Goal: Task Accomplishment & Management: Manage account settings

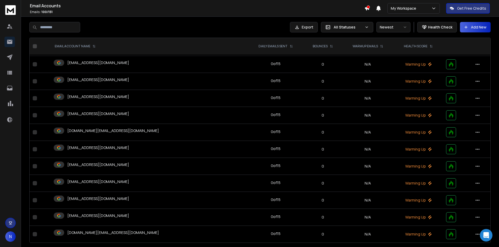
scroll to position [1016, 0]
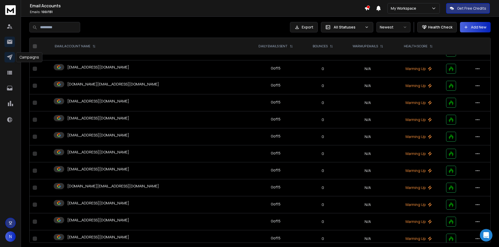
click at [10, 56] on icon at bounding box center [9, 56] width 5 height 5
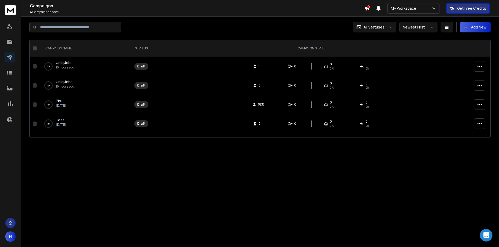
click at [96, 64] on div "0 % UniqlJobs 16 hours ago" at bounding box center [84, 66] width 81 height 13
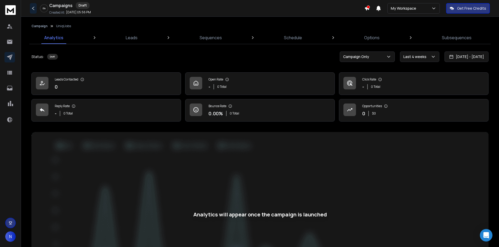
click at [35, 8] on icon at bounding box center [33, 8] width 5 height 5
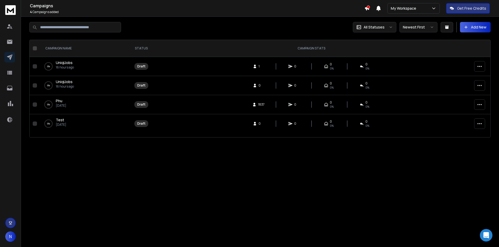
click at [398, 102] on div "1837 0 0 0% 0 0%" at bounding box center [311, 105] width 313 height 8
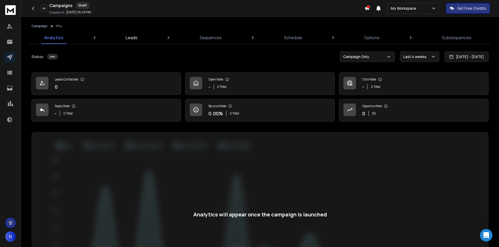
click at [135, 37] on p "Leads" at bounding box center [132, 38] width 12 height 6
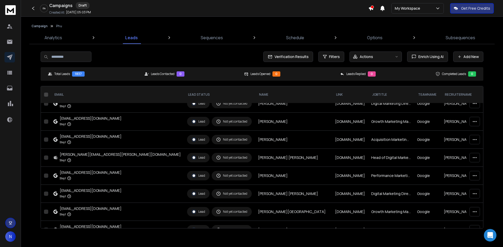
scroll to position [782, 0]
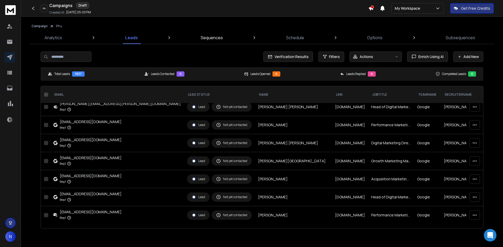
click at [210, 39] on p "Sequences" at bounding box center [212, 38] width 22 height 6
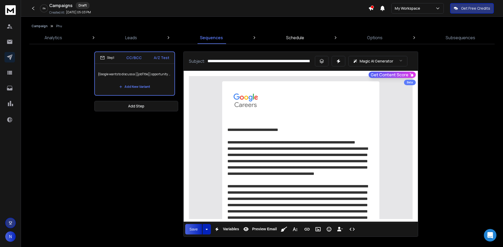
click at [301, 40] on p "Schedule" at bounding box center [295, 38] width 18 height 6
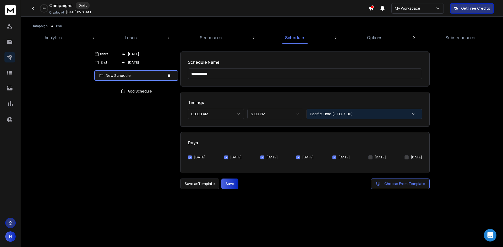
click at [345, 115] on p "Pacific Time (UTC-7:00)" at bounding box center [332, 114] width 45 height 5
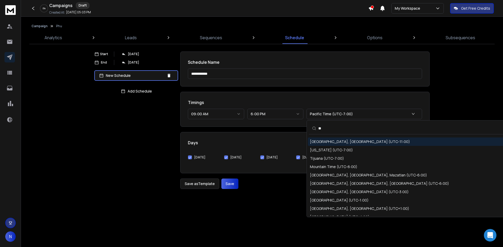
scroll to position [148, 0]
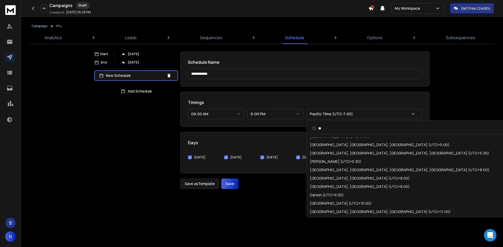
type input "*"
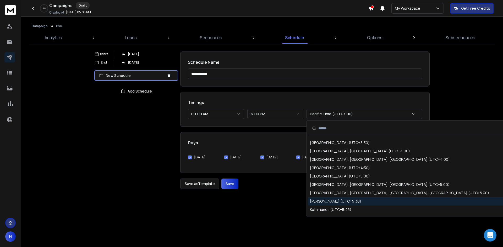
scroll to position [419, 0]
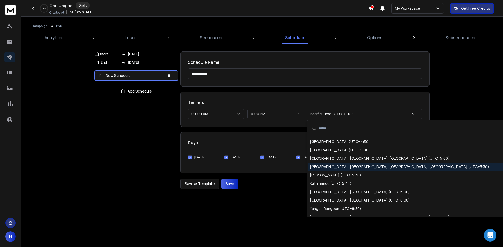
click at [391, 165] on div "Chennai, Kolkata, Mumbai, New Delhi (UTC+5:30)" at bounding box center [399, 166] width 179 height 5
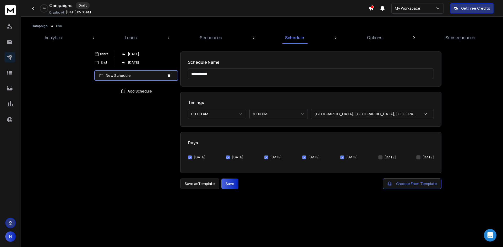
click at [289, 208] on div "**********" at bounding box center [251, 123] width 503 height 247
click at [257, 207] on div "**********" at bounding box center [251, 123] width 503 height 247
click at [233, 182] on button "Save" at bounding box center [229, 184] width 17 height 10
click at [376, 35] on p "Options" at bounding box center [374, 38] width 15 height 6
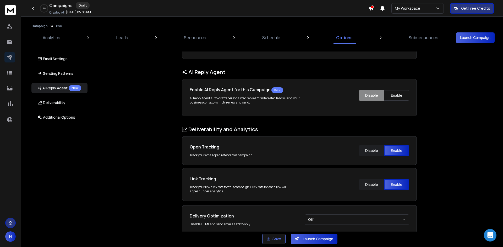
scroll to position [445, 0]
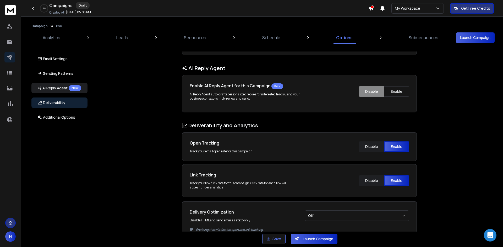
click at [67, 101] on button "Deliverability" at bounding box center [59, 103] width 56 height 10
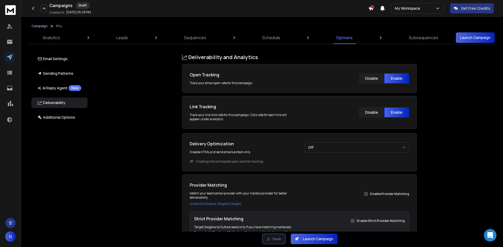
scroll to position [515, 0]
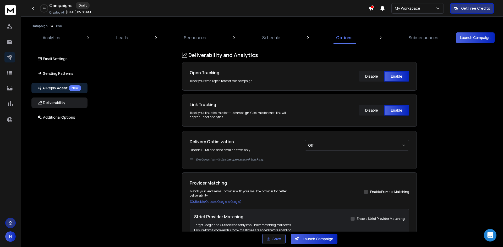
click at [53, 86] on p "AI Reply Agent New" at bounding box center [59, 88] width 43 height 6
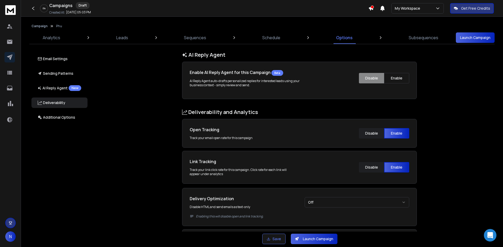
scroll to position [458, 0]
click at [229, 79] on div "Enable AI Reply Agent for this Campaign Beta AI Reply Agent auto-drafts persona…" at bounding box center [269, 79] width 159 height 18
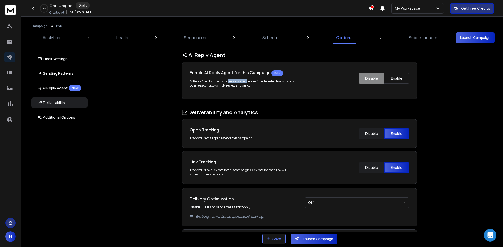
click at [229, 82] on p "AI Reply Agent auto-drafts personalized replies for interested leads using your…" at bounding box center [248, 83] width 117 height 8
drag, startPoint x: 229, startPoint y: 82, endPoint x: 161, endPoint y: 108, distance: 72.0
click at [158, 106] on div "**********" at bounding box center [302, 142] width 413 height 180
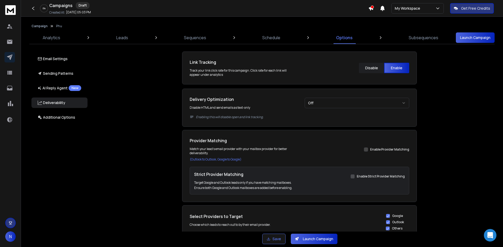
scroll to position [563, 0]
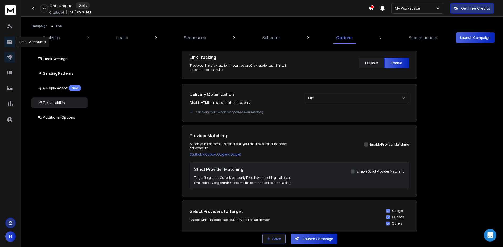
click at [9, 41] on icon at bounding box center [9, 42] width 5 height 4
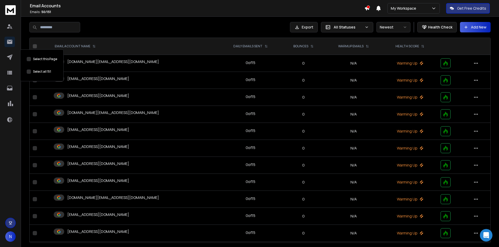
click at [28, 71] on button "Select this Page" at bounding box center [29, 72] width 4 height 4
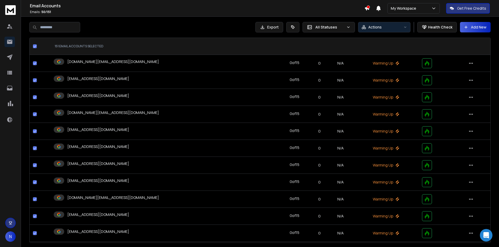
click at [379, 24] on button "Actions" at bounding box center [384, 27] width 52 height 10
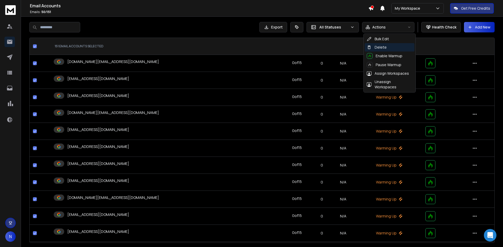
click at [214, 62] on div "[DOMAIN_NAME][EMAIL_ADDRESS][DOMAIN_NAME]" at bounding box center [166, 62] width 224 height 6
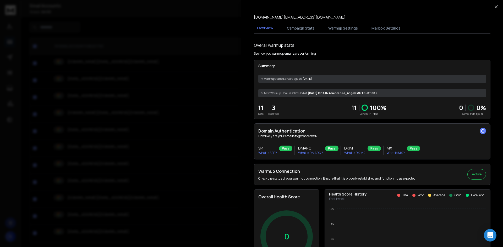
click at [344, 25] on button "Warmup Settings" at bounding box center [343, 29] width 36 height 12
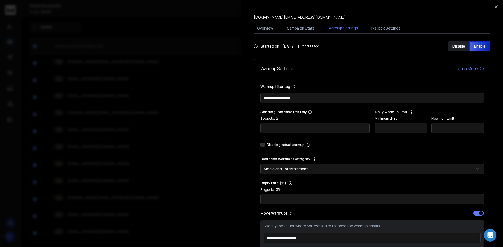
click at [339, 25] on button "Warmup Settings" at bounding box center [343, 28] width 36 height 12
click at [257, 27] on button "Overview" at bounding box center [265, 29] width 23 height 12
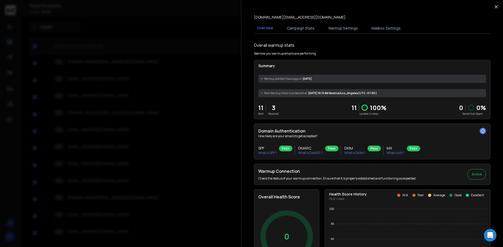
click at [495, 7] on icon "button" at bounding box center [496, 6] width 3 height 3
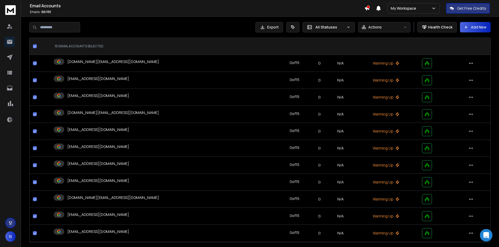
click at [120, 110] on p "talent.management@ggtalentpipeline.com" at bounding box center [113, 112] width 92 height 5
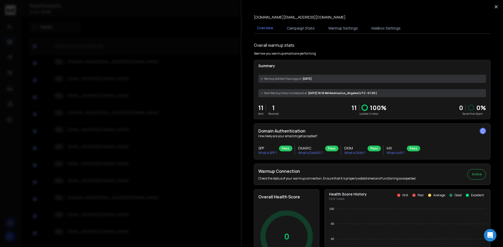
click at [495, 6] on icon "button" at bounding box center [496, 6] width 3 height 3
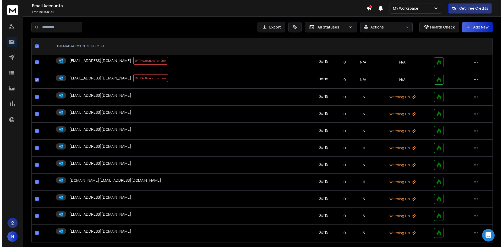
scroll to position [2399, 0]
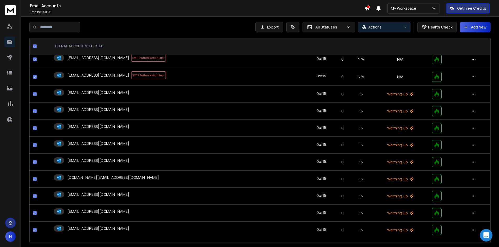
click at [376, 31] on button "Actions" at bounding box center [384, 27] width 52 height 10
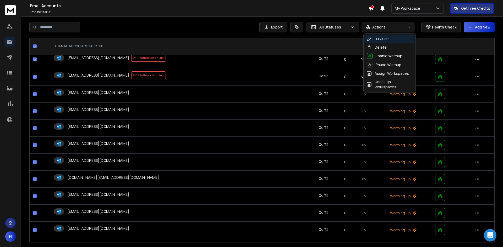
click at [383, 42] on div "Bulk Edit" at bounding box center [389, 39] width 50 height 8
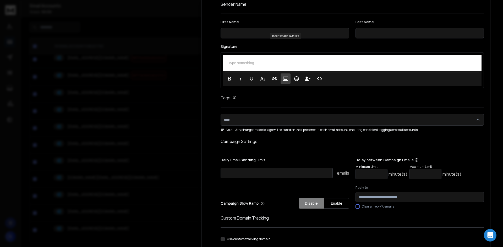
scroll to position [0, 0]
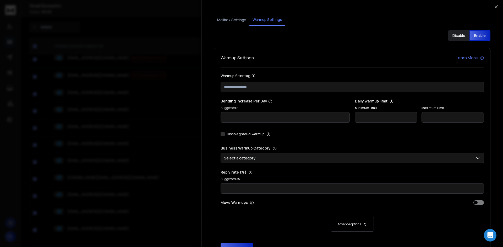
click at [281, 20] on button "Warmup Settings" at bounding box center [267, 20] width 36 height 12
click at [350, 223] on p "Advance options" at bounding box center [349, 225] width 24 height 4
click at [281, 117] on input "number" at bounding box center [284, 117] width 129 height 10
type input "**"
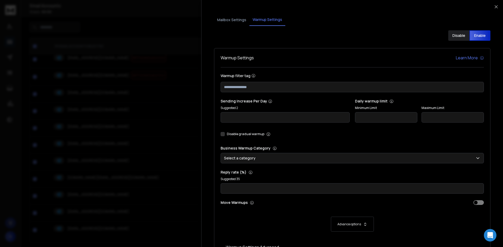
type button "on"
click at [452, 119] on input "number" at bounding box center [452, 117] width 62 height 10
type input "**"
click at [272, 121] on input "**" at bounding box center [284, 117] width 129 height 10
click at [373, 120] on input "**" at bounding box center [386, 117] width 62 height 10
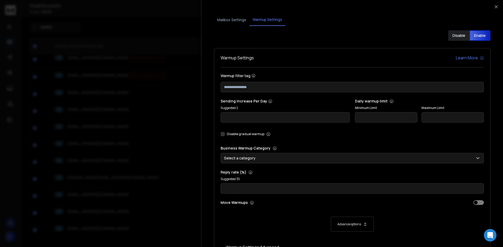
type input "**"
click at [266, 189] on input "number" at bounding box center [351, 189] width 263 height 10
type input "**"
click at [231, 19] on button "Mailbox Settings" at bounding box center [231, 20] width 35 height 12
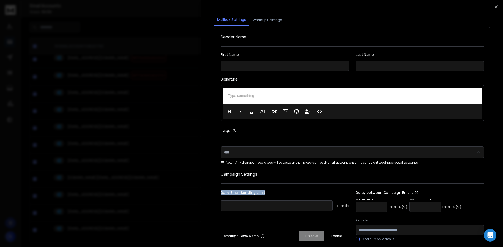
drag, startPoint x: 267, startPoint y: 191, endPoint x: 217, endPoint y: 191, distance: 49.7
click at [217, 191] on div "Sender Name First Name Last Name Signature Type something Clear Formatting Font…" at bounding box center [352, 164] width 276 height 274
click at [253, 204] on input "number" at bounding box center [276, 206] width 112 height 10
drag, startPoint x: 223, startPoint y: 191, endPoint x: 270, endPoint y: 193, distance: 46.9
click at [270, 193] on div "Sender Name First Name Last Name Signature Type something Clear Formatting Font…" at bounding box center [352, 164] width 276 height 274
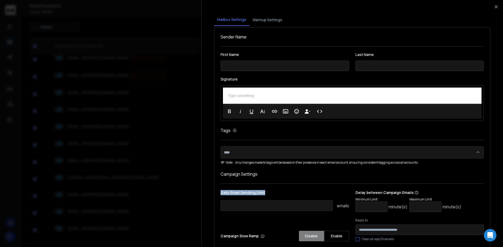
click at [225, 16] on button "Mailbox Settings" at bounding box center [231, 20] width 35 height 12
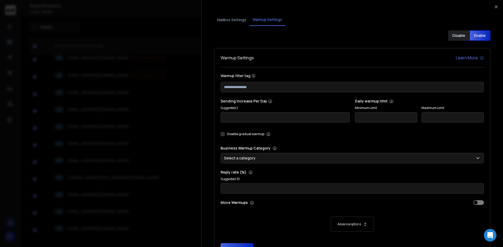
click at [259, 19] on button "Warmup Settings" at bounding box center [267, 20] width 36 height 12
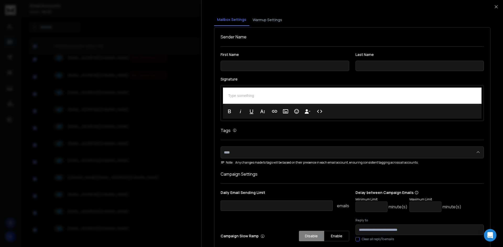
click at [228, 22] on button "Mailbox Settings" at bounding box center [231, 20] width 35 height 12
click at [243, 202] on input "number" at bounding box center [276, 206] width 112 height 10
type input "**"
click at [495, 5] on icon "button" at bounding box center [496, 6] width 3 height 3
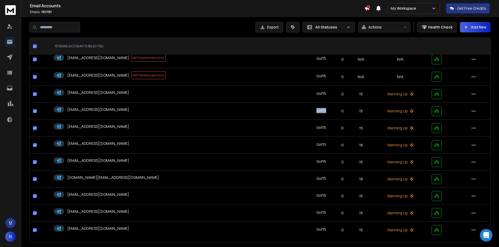
drag, startPoint x: 295, startPoint y: 112, endPoint x: 308, endPoint y: 112, distance: 13.4
click at [308, 112] on td "0 of 15" at bounding box center [321, 110] width 28 height 14
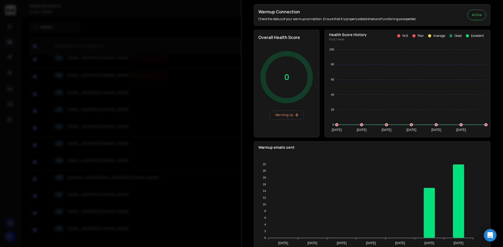
scroll to position [182, 0]
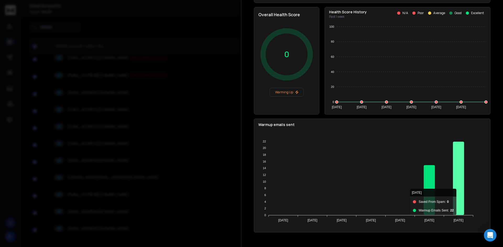
click at [457, 161] on icon at bounding box center [458, 178] width 11 height 73
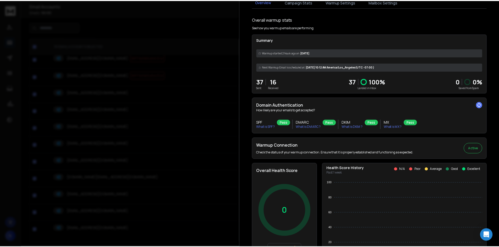
scroll to position [0, 0]
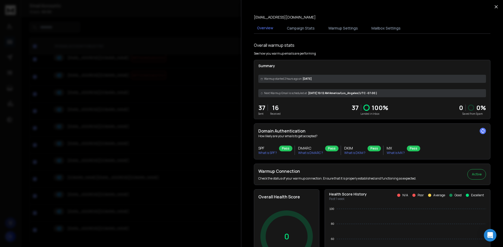
click at [495, 6] on icon "button" at bounding box center [496, 6] width 3 height 3
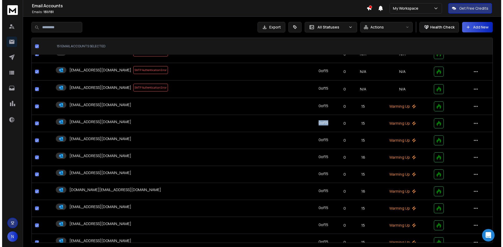
scroll to position [2399, 0]
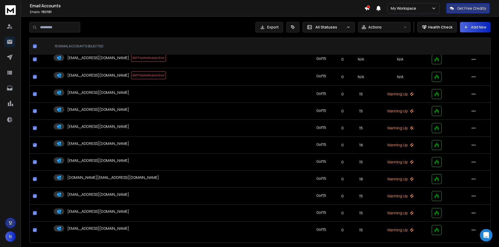
click at [256, 143] on div "cv@gghiringteam.com" at bounding box center [179, 144] width 251 height 6
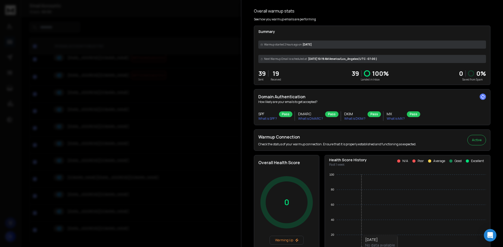
scroll to position [0, 0]
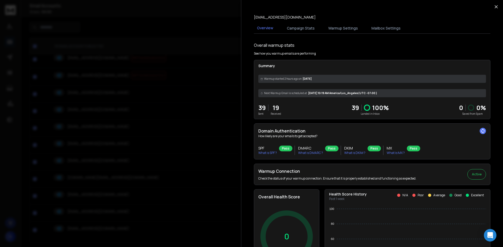
click at [494, 5] on icon "button" at bounding box center [495, 6] width 5 height 5
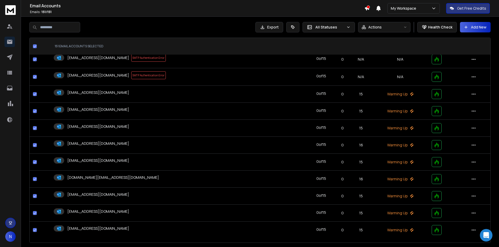
click at [256, 192] on div "hr.department@gghiringteam.com" at bounding box center [179, 195] width 251 height 6
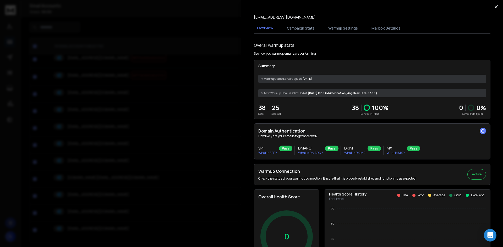
click at [494, 6] on icon "button" at bounding box center [495, 6] width 5 height 5
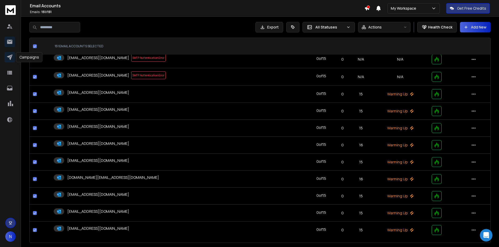
click at [11, 57] on icon at bounding box center [9, 56] width 5 height 5
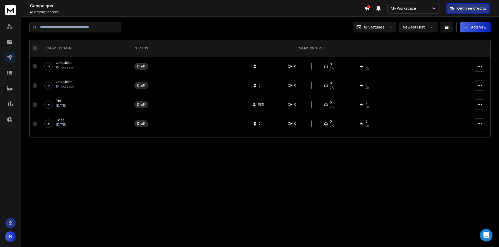
click at [472, 31] on button "Add New" at bounding box center [475, 27] width 31 height 10
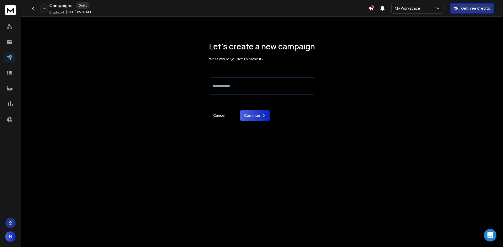
click at [214, 117] on link "Cancel" at bounding box center [219, 115] width 20 height 10
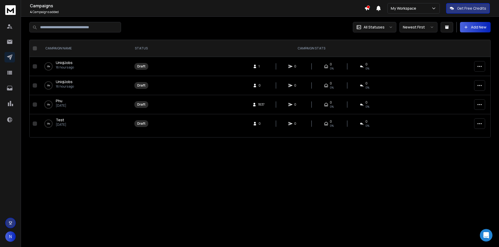
click at [88, 102] on div "0 % Phu 2 days ago" at bounding box center [84, 104] width 81 height 13
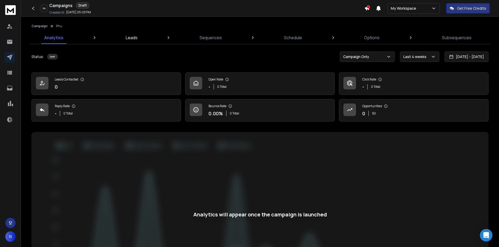
click at [129, 40] on p "Leads" at bounding box center [132, 38] width 12 height 6
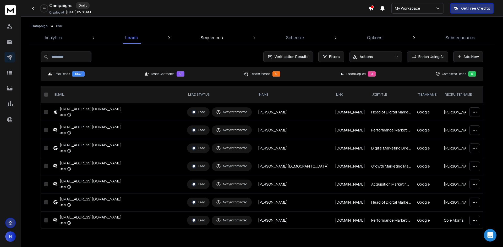
click at [216, 39] on p "Sequences" at bounding box center [212, 38] width 22 height 6
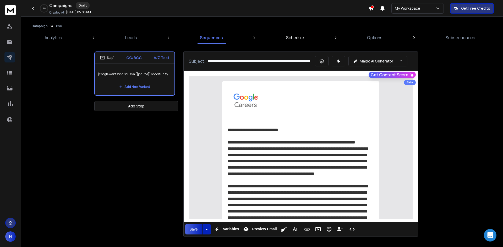
click at [299, 36] on p "Schedule" at bounding box center [295, 38] width 18 height 6
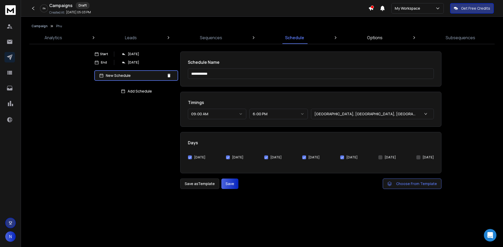
click at [373, 36] on p "Options" at bounding box center [374, 38] width 15 height 6
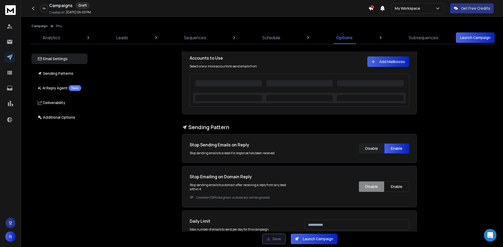
scroll to position [26, 0]
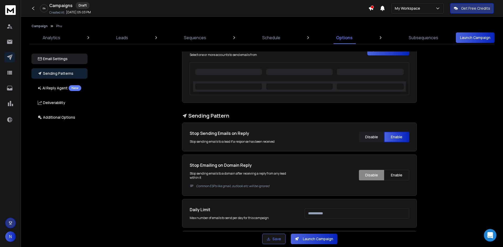
click at [67, 76] on button "Sending Patterns" at bounding box center [59, 73] width 56 height 10
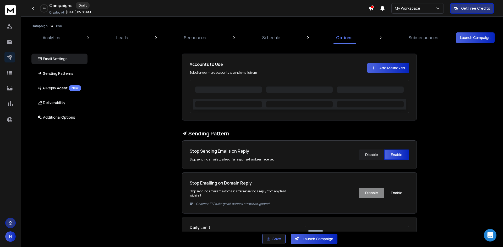
scroll to position [0, 0]
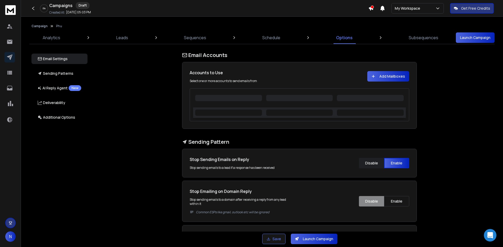
click at [221, 83] on div "Select one or more accounts to send emails from" at bounding box center [242, 81] width 104 height 4
drag, startPoint x: 221, startPoint y: 83, endPoint x: 200, endPoint y: 80, distance: 21.1
click at [200, 80] on div "Select one or more accounts to send emails from" at bounding box center [242, 81] width 104 height 4
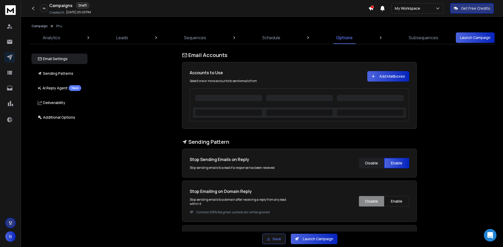
click at [200, 80] on div "Select one or more accounts to send emails from" at bounding box center [242, 81] width 104 height 4
click at [275, 79] on div "Select one or more accounts to send emails from" at bounding box center [242, 81] width 104 height 4
click at [384, 80] on button "Add Mailboxes" at bounding box center [388, 76] width 42 height 10
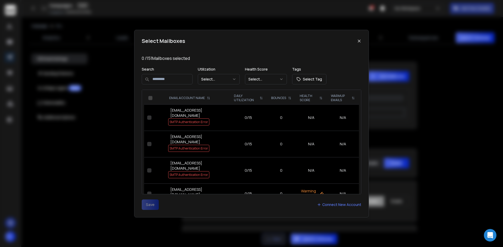
click at [234, 78] on button "Select..." at bounding box center [219, 79] width 42 height 10
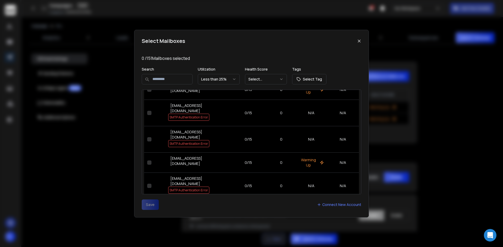
scroll to position [296, 0]
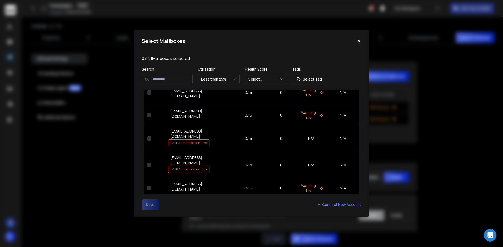
click at [270, 80] on button "Select..." at bounding box center [266, 79] width 42 height 10
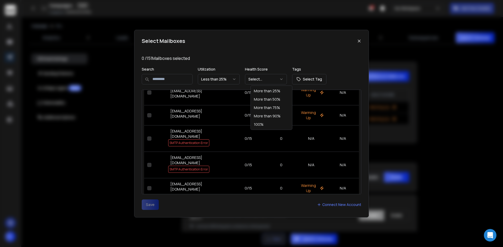
click at [271, 80] on button "Select..." at bounding box center [266, 79] width 42 height 10
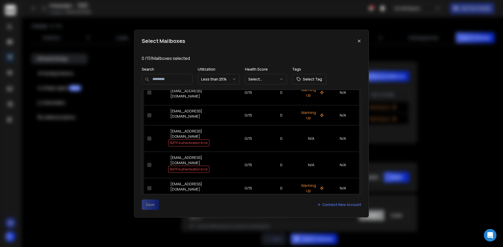
click at [154, 61] on p "0 / 151 Mailboxes selected" at bounding box center [251, 58] width 219 height 6
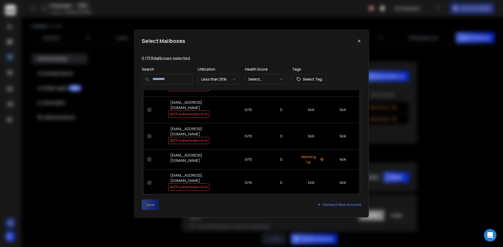
scroll to position [0, 0]
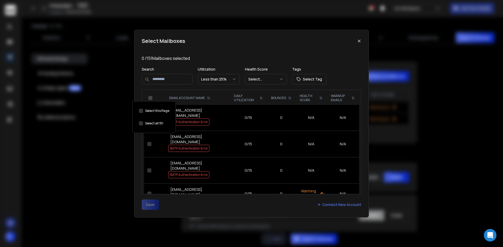
click at [150, 109] on label "Select this Page" at bounding box center [157, 111] width 24 height 4
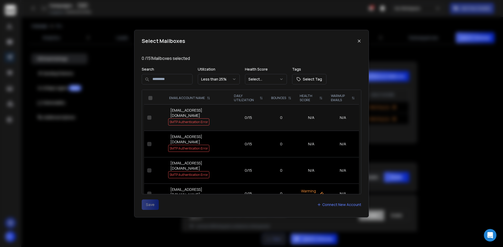
click at [150, 116] on button "button" at bounding box center [149, 118] width 4 height 4
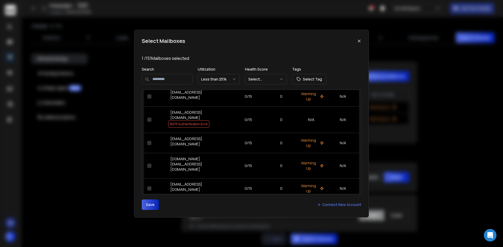
scroll to position [236, 0]
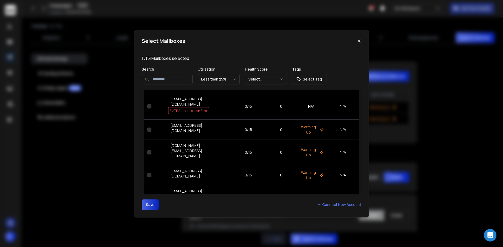
type button "on"
click at [150, 246] on button "on" at bounding box center [149, 248] width 4 height 4
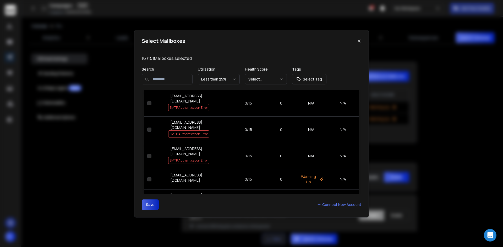
scroll to position [681, 0]
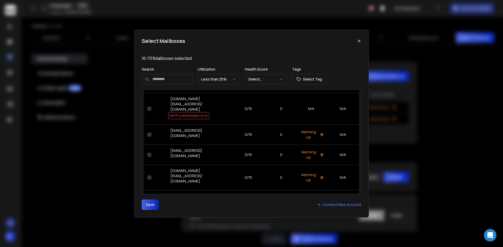
type button "on"
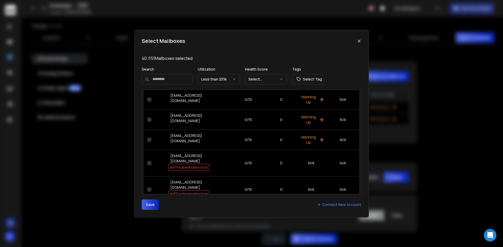
scroll to position [969, 0]
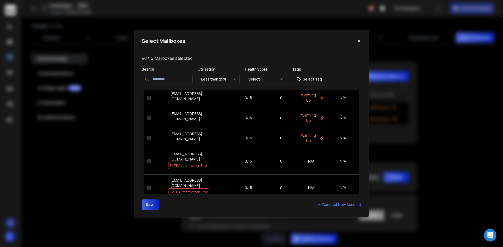
type button "on"
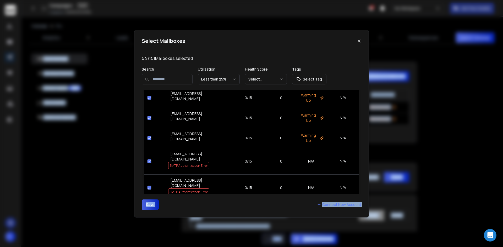
type button "on"
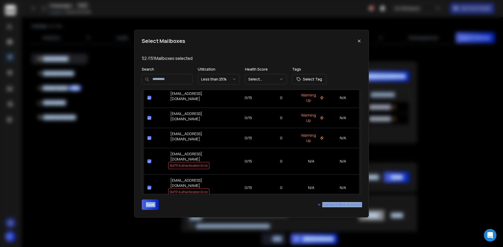
type button "on"
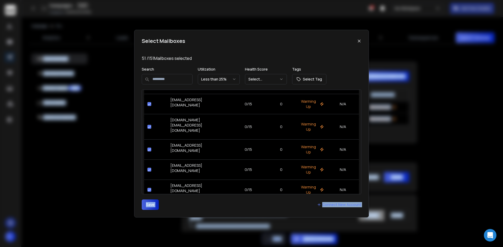
scroll to position [916, 0]
type button "on"
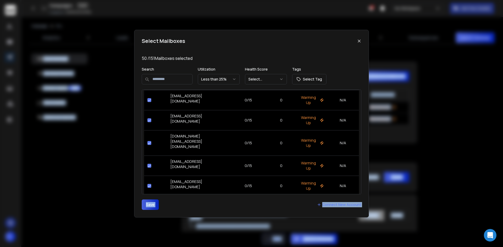
scroll to position [890, 0]
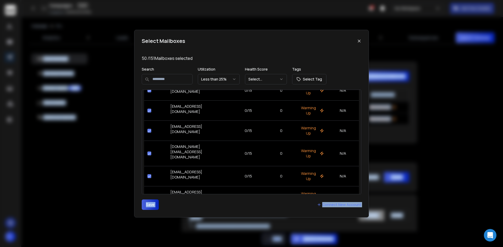
click at [154, 206] on button "Save" at bounding box center [150, 205] width 17 height 10
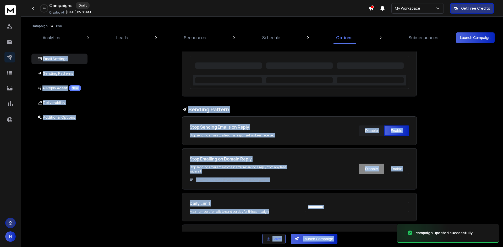
scroll to position [79, 0]
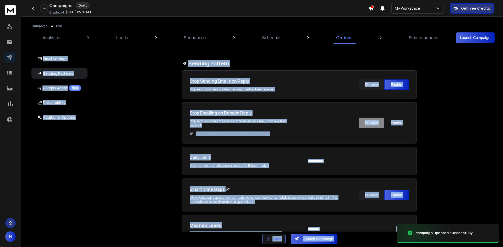
click at [284, 144] on div "**********" at bounding box center [299, 234] width 235 height 348
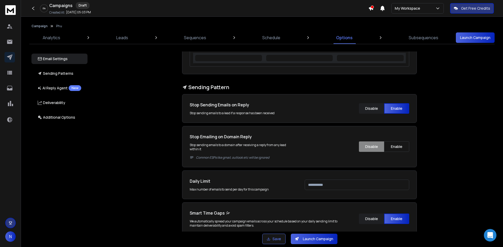
scroll to position [0, 0]
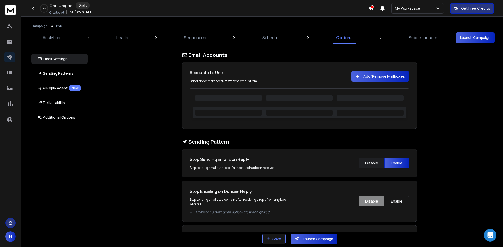
click at [323, 238] on button "Launch Campaign" at bounding box center [314, 239] width 47 height 10
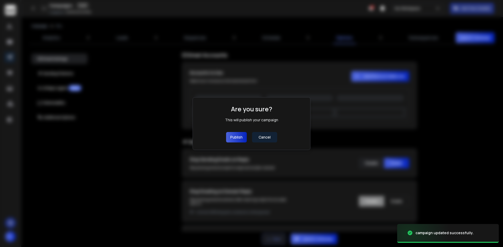
click at [241, 137] on button "Publish" at bounding box center [236, 137] width 21 height 10
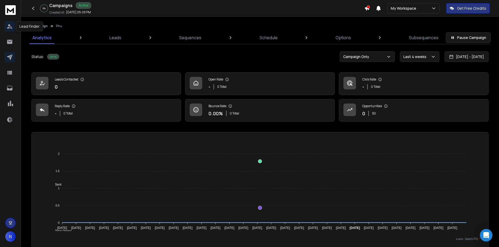
click at [11, 27] on icon at bounding box center [9, 27] width 5 height 3
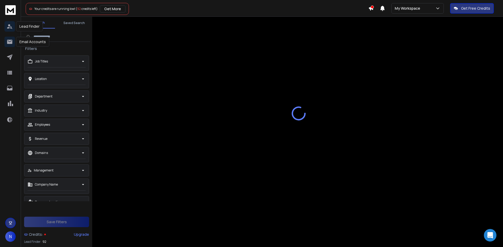
click at [11, 42] on icon at bounding box center [9, 42] width 5 height 4
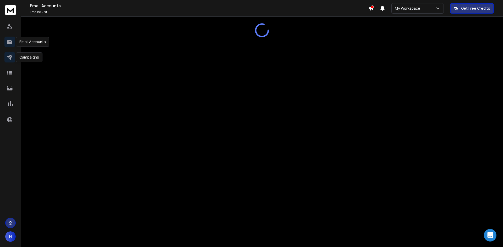
click at [9, 62] on link at bounding box center [9, 57] width 10 height 10
click at [12, 81] on div at bounding box center [10, 74] width 12 height 106
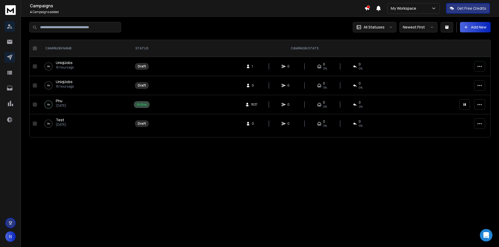
click at [10, 23] on icon at bounding box center [10, 26] width 6 height 6
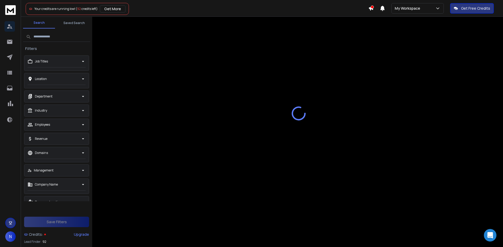
click at [11, 9] on img at bounding box center [10, 10] width 10 height 10
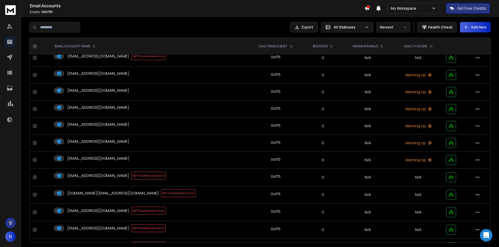
scroll to position [1530, 0]
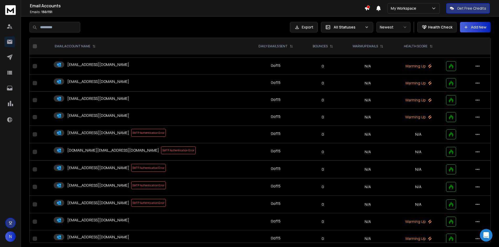
click at [179, 131] on div "talent.committee@ggtalentnetwork.com SMTP Authentication Error" at bounding box center [149, 133] width 190 height 8
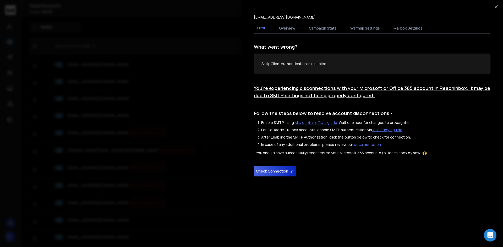
click at [291, 28] on button "Overview" at bounding box center [287, 29] width 23 height 12
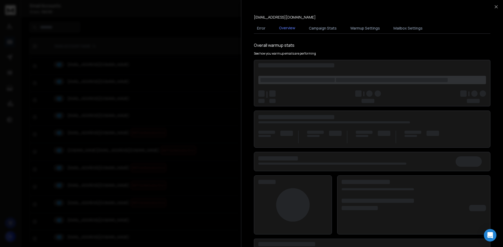
click at [318, 25] on button "Campaign Stats" at bounding box center [323, 29] width 34 height 12
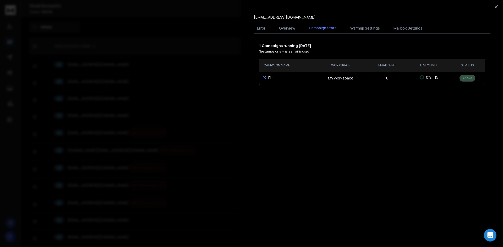
click at [256, 24] on button "Error" at bounding box center [261, 29] width 15 height 12
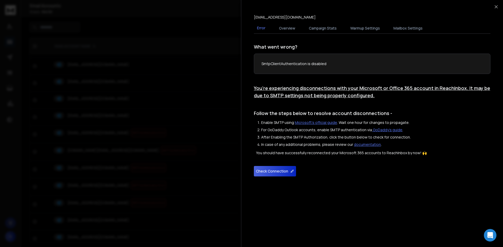
click at [182, 68] on div at bounding box center [251, 123] width 503 height 247
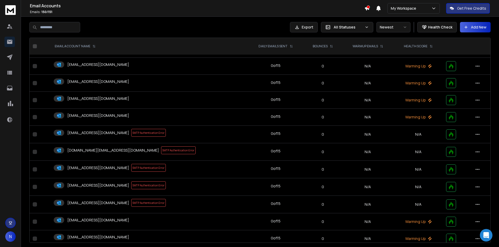
click at [100, 67] on p "apply@ggtalentnetwork.com" at bounding box center [98, 64] width 62 height 5
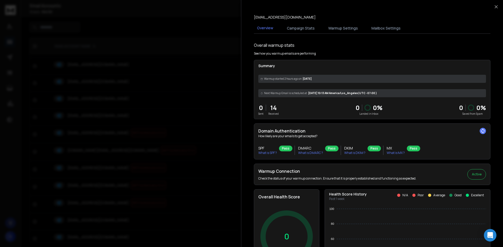
click at [66, 101] on div at bounding box center [251, 123] width 503 height 247
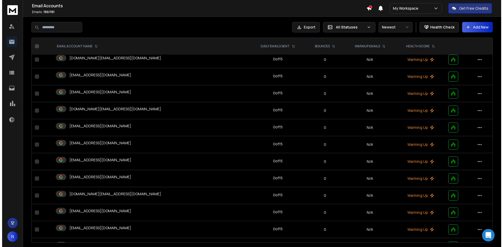
scroll to position [0, 0]
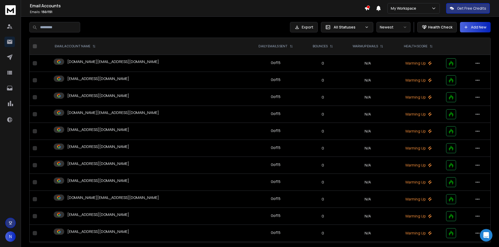
click at [319, 62] on p "0" at bounding box center [323, 63] width 32 height 5
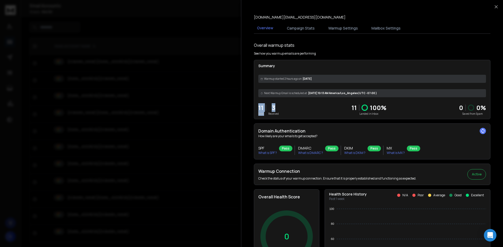
drag, startPoint x: 281, startPoint y: 110, endPoint x: 277, endPoint y: 111, distance: 4.1
click at [254, 110] on div "Summary Warmup started 2 hours ago on 09 Sep, 2025 Next Warmup Email is schedul…" at bounding box center [372, 89] width 236 height 59
click at [402, 100] on div "Summary Warmup started 2 hours ago on 09 Sep, 2025 Next Warmup Email is schedul…" at bounding box center [372, 89] width 236 height 59
drag, startPoint x: 388, startPoint y: 106, endPoint x: 351, endPoint y: 110, distance: 37.7
click at [352, 110] on div "11 Sent 3 Received 11 100 % Landed in Inbox 0 0 % Saved from Spam" at bounding box center [372, 110] width 228 height 12
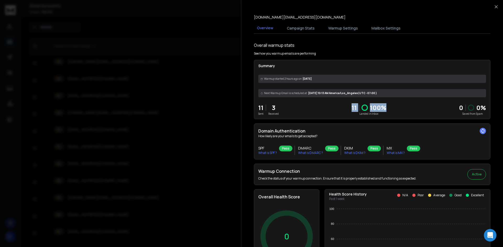
click at [341, 110] on div "11 Sent 3 Received 11 100 % Landed in Inbox 0 0 % Saved from Spam" at bounding box center [372, 110] width 228 height 12
click at [331, 113] on div "11 Sent 3 Received 11 100 % Landed in Inbox 0 0 % Saved from Spam" at bounding box center [372, 110] width 228 height 12
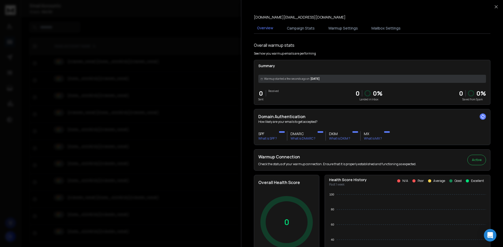
click at [199, 123] on div at bounding box center [251, 123] width 503 height 247
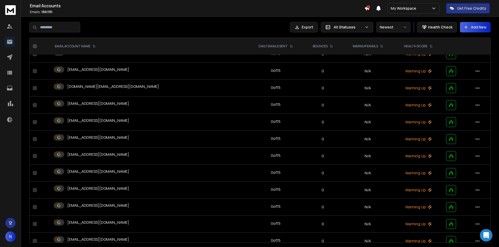
scroll to position [890, 0]
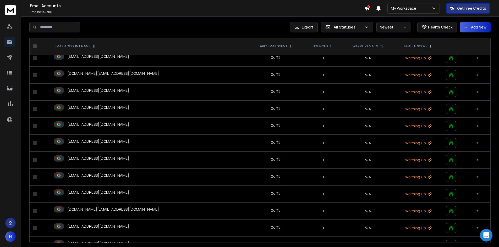
click at [118, 104] on td "hr@ggtalentcareers.com" at bounding box center [149, 109] width 197 height 17
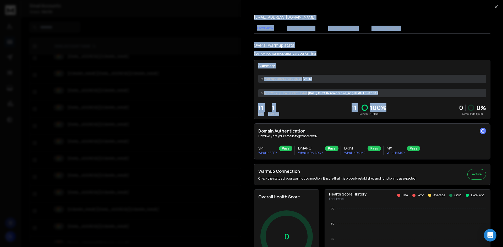
drag, startPoint x: 406, startPoint y: 103, endPoint x: 238, endPoint y: 108, distance: 167.1
click at [238, 108] on body "Your warmest leads are on your site – Turn visits into conversations Reach Out …" at bounding box center [249, 123] width 499 height 247
click at [199, 123] on div at bounding box center [251, 123] width 503 height 247
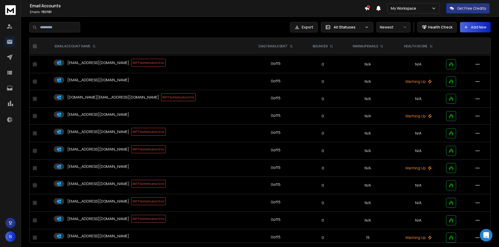
scroll to position [2338, 0]
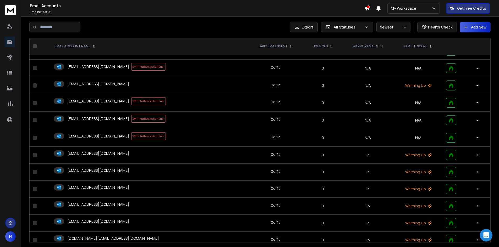
click at [186, 132] on td "jobs@ggopportunityhub.com SMTP Authentication Error" at bounding box center [149, 138] width 197 height 18
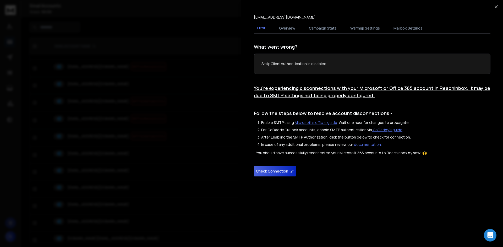
click at [208, 141] on div at bounding box center [251, 123] width 503 height 247
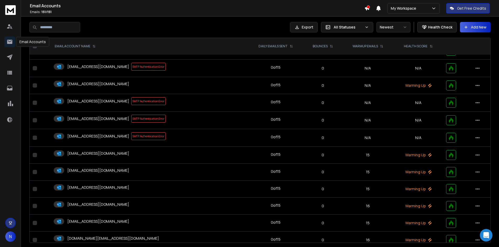
click at [9, 37] on link at bounding box center [9, 42] width 10 height 10
click at [14, 57] on body "Your warmest leads are on your site – Turn visits into conversations Reach Out …" at bounding box center [249, 123] width 499 height 247
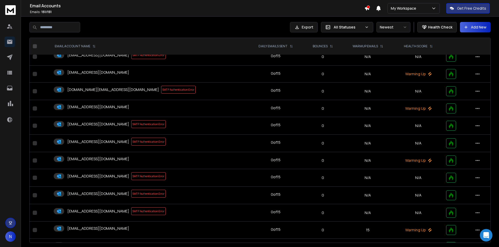
scroll to position [2312, 0]
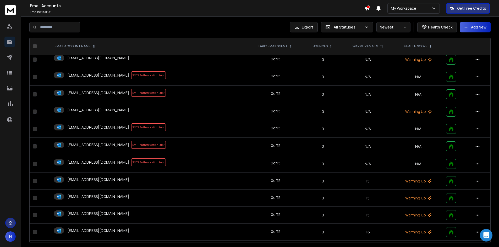
click at [475, 165] on icon at bounding box center [477, 164] width 5 height 5
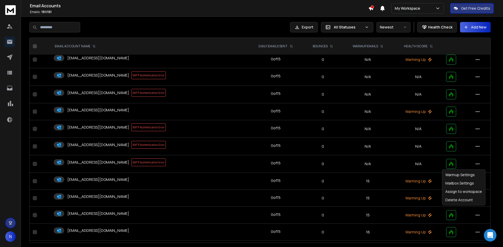
click at [34, 160] on td at bounding box center [40, 165] width 21 height 18
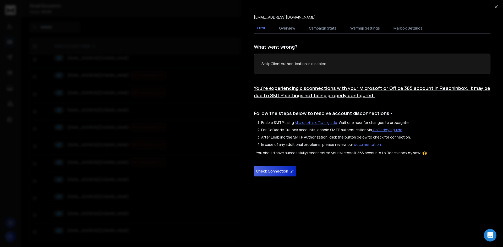
click at [36, 161] on div at bounding box center [251, 123] width 503 height 247
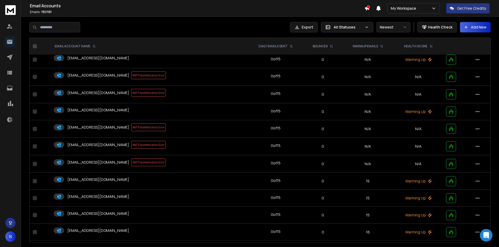
click at [34, 165] on button "button" at bounding box center [35, 164] width 4 height 4
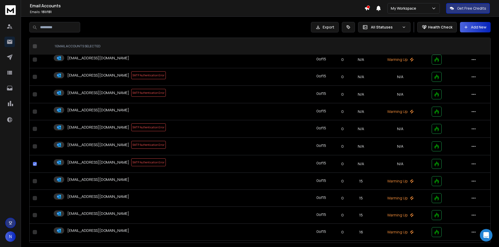
type button "on"
click at [34, 129] on button "button" at bounding box center [35, 129] width 4 height 4
type button "on"
click at [33, 95] on button "button" at bounding box center [35, 94] width 4 height 4
click at [34, 79] on button "button" at bounding box center [35, 77] width 4 height 4
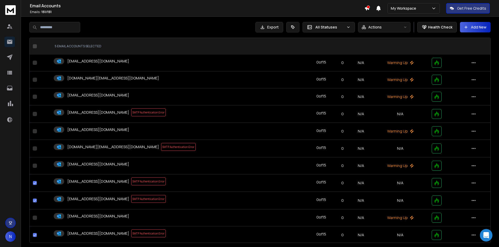
scroll to position [2233, 0]
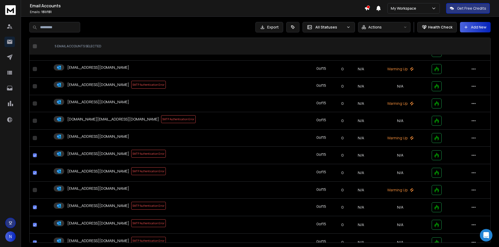
click at [33, 120] on button "button" at bounding box center [35, 121] width 4 height 4
click at [34, 82] on td at bounding box center [40, 87] width 21 height 18
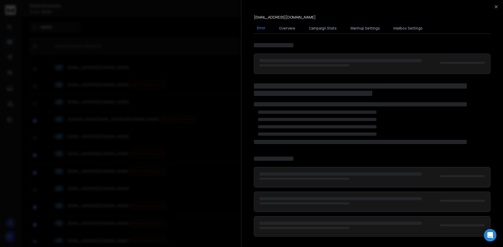
click at [36, 84] on div at bounding box center [251, 123] width 503 height 247
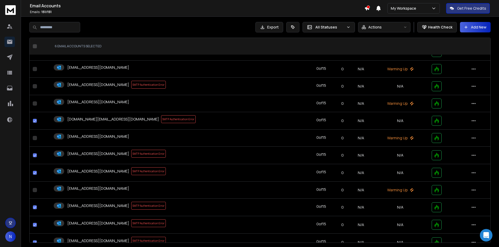
click at [36, 87] on button "button" at bounding box center [35, 86] width 4 height 4
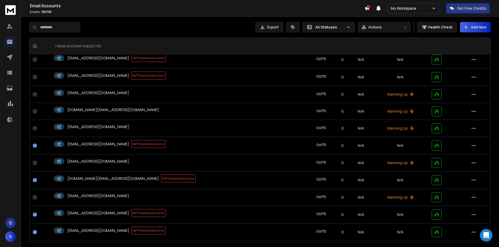
scroll to position [2129, 0]
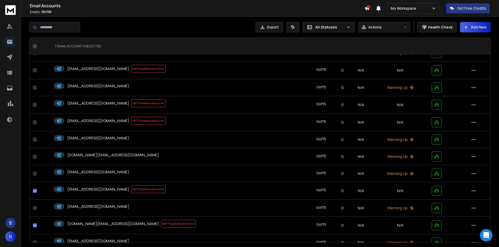
click at [34, 122] on button "button" at bounding box center [35, 122] width 4 height 4
type button "on"
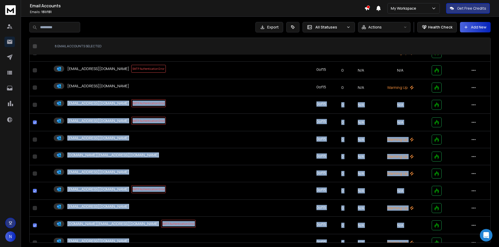
click at [36, 101] on td at bounding box center [40, 105] width 21 height 18
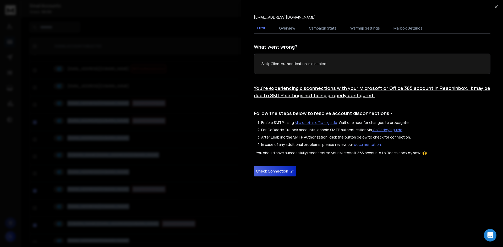
click at [35, 107] on div at bounding box center [251, 123] width 503 height 247
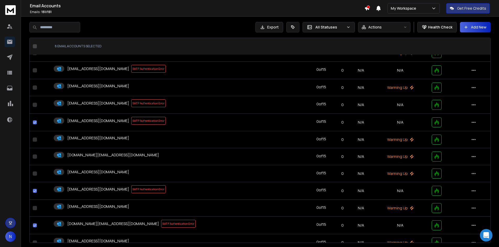
click at [35, 104] on button "button" at bounding box center [35, 105] width 4 height 4
type button "on"
click at [35, 70] on button "button" at bounding box center [35, 70] width 4 height 4
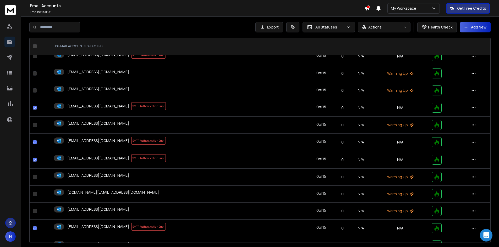
scroll to position [2050, 0]
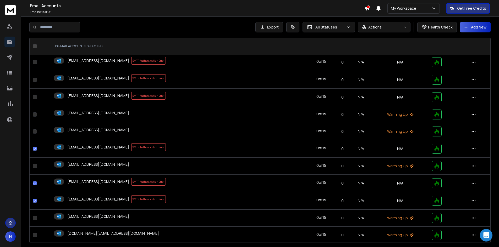
click at [35, 97] on button "button" at bounding box center [35, 97] width 4 height 4
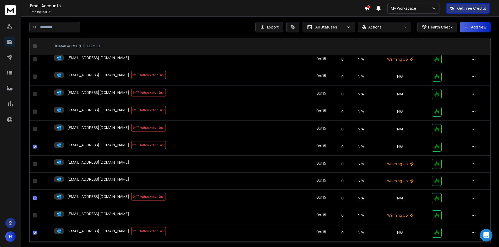
scroll to position [1998, 0]
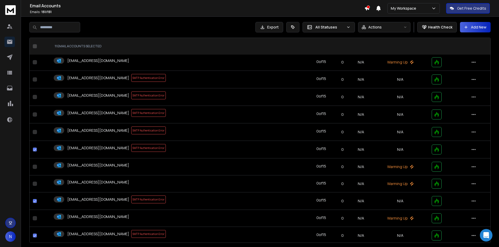
type button "on"
click at [34, 81] on button "on" at bounding box center [35, 79] width 4 height 4
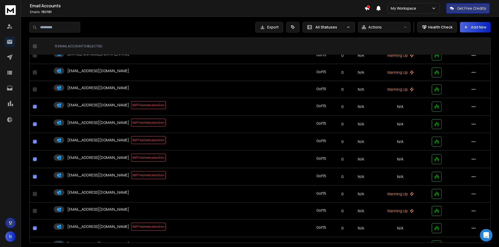
scroll to position [1893, 0]
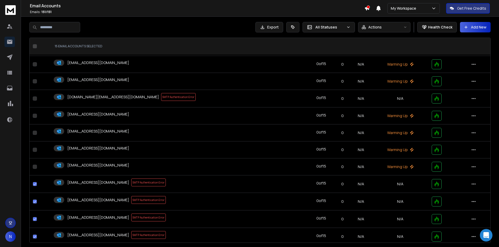
click at [36, 98] on button "button" at bounding box center [35, 99] width 4 height 4
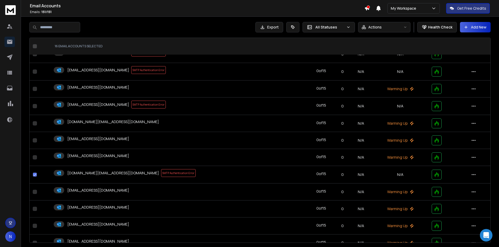
scroll to position [1815, 0]
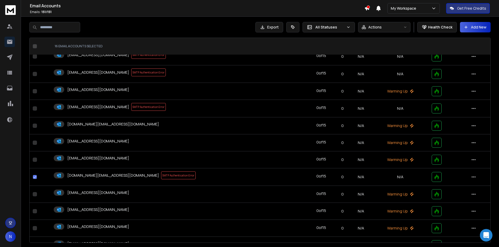
click at [34, 111] on td at bounding box center [40, 109] width 21 height 18
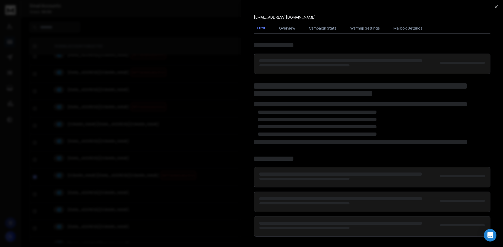
click at [106, 116] on div at bounding box center [251, 123] width 503 height 247
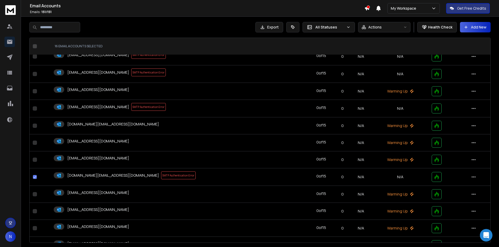
click at [35, 107] on button "button" at bounding box center [35, 109] width 4 height 4
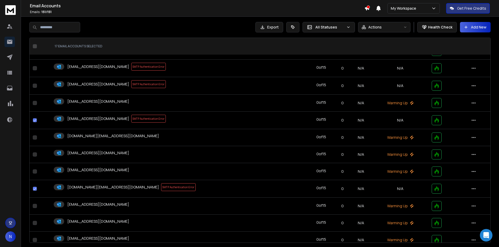
scroll to position [1788, 0]
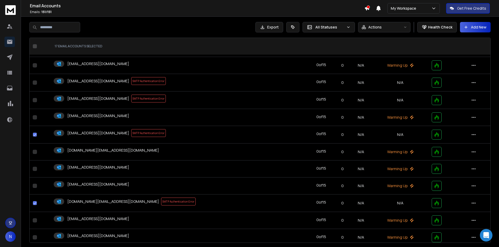
click at [36, 99] on button "button" at bounding box center [35, 100] width 4 height 4
type button "on"
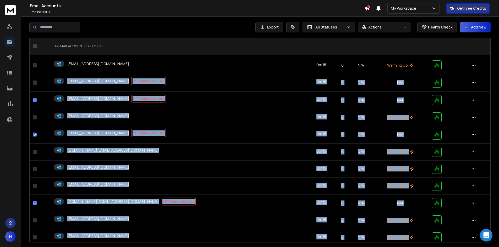
click at [36, 80] on td at bounding box center [40, 83] width 21 height 18
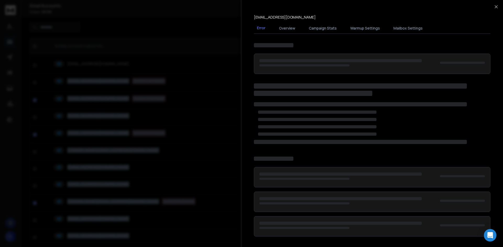
click at [36, 80] on div at bounding box center [251, 123] width 503 height 247
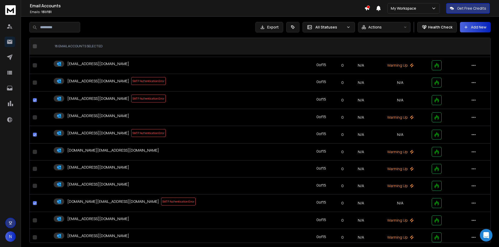
click at [36, 83] on button "button" at bounding box center [35, 83] width 4 height 4
type button "on"
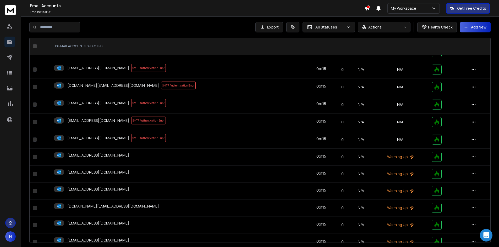
scroll to position [1553, 0]
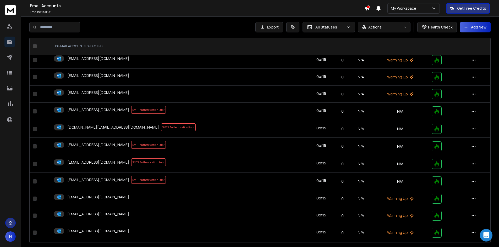
click at [32, 182] on td at bounding box center [40, 182] width 21 height 18
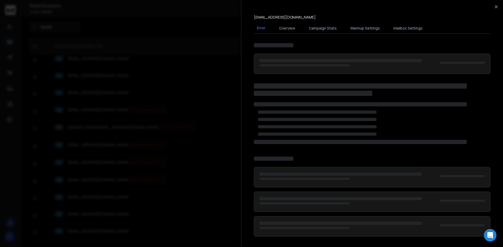
click at [40, 171] on div at bounding box center [251, 123] width 503 height 247
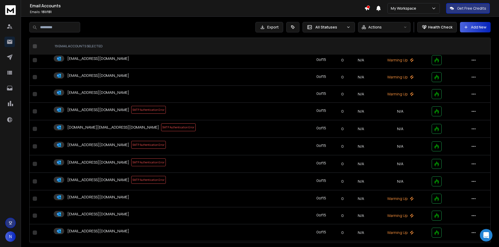
click at [35, 183] on button "button" at bounding box center [35, 182] width 4 height 4
type button "on"
click at [35, 112] on button "on" at bounding box center [35, 111] width 4 height 4
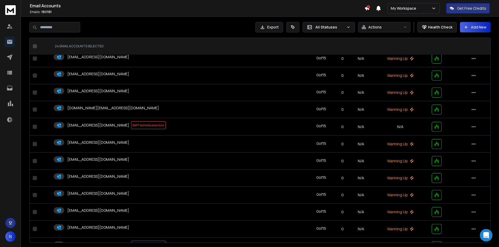
scroll to position [1343, 0]
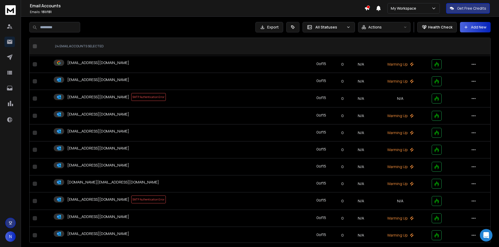
click at [34, 200] on button "button" at bounding box center [35, 201] width 4 height 4
click at [35, 100] on button "button" at bounding box center [35, 99] width 4 height 4
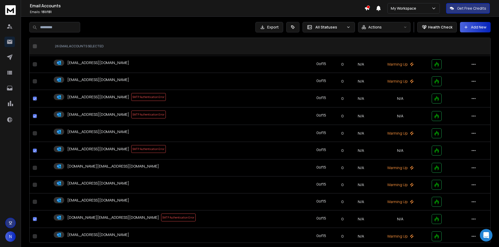
scroll to position [1841, 0]
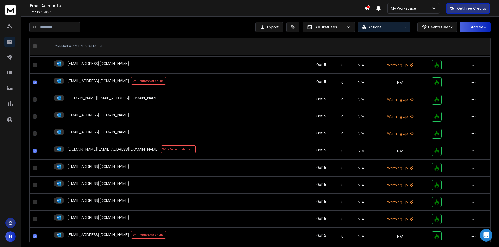
click at [378, 25] on p "Actions" at bounding box center [374, 27] width 13 height 5
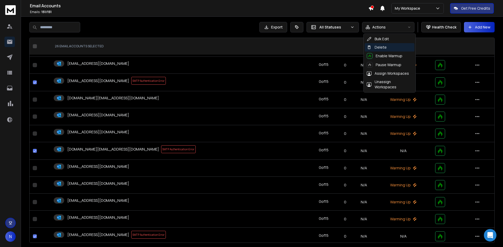
click at [387, 49] on div "Delete" at bounding box center [389, 47] width 50 height 8
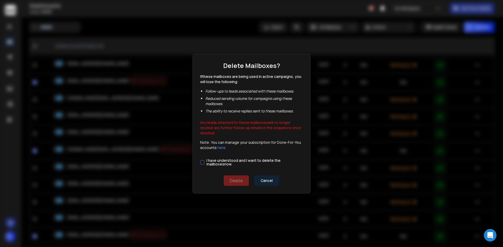
click at [233, 159] on label "I have understood and I want to delete the mailbox es now." at bounding box center [254, 162] width 96 height 7
click at [204, 160] on button "I have understood and I want to delete the mailbox es now." at bounding box center [202, 162] width 4 height 4
click at [237, 178] on button "Delete" at bounding box center [236, 181] width 25 height 10
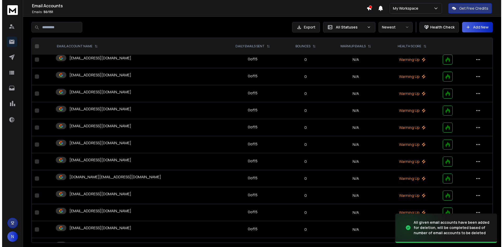
scroll to position [675, 0]
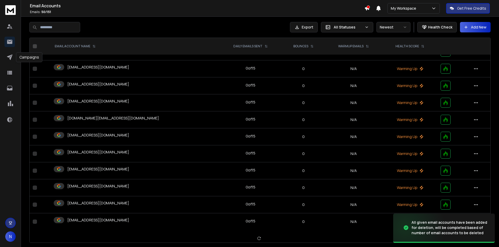
click at [8, 63] on div at bounding box center [10, 58] width 12 height 12
click at [10, 54] on icon at bounding box center [10, 57] width 6 height 6
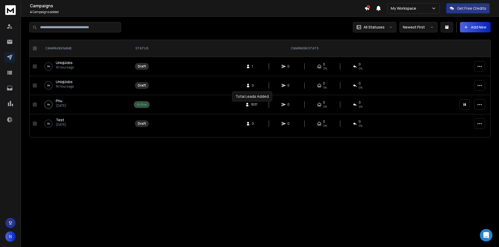
click at [204, 98] on td "1837 0 0 0% 0 0%" at bounding box center [304, 104] width 303 height 19
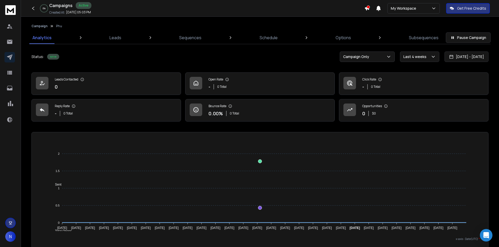
click at [366, 35] on div "Analytics Leads Sequences Schedule Options Subsequences" at bounding box center [235, 37] width 412 height 13
click at [352, 37] on link "Options" at bounding box center [343, 37] width 22 height 13
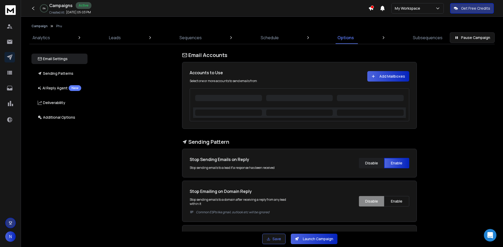
click at [394, 76] on button "Add Mailboxes" at bounding box center [388, 76] width 42 height 10
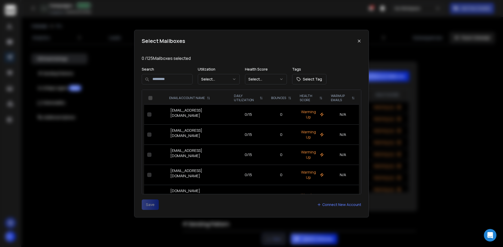
click at [359, 42] on icon at bounding box center [359, 41] width 4 height 4
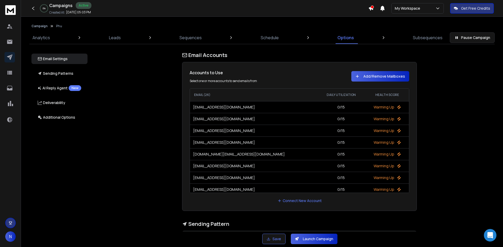
click at [353, 75] on button "Add/Remove Mailboxes" at bounding box center [380, 76] width 58 height 10
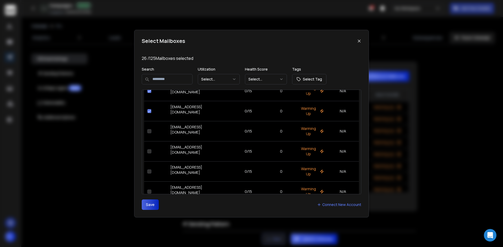
scroll to position [524, 0]
type button "on"
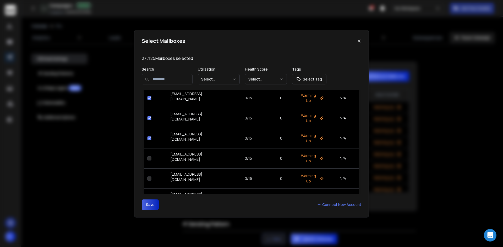
scroll to position [445, 0]
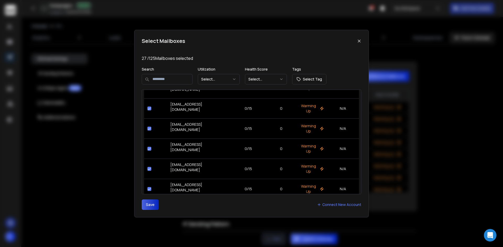
type button "on"
click at [151, 207] on button "on" at bounding box center [149, 209] width 4 height 4
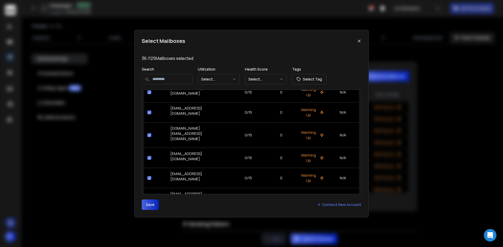
scroll to position [602, 0]
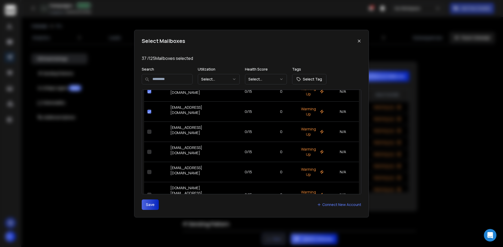
scroll to position [759, 0]
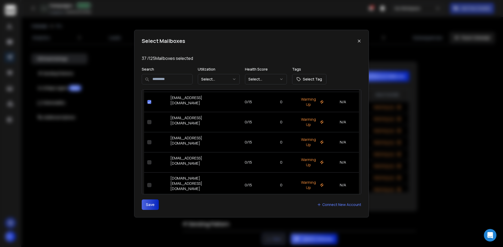
type button "on"
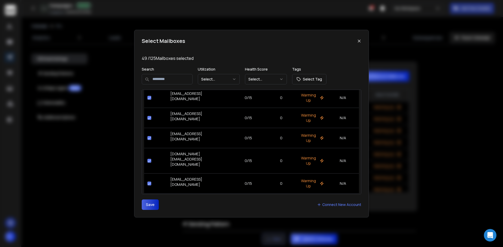
scroll to position [797, 0]
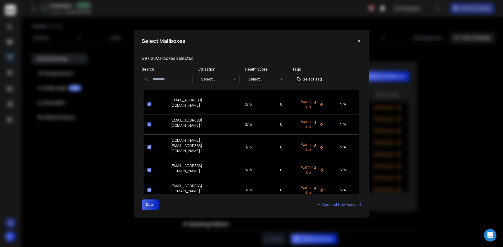
click at [150, 206] on button "Save" at bounding box center [150, 205] width 17 height 10
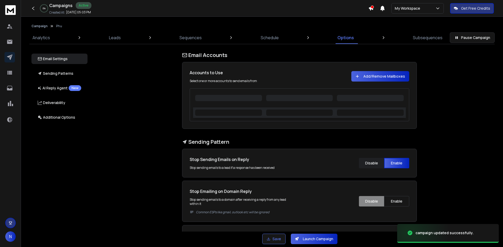
click at [324, 238] on button "Launch Campaign" at bounding box center [314, 239] width 47 height 10
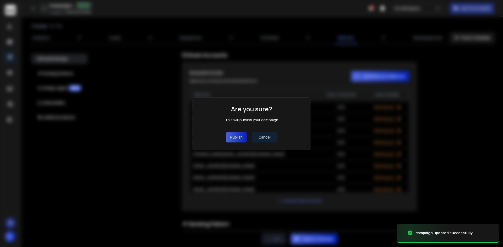
click at [232, 133] on button "Publish" at bounding box center [236, 137] width 21 height 10
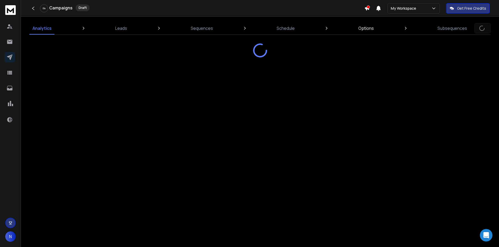
click at [364, 27] on p "Options" at bounding box center [365, 28] width 15 height 6
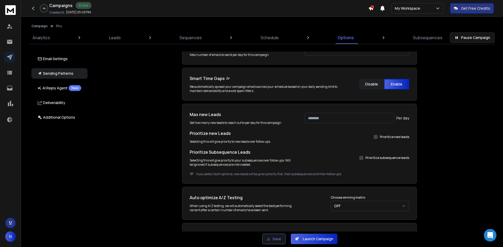
scroll to position [265, 0]
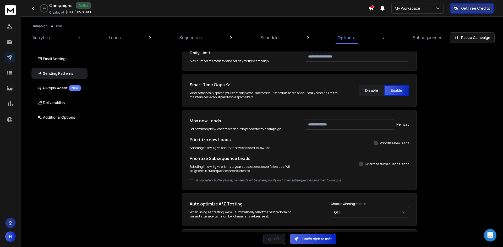
click at [440, 124] on div "Email Accounts Accounts to Use Select one or more accounts to send emails from …" at bounding box center [302, 142] width 413 height 180
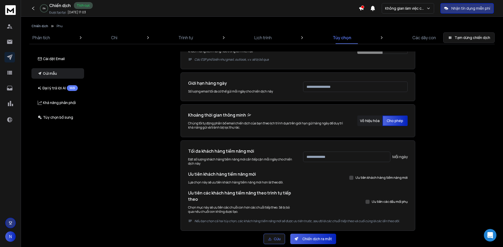
scroll to position [239, 0]
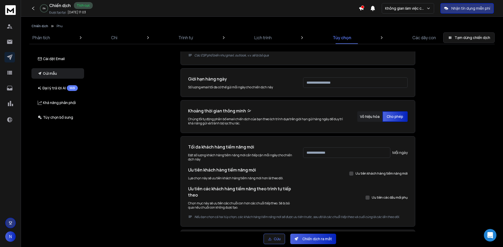
click at [311, 74] on div "Giới hạn hàng ngày Số lượng email tối đa có thể gửi mỗi ngày cho chiến dịch này…" at bounding box center [297, 82] width 235 height 29
click at [312, 79] on input "***" at bounding box center [355, 82] width 104 height 10
drag, startPoint x: 314, startPoint y: 81, endPoint x: 271, endPoint y: 79, distance: 43.2
click at [271, 79] on div "Giới hạn hàng ngày Số lượng email tối đa có thể gửi mỗi ngày cho chiến dịch này…" at bounding box center [297, 83] width 219 height 14
type input "***"
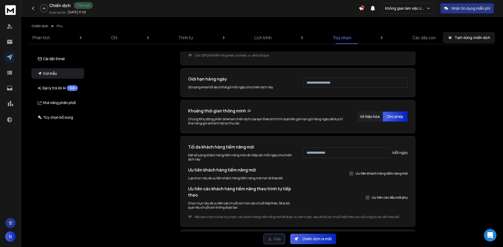
click at [344, 153] on input "***" at bounding box center [346, 153] width 87 height 10
type input "******"
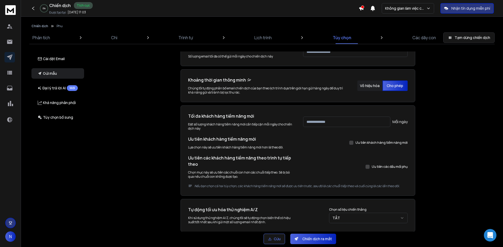
scroll to position [318, 0]
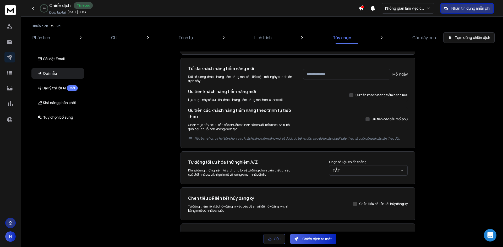
type input "***"
click at [326, 237] on font "Chiến dịch ra mắt" at bounding box center [317, 239] width 30 height 5
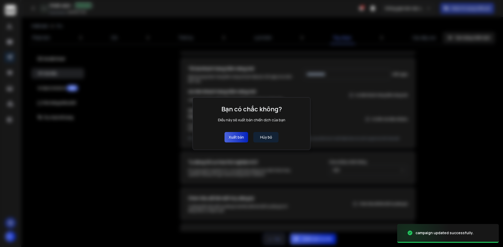
click at [235, 135] on font "Xuất bản" at bounding box center [236, 137] width 15 height 5
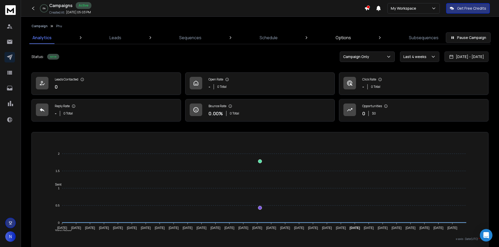
click at [339, 43] on link "Options" at bounding box center [343, 37] width 22 height 13
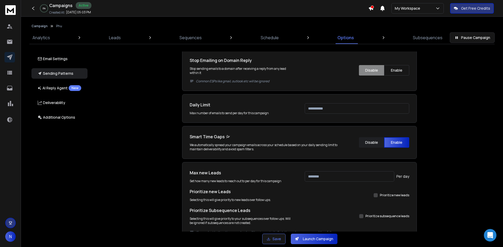
scroll to position [131, 0]
click at [336, 109] on input "***" at bounding box center [356, 109] width 104 height 10
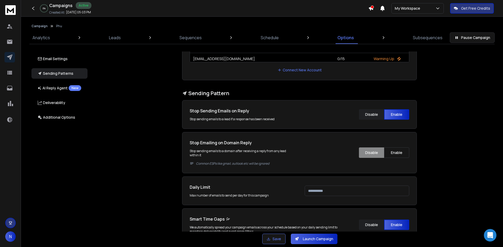
scroll to position [213, 0]
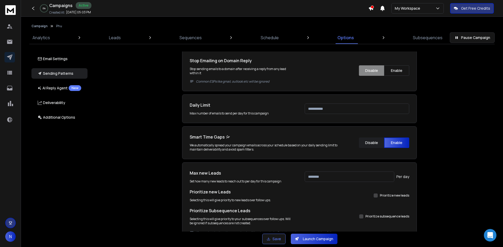
type input "****"
click at [315, 180] on input "***" at bounding box center [349, 177] width 90 height 10
type input "****"
click at [314, 239] on button "Launch Campaign" at bounding box center [314, 239] width 47 height 10
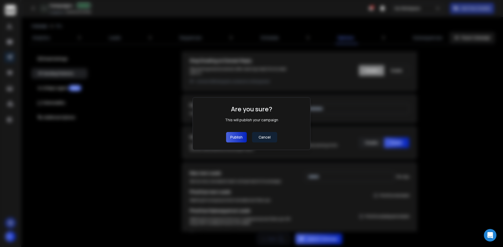
click at [235, 132] on div "Are you sure? This will publish your campaign Publish Cancel" at bounding box center [251, 124] width 103 height 38
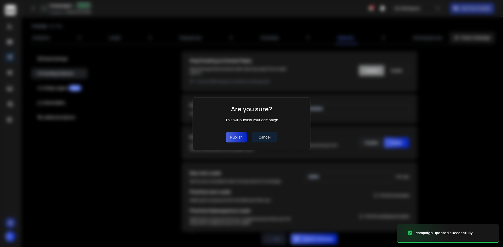
click at [235, 132] on button "Publish" at bounding box center [236, 137] width 21 height 10
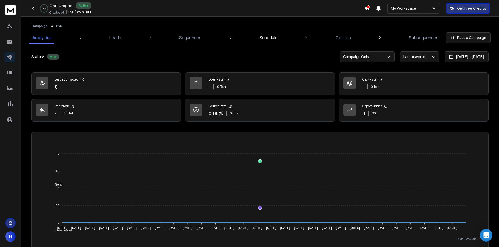
click at [277, 36] on p "Schedule" at bounding box center [268, 38] width 18 height 6
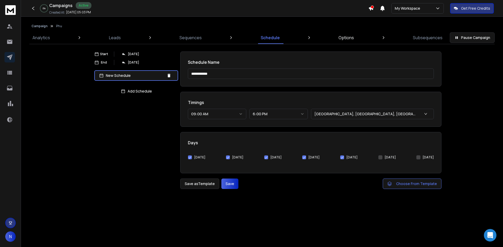
click at [347, 38] on p "Options" at bounding box center [345, 38] width 15 height 6
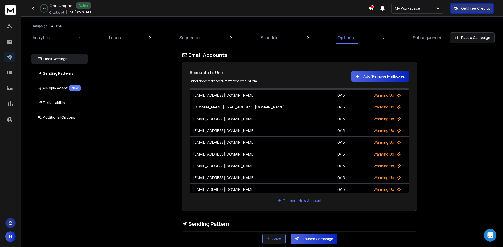
scroll to position [157, 0]
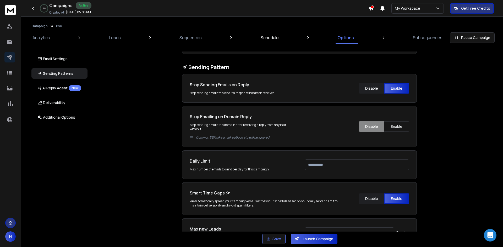
click at [262, 35] on p "Schedule" at bounding box center [269, 38] width 18 height 6
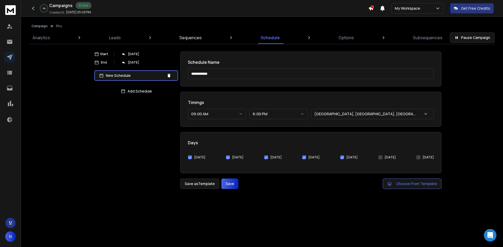
click at [192, 37] on p "Sequences" at bounding box center [190, 38] width 22 height 6
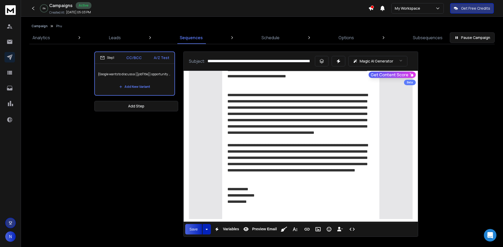
scroll to position [171, 0]
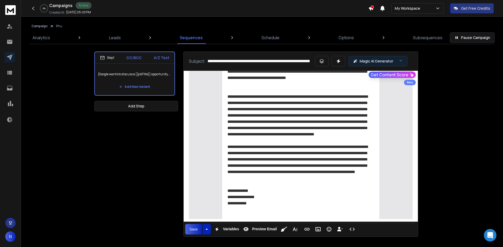
click at [361, 60] on p "Magic AI Generator" at bounding box center [376, 61] width 34 height 5
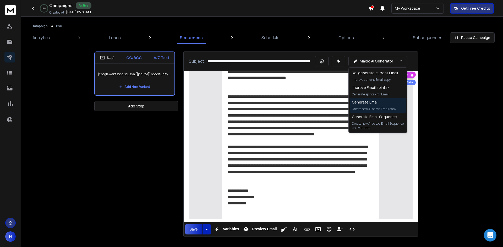
click at [437, 107] on div "**********" at bounding box center [261, 144] width 465 height 190
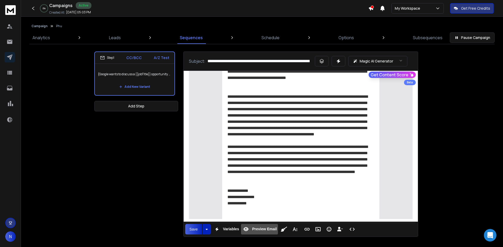
click at [266, 231] on span "Preview Email" at bounding box center [264, 229] width 27 height 4
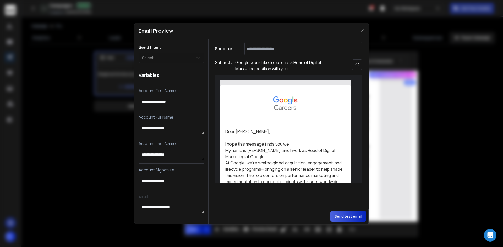
type textarea "**********"
type textarea "*******"
type textarea "********"
type textarea "**********"
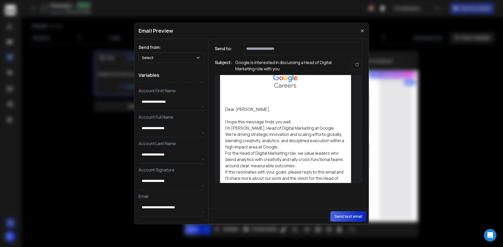
type textarea "***"
type textarea "*******"
type textarea "***"
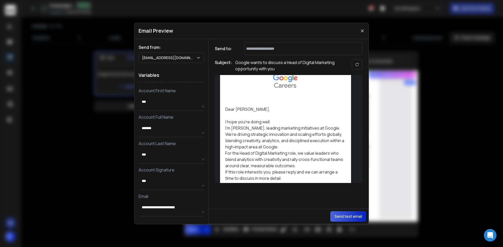
scroll to position [79, 0]
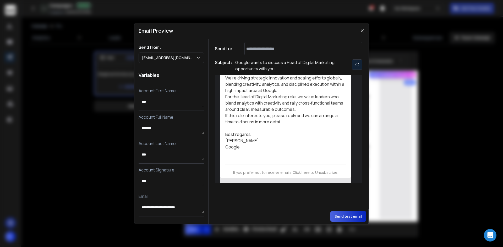
click at [356, 66] on icon at bounding box center [357, 65] width 4 height 4
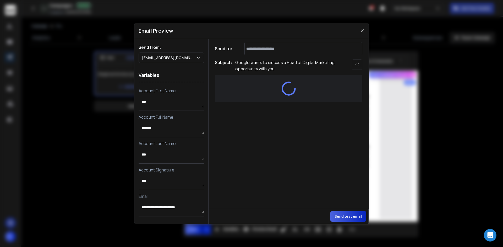
scroll to position [0, 0]
type textarea "**********"
type textarea "*********"
type textarea "**********"
type textarea "*****"
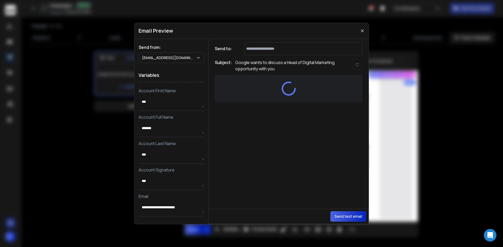
type textarea "**********"
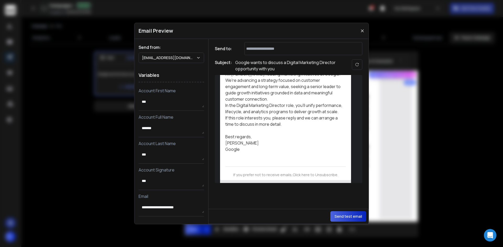
scroll to position [79, 0]
click at [325, 174] on link "Click here to Unsubscribe" at bounding box center [314, 172] width 45 height 5
click at [358, 59] on div "Send to: Subject: Google wants to discuss a Digital Marketing Director opportun…" at bounding box center [288, 111] width 160 height 144
click at [356, 65] on icon at bounding box center [357, 65] width 4 height 4
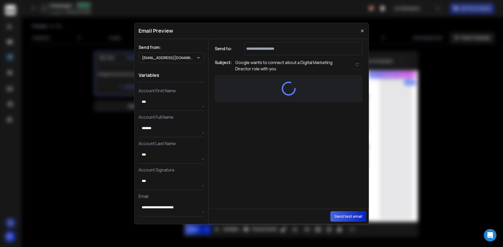
type textarea "**********"
type textarea "*******"
type textarea "**********"
type textarea "******"
type textarea "**********"
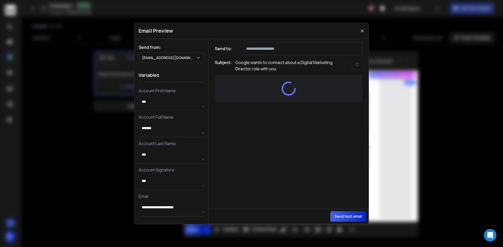
type textarea "**********"
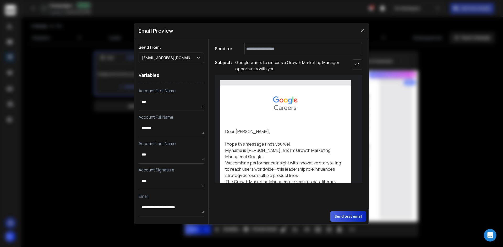
scroll to position [73, 0]
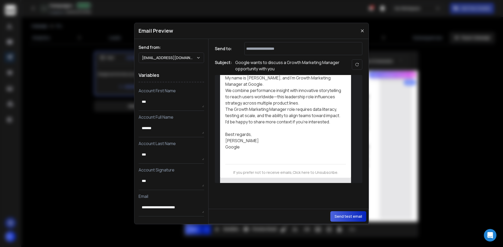
click at [362, 32] on icon at bounding box center [362, 31] width 3 height 3
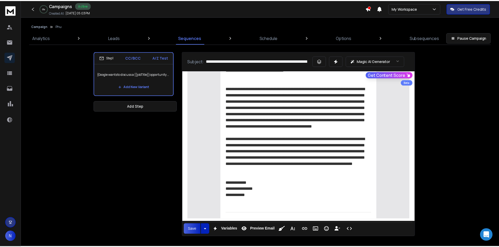
scroll to position [198, 0]
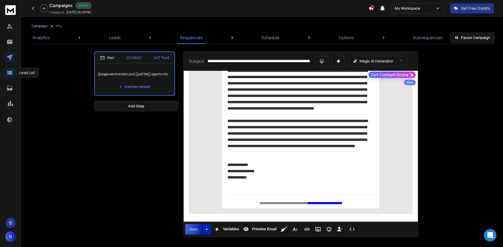
click at [10, 73] on icon at bounding box center [10, 73] width 6 height 6
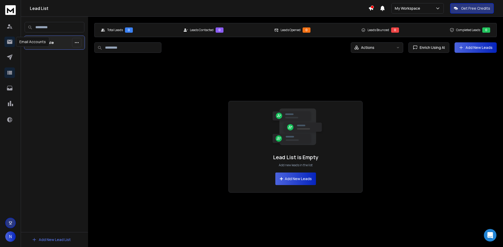
click at [12, 40] on icon at bounding box center [10, 42] width 6 height 6
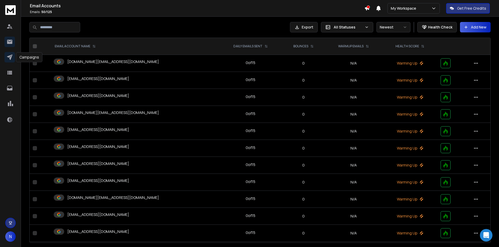
click at [10, 57] on icon at bounding box center [9, 56] width 5 height 5
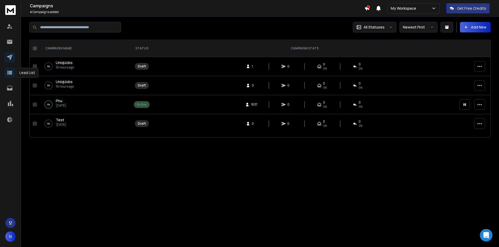
click at [9, 71] on icon at bounding box center [9, 73] width 5 height 4
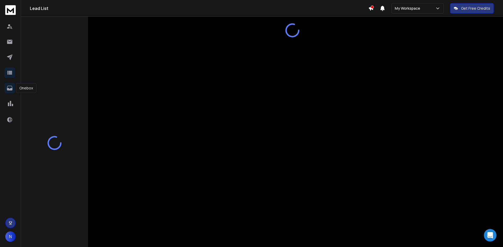
click at [7, 92] on link at bounding box center [9, 88] width 10 height 10
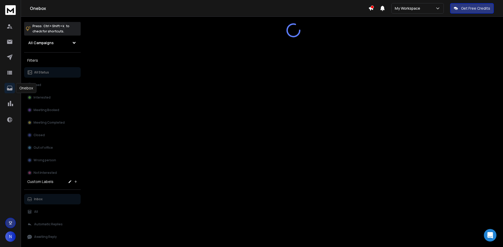
click at [4, 91] on link at bounding box center [9, 88] width 10 height 10
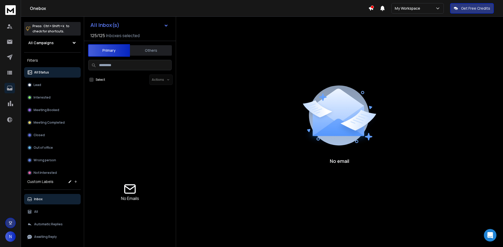
click at [13, 88] on link at bounding box center [9, 88] width 10 height 10
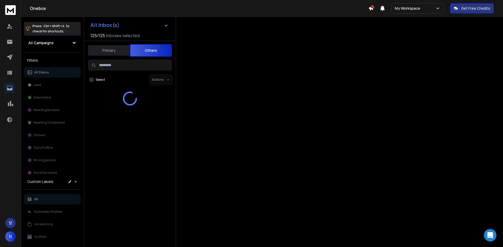
click at [145, 50] on button "Others" at bounding box center [151, 50] width 42 height 13
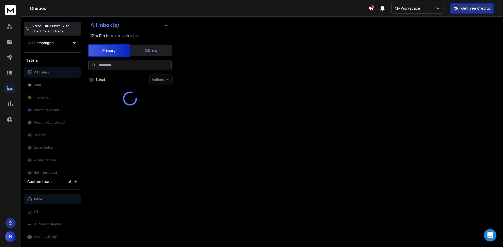
click at [113, 52] on button "Primary" at bounding box center [109, 50] width 42 height 13
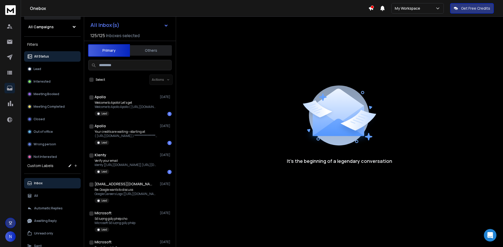
scroll to position [41, 0]
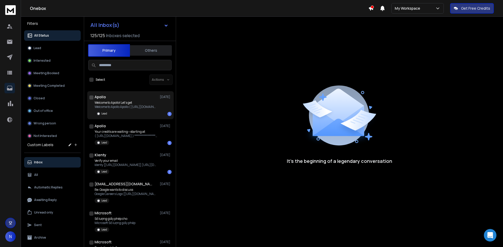
click at [155, 102] on p "Welcome to Apollo! Let's get" at bounding box center [126, 103] width 63 height 4
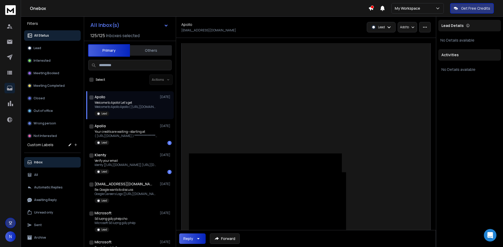
scroll to position [0, 0]
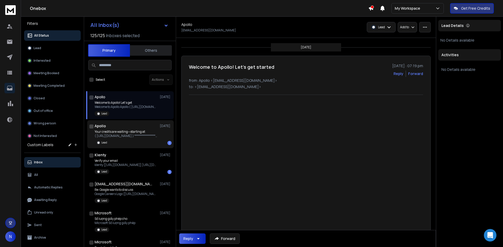
click at [128, 126] on div "Apollo 08 Sep" at bounding box center [133, 126] width 77 height 5
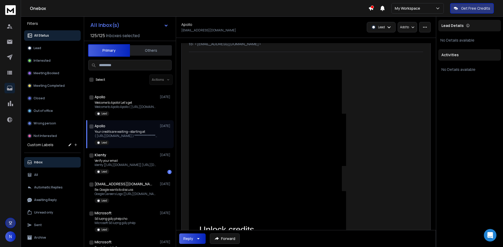
scroll to position [52, 0]
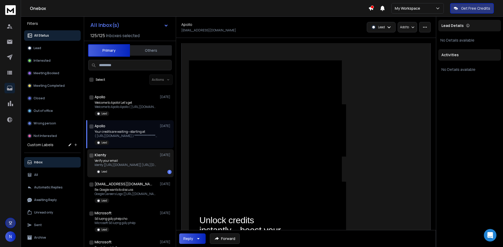
click at [146, 163] on p "Verify your email" at bounding box center [126, 161] width 63 height 4
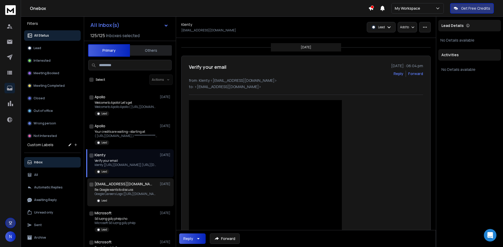
click at [140, 191] on p "Re: Google wants to discuss" at bounding box center [126, 190] width 63 height 4
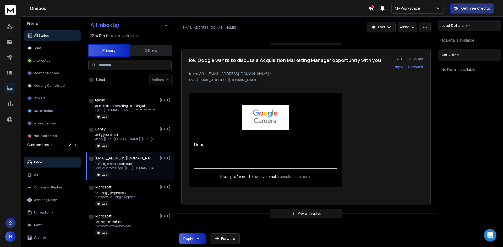
scroll to position [0, 0]
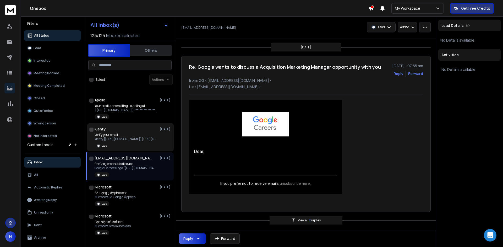
click at [130, 136] on p "Verify your email" at bounding box center [126, 135] width 63 height 4
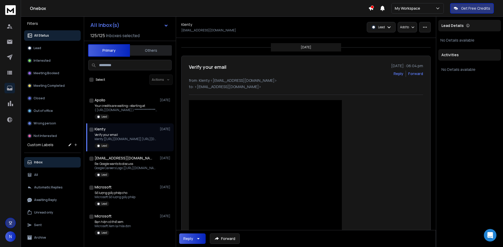
click at [128, 94] on div "**********" at bounding box center [130, 181] width 92 height 183
click at [127, 75] on div "Select Actions" at bounding box center [130, 79] width 92 height 13
click at [127, 83] on div "Select Actions" at bounding box center [130, 79] width 92 height 13
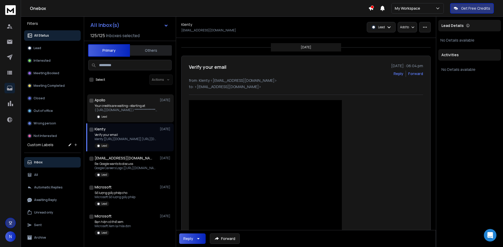
click at [124, 107] on p "Your credits are waiting—starting at" at bounding box center [126, 106] width 63 height 4
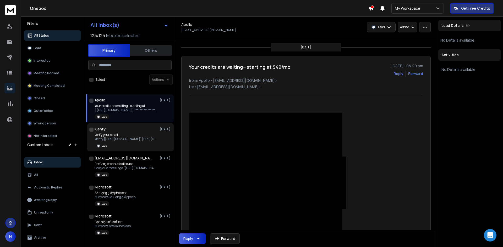
click at [144, 143] on div "Verify your email klenty [https://s3-ap-southeast-1.amazonaws.com/kl-static-fil…" at bounding box center [126, 140] width 63 height 15
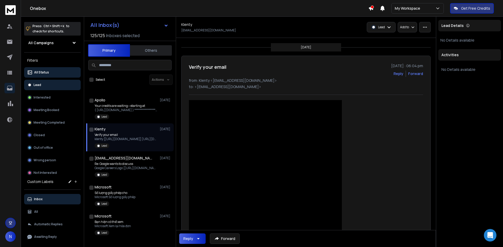
click at [59, 81] on button "Lead" at bounding box center [52, 85] width 57 height 10
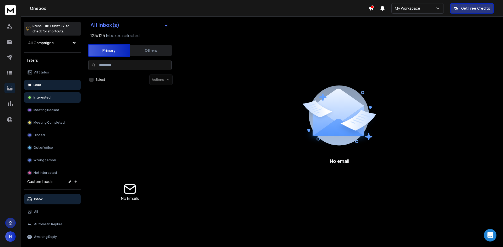
click at [43, 94] on button "Interested" at bounding box center [52, 97] width 57 height 10
click at [49, 113] on button "Meeting Booked" at bounding box center [52, 110] width 57 height 10
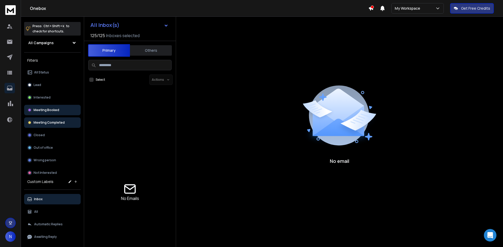
click at [50, 122] on p "Meeting Completed" at bounding box center [49, 123] width 31 height 4
click at [51, 140] on button "Closed" at bounding box center [52, 135] width 57 height 10
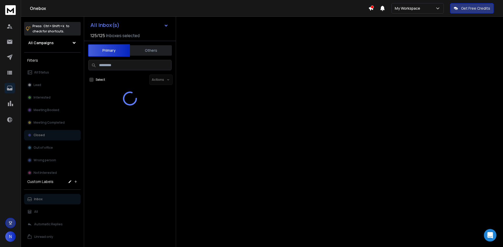
click at [51, 149] on div "All Status Lead Interested Meeting Booked Meeting Completed Closed Out of offic…" at bounding box center [52, 122] width 57 height 111
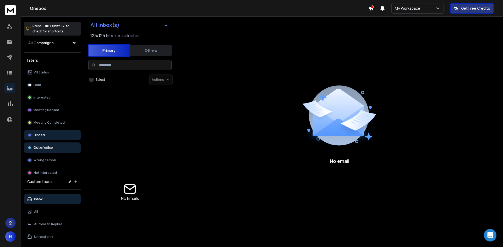
click at [51, 153] on button "Out of office" at bounding box center [52, 148] width 57 height 10
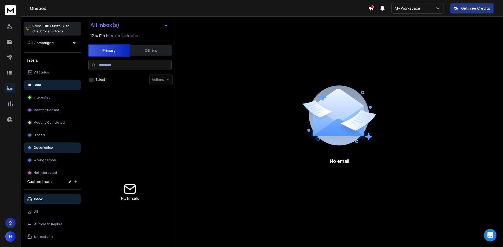
click at [58, 81] on button "Lead" at bounding box center [52, 85] width 57 height 10
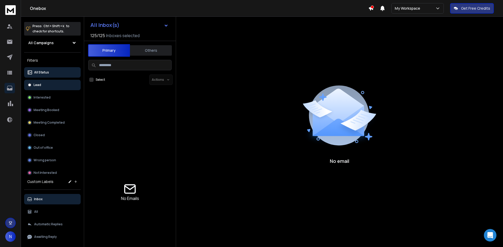
click at [55, 69] on button "All Status" at bounding box center [52, 72] width 57 height 10
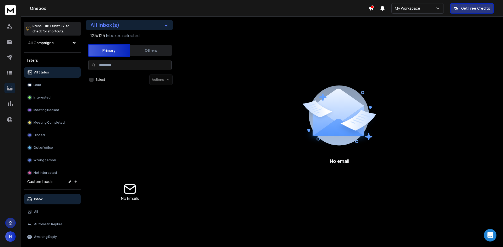
click at [159, 25] on button "All Inbox(s)" at bounding box center [129, 25] width 86 height 10
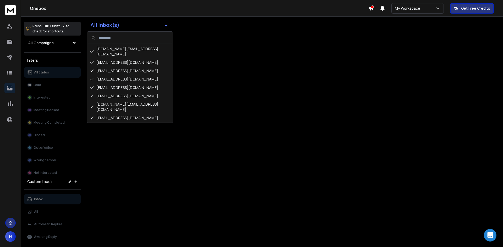
scroll to position [442, 0]
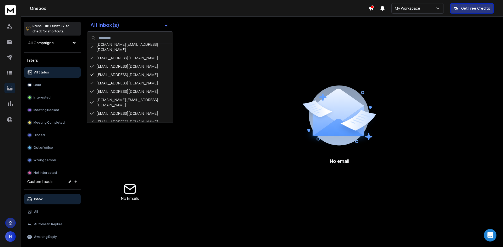
click at [214, 123] on div "No email" at bounding box center [339, 122] width 327 height 210
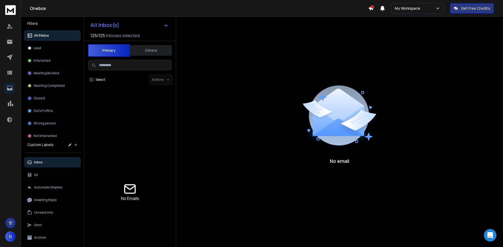
scroll to position [41, 0]
click at [68, 143] on icon at bounding box center [70, 145] width 4 height 4
click at [45, 172] on button "All" at bounding box center [52, 175] width 57 height 10
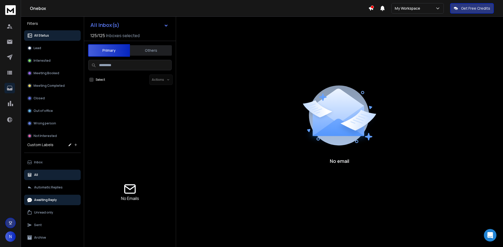
click at [47, 195] on button "Awaiting Reply" at bounding box center [52, 200] width 57 height 10
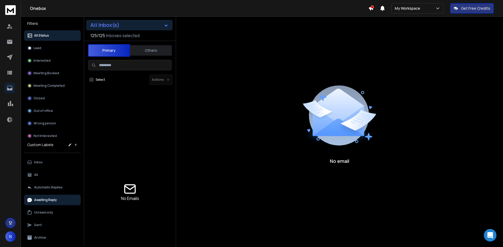
click at [142, 21] on button "All Inbox(s)" at bounding box center [129, 25] width 86 height 10
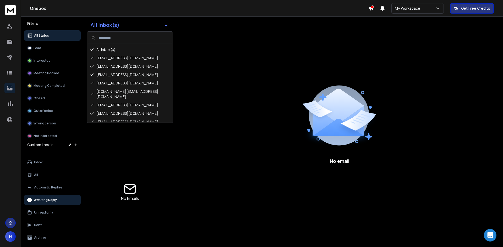
click at [194, 46] on div "No email" at bounding box center [339, 122] width 327 height 210
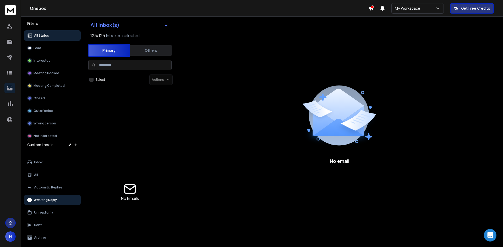
click at [152, 47] on button "Others" at bounding box center [151, 51] width 42 height 12
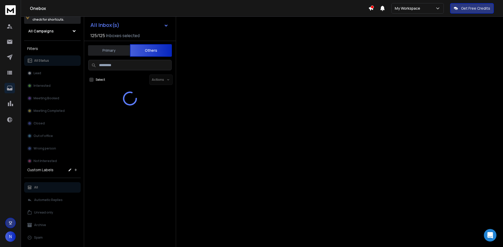
click at [103, 51] on button "Primary" at bounding box center [109, 51] width 42 height 12
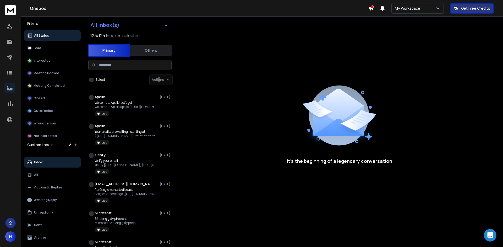
click at [160, 83] on div "Actions" at bounding box center [160, 80] width 23 height 10
click at [164, 82] on div "Actions" at bounding box center [160, 80] width 23 height 10
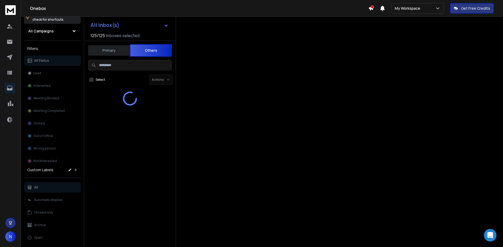
click at [138, 49] on button "Others" at bounding box center [151, 50] width 42 height 13
click at [114, 51] on button "Primary" at bounding box center [109, 51] width 42 height 12
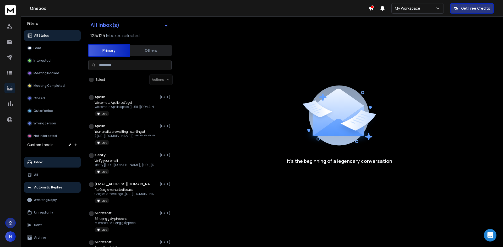
click at [42, 188] on button "Automatic Replies" at bounding box center [52, 187] width 57 height 10
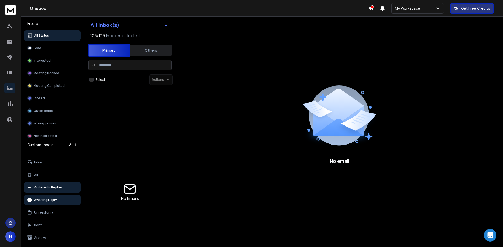
click at [43, 200] on button "Awaiting Reply" at bounding box center [52, 200] width 57 height 10
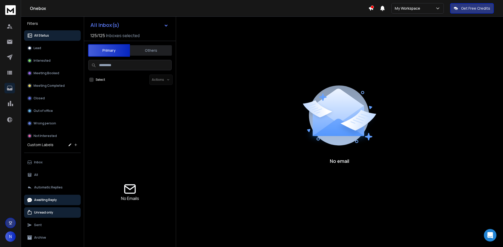
click at [61, 211] on button "Unread only" at bounding box center [52, 213] width 57 height 10
click at [48, 225] on button "Sent" at bounding box center [52, 225] width 57 height 10
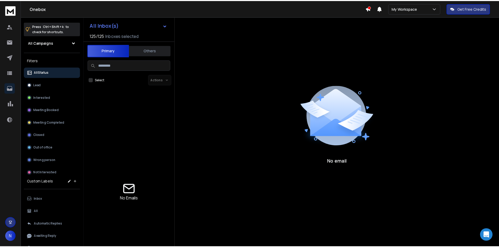
scroll to position [0, 0]
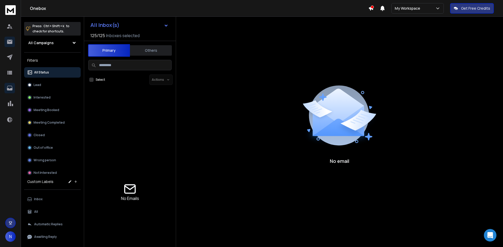
click at [13, 47] on link at bounding box center [9, 42] width 10 height 10
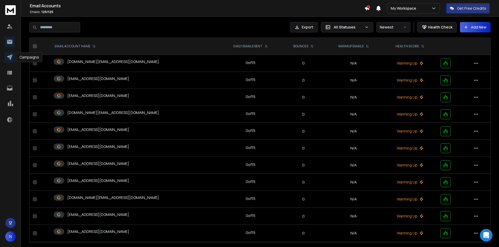
click at [12, 55] on icon at bounding box center [9, 56] width 5 height 5
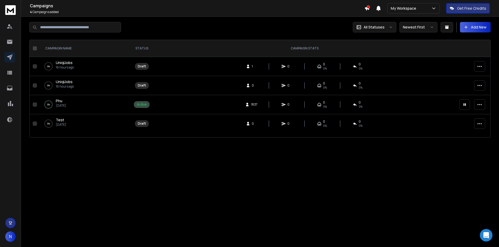
click at [188, 105] on div "1837 0 0 0% 0 0%" at bounding box center [304, 105] width 297 height 8
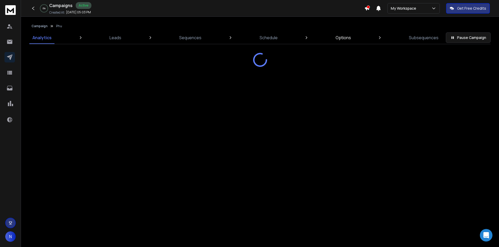
click at [339, 36] on p "Options" at bounding box center [342, 38] width 15 height 6
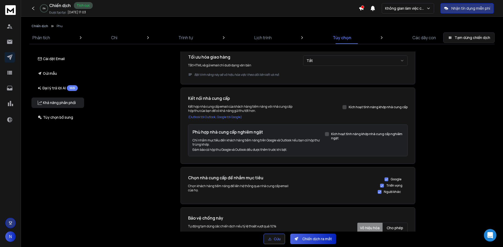
scroll to position [669, 0]
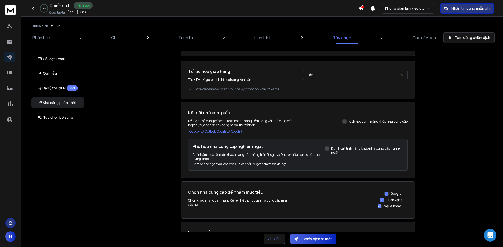
click at [326, 71] on button "Tắt" at bounding box center [355, 75] width 104 height 10
click at [165, 106] on div "Tài khoản Email Tài khoản sử dụng Chọn một hoặc nhiều tài khoản để gửi email từ…" at bounding box center [300, 142] width 417 height 180
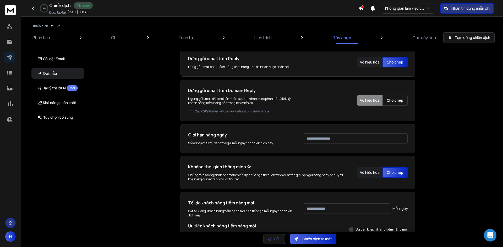
scroll to position [105, 0]
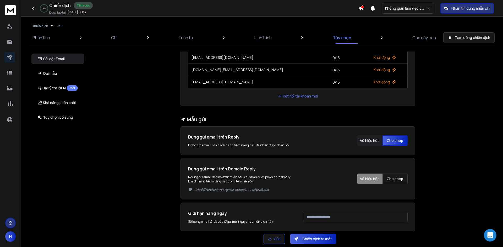
click at [199, 138] on font "Dừng gửi email trên Reply" at bounding box center [213, 137] width 51 height 6
click at [221, 148] on div "Dừng gửi email trên Reply Dừng gửi email cho khách hàng tiềm năng nếu đã nhận đ…" at bounding box center [297, 140] width 235 height 29
click at [221, 149] on div "Dừng gửi email trên Reply Dừng gửi email cho khách hàng tiềm năng nếu đã nhận đ…" at bounding box center [297, 140] width 235 height 29
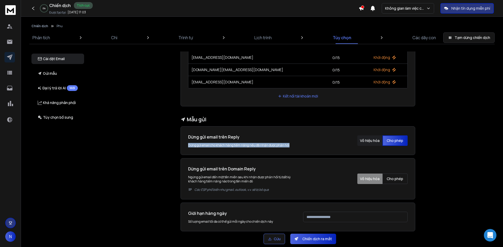
click at [221, 149] on div "Dừng gửi email trên Reply Dừng gửi email cho khách hàng tiềm năng nếu đã nhận đ…" at bounding box center [297, 140] width 235 height 29
click at [232, 147] on font "Dừng gửi email cho khách hàng tiềm năng nếu đã nhận được phản hồi" at bounding box center [238, 145] width 101 height 4
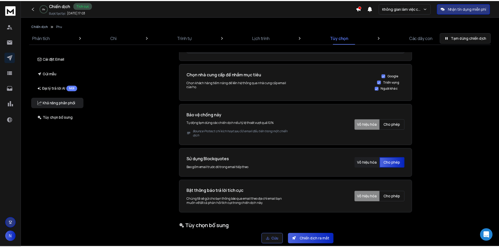
scroll to position [718, 0]
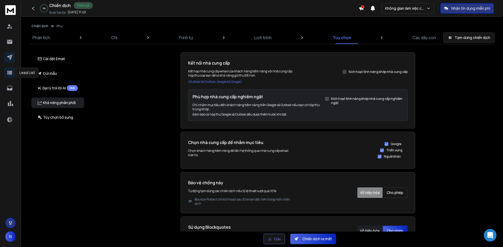
click at [10, 73] on icon at bounding box center [9, 73] width 5 height 4
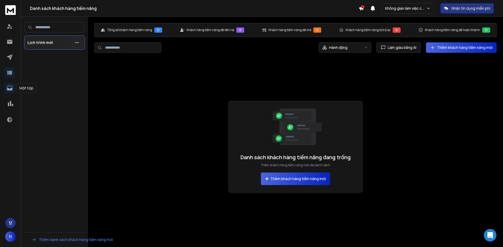
click at [8, 87] on icon at bounding box center [10, 88] width 6 height 6
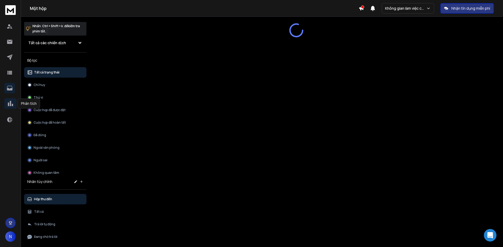
click at [10, 105] on icon at bounding box center [10, 103] width 5 height 5
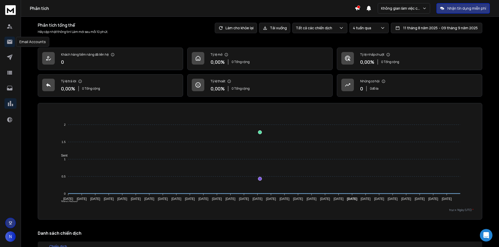
click at [9, 42] on icon at bounding box center [9, 42] width 5 height 4
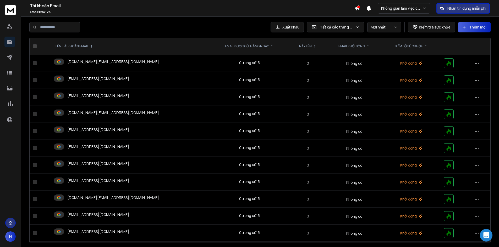
click at [469, 26] on button "Thêm mới" at bounding box center [474, 27] width 32 height 10
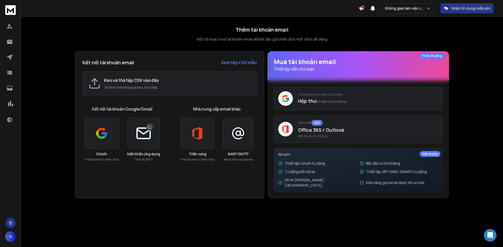
click at [115, 144] on div at bounding box center [102, 134] width 34 height 32
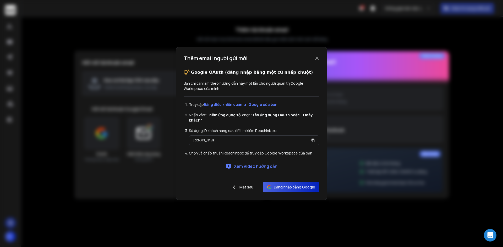
click at [289, 183] on button "Đăng nhập bằng Google" at bounding box center [291, 187] width 57 height 10
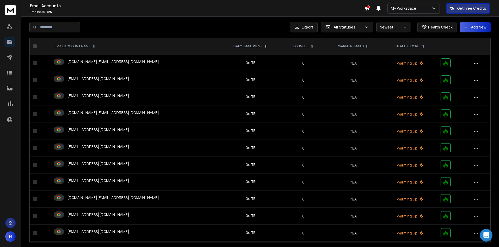
click at [469, 28] on button "Add New" at bounding box center [475, 27] width 31 height 10
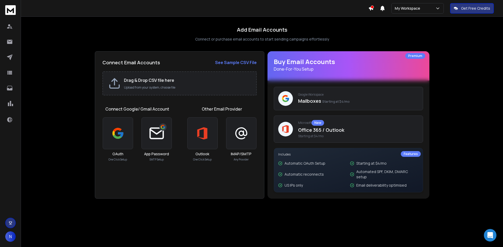
click at [123, 142] on div at bounding box center [118, 134] width 30 height 32
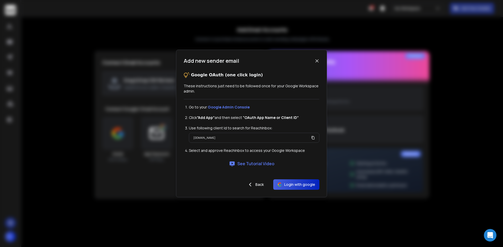
click at [289, 181] on button "Login with google" at bounding box center [296, 185] width 46 height 10
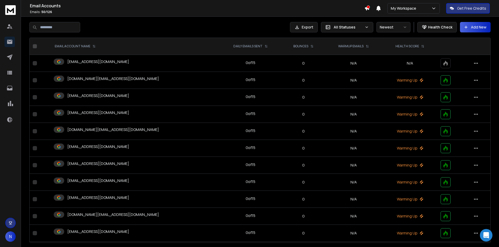
click at [473, 28] on button "Add New" at bounding box center [475, 27] width 31 height 10
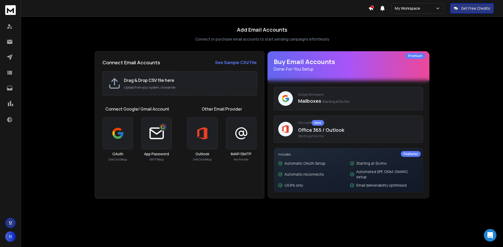
click at [119, 140] on icon at bounding box center [117, 134] width 13 height 16
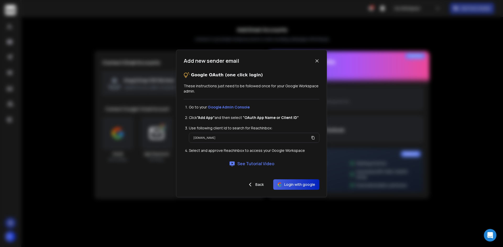
click at [283, 181] on button "Login with google" at bounding box center [296, 185] width 46 height 10
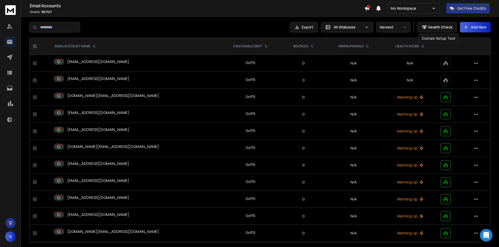
click at [474, 25] on button "Add New" at bounding box center [475, 27] width 31 height 10
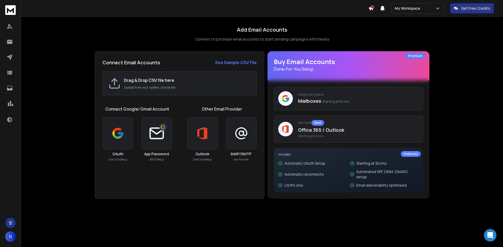
click at [118, 131] on icon at bounding box center [117, 134] width 13 height 16
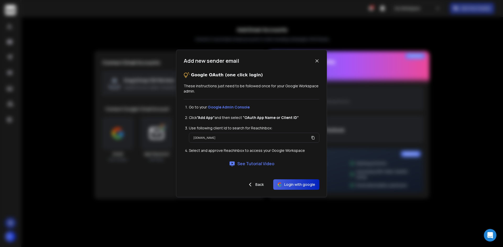
click at [291, 182] on button "Login with google" at bounding box center [296, 185] width 46 height 10
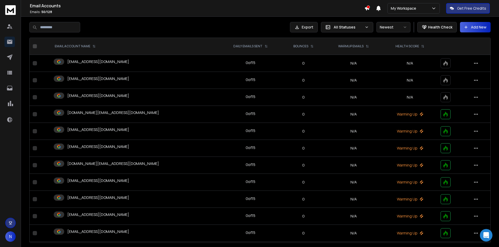
click at [472, 30] on button "Add New" at bounding box center [475, 27] width 31 height 10
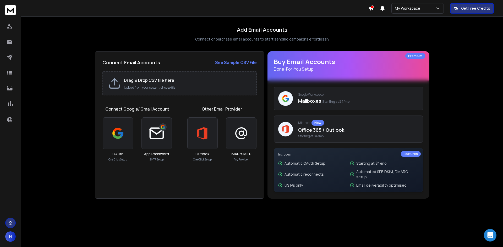
click at [104, 135] on div at bounding box center [118, 134] width 30 height 32
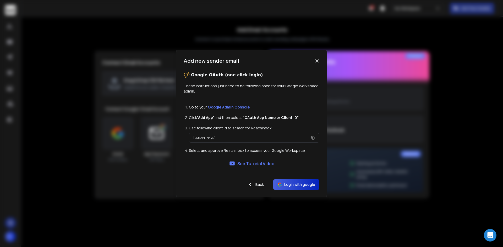
click at [295, 183] on button "Login with google" at bounding box center [296, 185] width 46 height 10
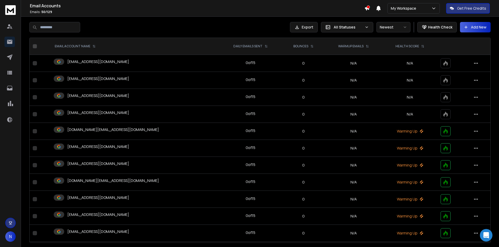
click at [467, 29] on icon at bounding box center [466, 27] width 4 height 4
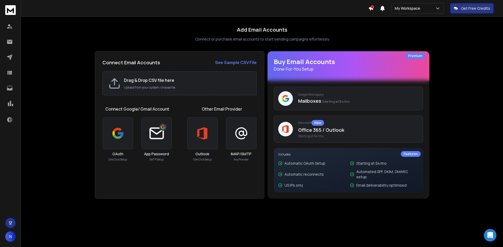
click at [119, 139] on icon at bounding box center [117, 134] width 13 height 16
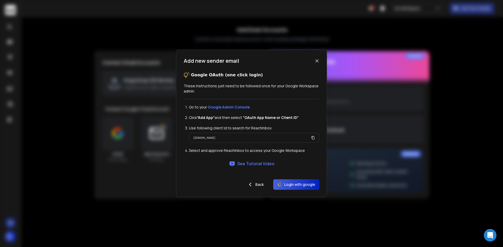
click at [295, 183] on button "Login with google" at bounding box center [296, 185] width 46 height 10
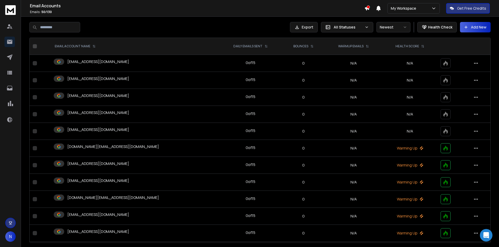
click at [468, 27] on icon at bounding box center [466, 27] width 4 height 4
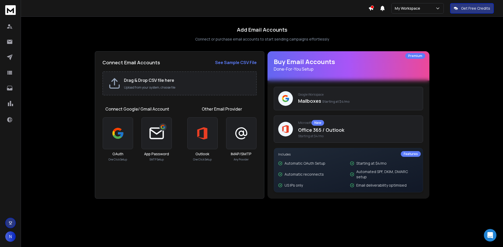
click at [117, 127] on icon at bounding box center [117, 134] width 13 height 16
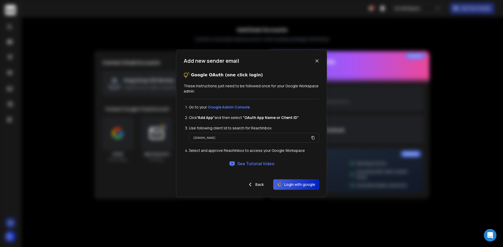
click at [307, 187] on button "Login with google" at bounding box center [296, 185] width 46 height 10
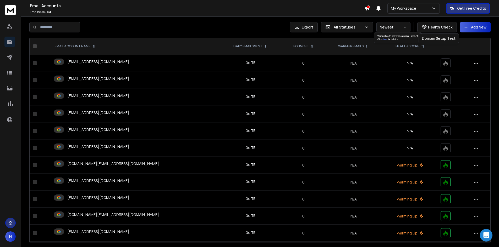
click at [472, 24] on button "Add New" at bounding box center [475, 27] width 31 height 10
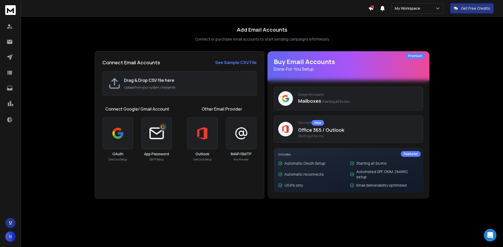
click at [114, 136] on icon at bounding box center [117, 134] width 13 height 16
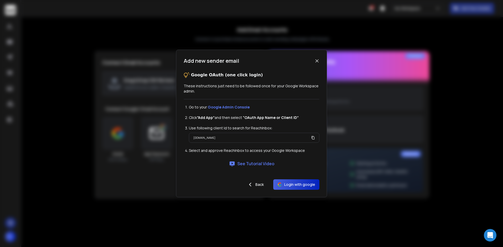
click at [292, 184] on button "Login with google" at bounding box center [296, 185] width 46 height 10
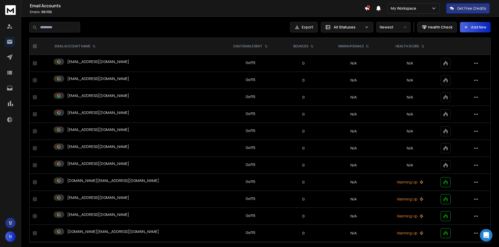
click at [470, 27] on button "Add New" at bounding box center [475, 27] width 31 height 10
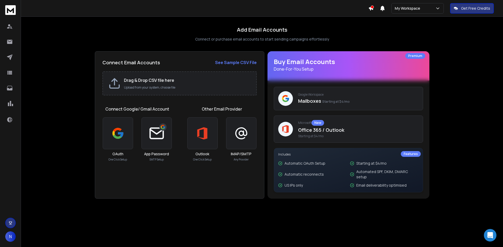
click at [113, 133] on icon at bounding box center [117, 134] width 13 height 16
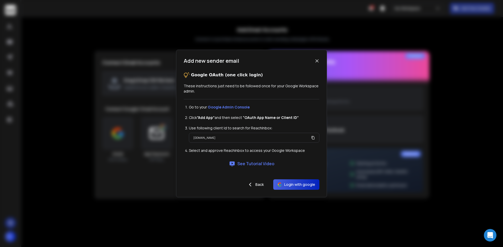
click at [300, 184] on button "Login with google" at bounding box center [296, 185] width 46 height 10
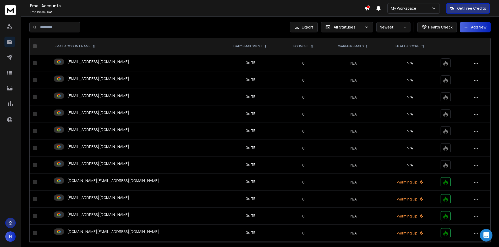
click at [475, 29] on button "Add New" at bounding box center [475, 27] width 31 height 10
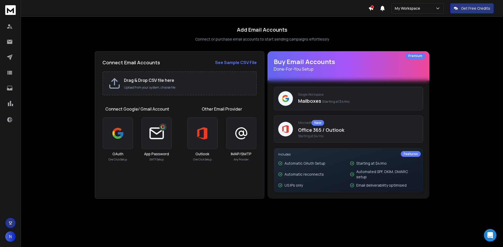
click at [119, 134] on icon at bounding box center [117, 134] width 13 height 16
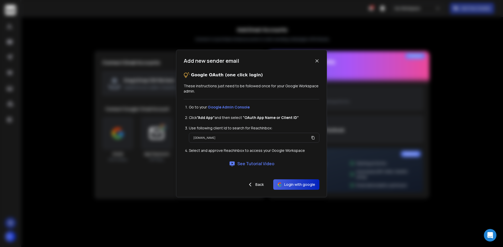
click at [291, 183] on button "Login with google" at bounding box center [296, 185] width 46 height 10
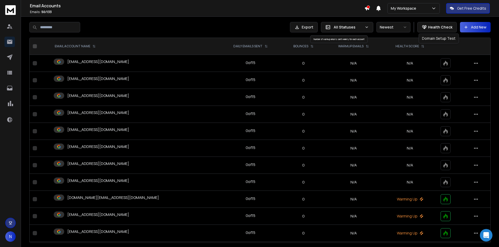
click at [483, 24] on button "Add New" at bounding box center [475, 27] width 31 height 10
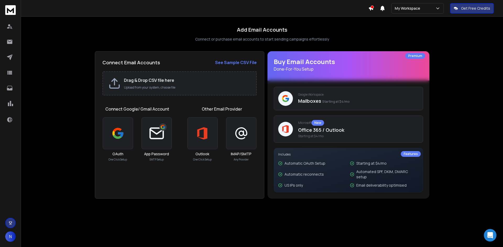
click at [113, 132] on icon at bounding box center [117, 134] width 13 height 16
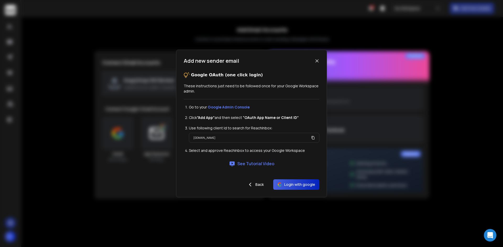
click at [296, 185] on button "Login with google" at bounding box center [296, 185] width 46 height 10
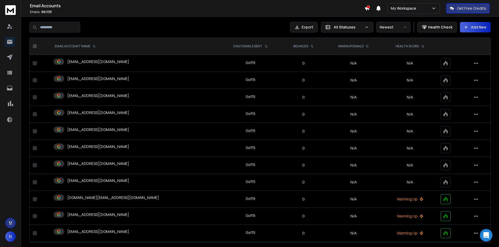
click at [474, 26] on button "Add New" at bounding box center [475, 27] width 31 height 10
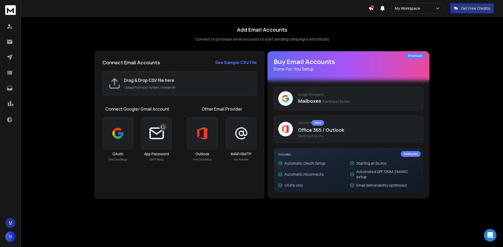
click at [107, 140] on div at bounding box center [118, 134] width 30 height 32
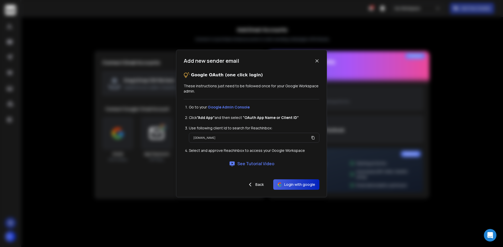
click at [300, 185] on button "Login with google" at bounding box center [296, 185] width 46 height 10
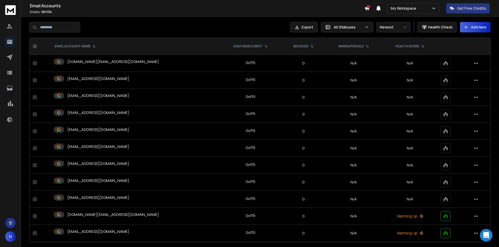
click at [473, 27] on button "Add New" at bounding box center [475, 27] width 31 height 10
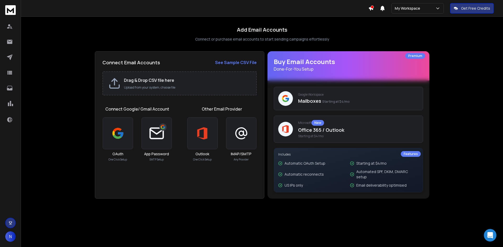
click at [124, 138] on icon at bounding box center [117, 134] width 13 height 16
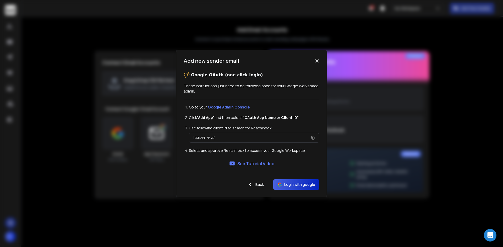
click at [296, 182] on button "Login with google" at bounding box center [296, 185] width 46 height 10
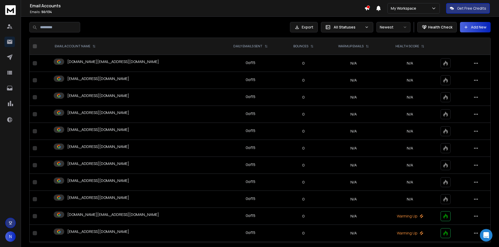
click at [469, 28] on button "Add New" at bounding box center [475, 27] width 31 height 10
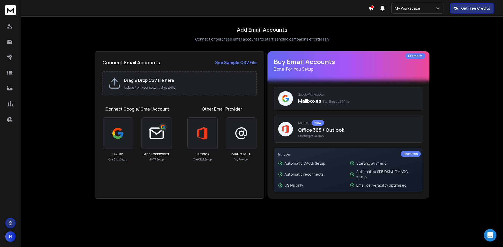
click at [114, 138] on icon at bounding box center [117, 134] width 13 height 16
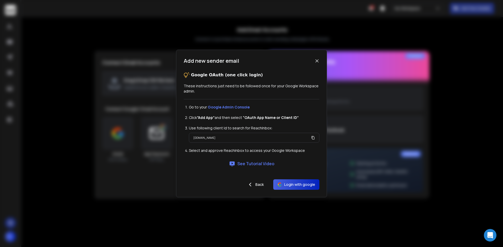
click at [285, 184] on button "Login with google" at bounding box center [296, 185] width 46 height 10
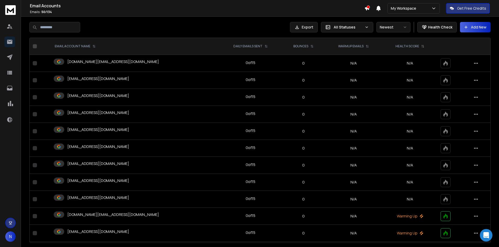
click at [473, 28] on button "Add New" at bounding box center [475, 27] width 31 height 10
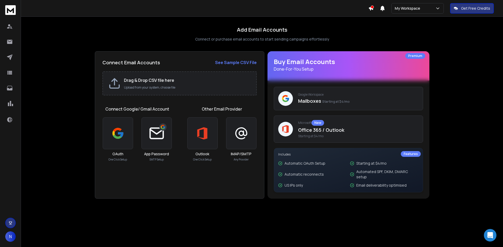
click at [121, 141] on icon at bounding box center [117, 134] width 13 height 16
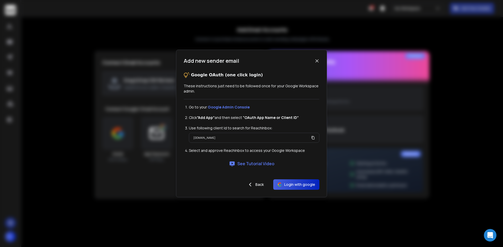
click at [299, 188] on button "Login with google" at bounding box center [296, 185] width 46 height 10
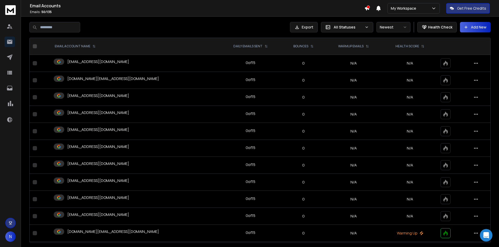
click at [474, 26] on button "Add New" at bounding box center [475, 27] width 31 height 10
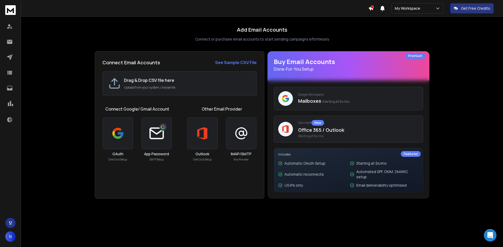
click at [113, 142] on div at bounding box center [118, 134] width 30 height 32
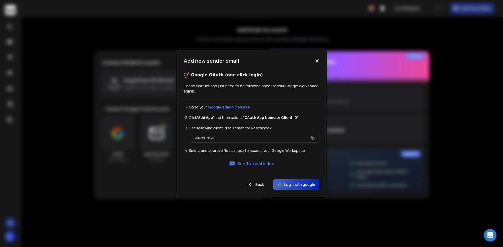
click at [298, 182] on button "Login with google" at bounding box center [296, 185] width 46 height 10
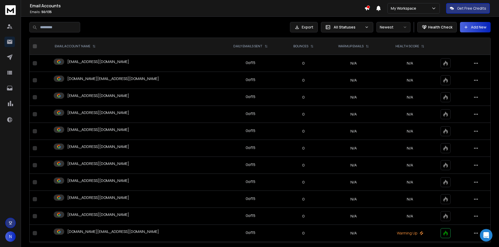
click at [474, 27] on button "Add New" at bounding box center [475, 27] width 31 height 10
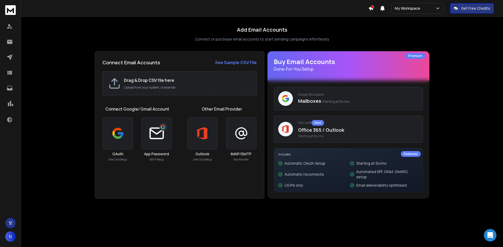
click at [120, 140] on icon at bounding box center [117, 134] width 13 height 16
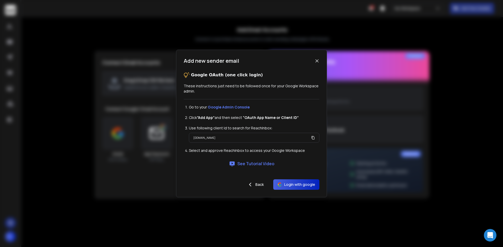
click at [283, 185] on button "Login with google" at bounding box center [296, 185] width 46 height 10
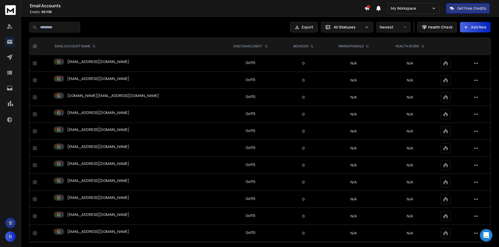
click at [466, 26] on icon at bounding box center [465, 27] width 3 height 3
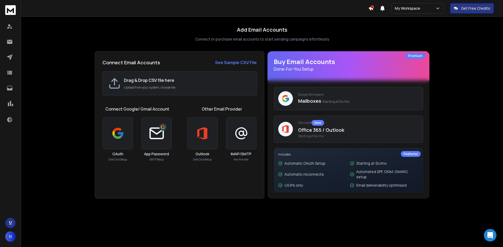
click at [118, 137] on icon at bounding box center [117, 137] width 9 height 4
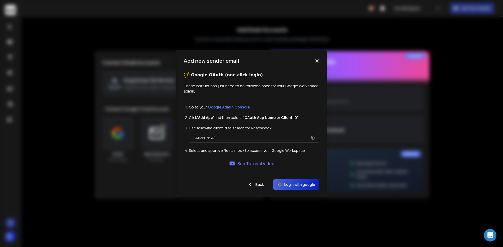
click at [294, 186] on button "Login with google" at bounding box center [296, 185] width 46 height 10
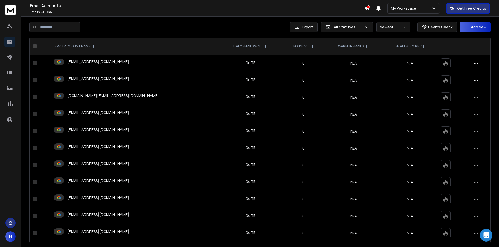
click at [475, 28] on button "Add New" at bounding box center [475, 27] width 31 height 10
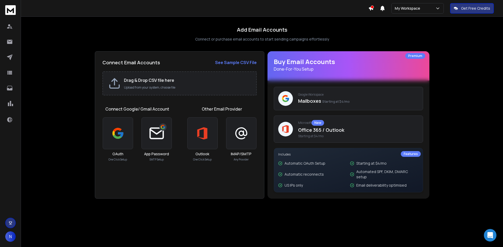
click at [114, 137] on icon at bounding box center [117, 134] width 13 height 16
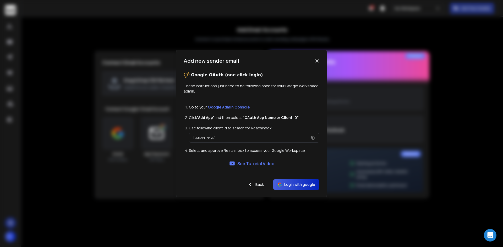
click at [297, 183] on button "Login with google" at bounding box center [296, 185] width 46 height 10
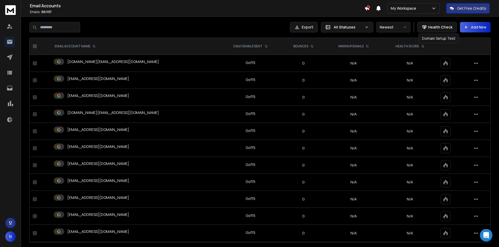
click at [469, 28] on button "Add New" at bounding box center [475, 27] width 31 height 10
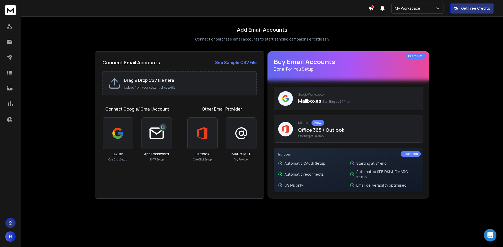
click at [118, 134] on icon at bounding box center [117, 134] width 13 height 16
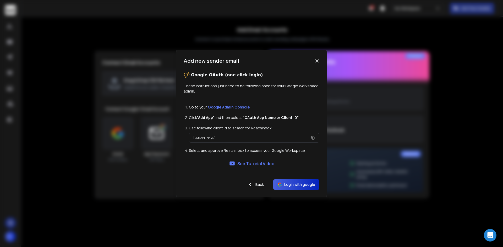
click at [295, 186] on button "Login with google" at bounding box center [296, 185] width 46 height 10
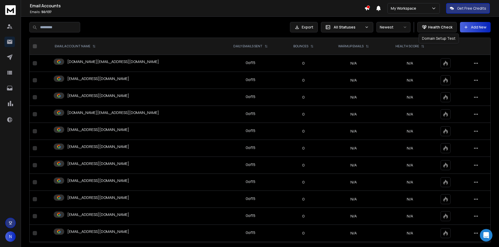
click at [465, 29] on button "Add New" at bounding box center [475, 27] width 31 height 10
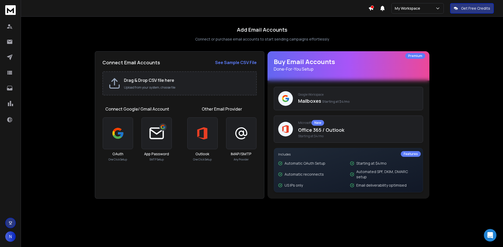
click at [115, 134] on icon at bounding box center [117, 133] width 11 height 11
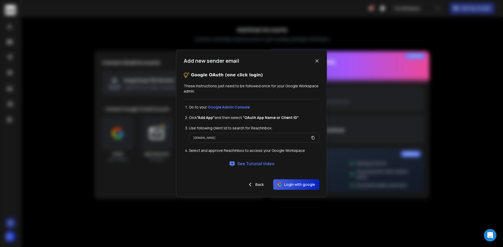
click at [298, 185] on button "Login with google" at bounding box center [296, 185] width 46 height 10
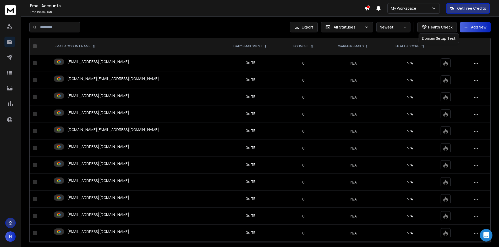
click at [467, 28] on icon at bounding box center [466, 27] width 4 height 4
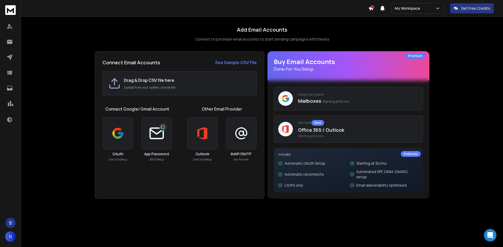
click at [120, 131] on icon at bounding box center [117, 134] width 13 height 16
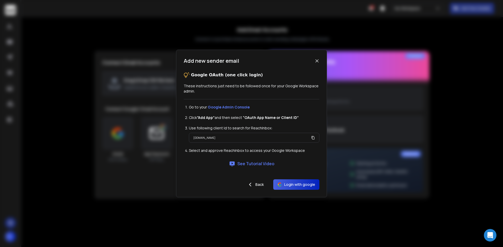
click at [311, 185] on button "Login with google" at bounding box center [296, 185] width 46 height 10
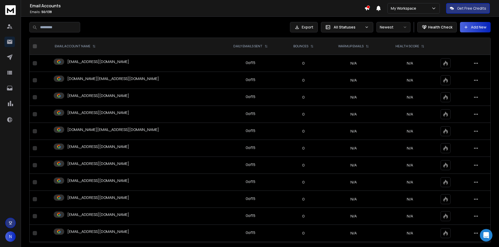
click at [473, 29] on button "Add New" at bounding box center [475, 27] width 31 height 10
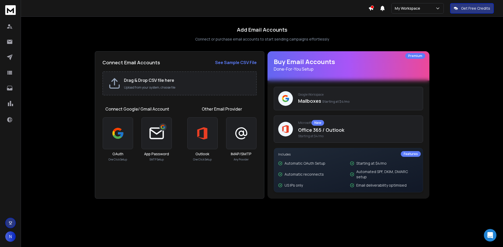
click at [113, 137] on icon at bounding box center [117, 134] width 13 height 16
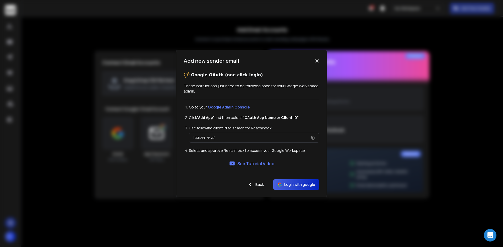
click at [291, 181] on button "Login with google" at bounding box center [296, 185] width 46 height 10
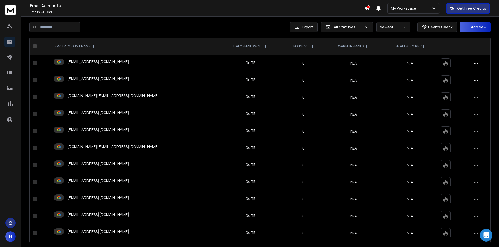
click at [277, 29] on div at bounding box center [157, 27] width 257 height 10
click at [473, 26] on button "Add New" at bounding box center [475, 27] width 31 height 10
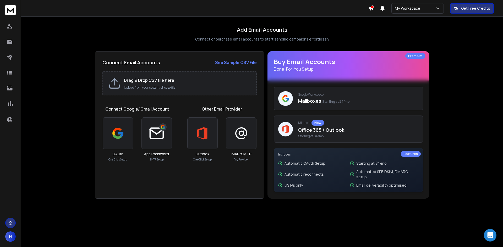
click at [117, 134] on icon at bounding box center [117, 134] width 13 height 16
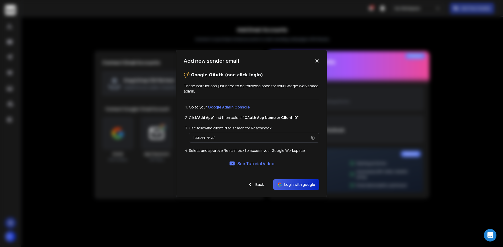
click at [293, 185] on button "Login with google" at bounding box center [296, 185] width 46 height 10
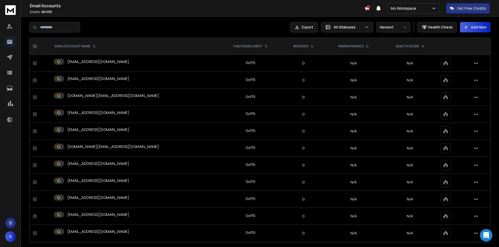
click at [476, 25] on button "Add New" at bounding box center [475, 27] width 31 height 10
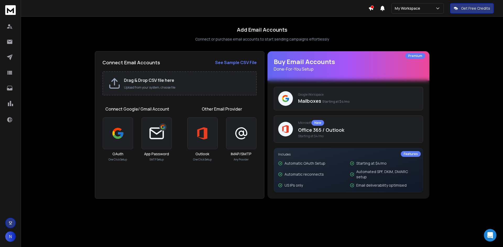
click at [115, 135] on icon at bounding box center [117, 133] width 11 height 11
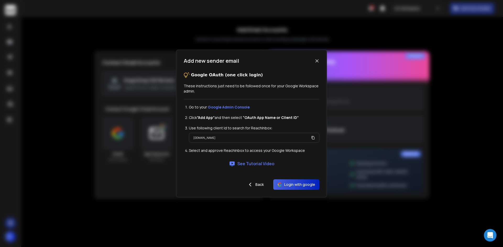
click at [292, 182] on button "Login with google" at bounding box center [296, 185] width 46 height 10
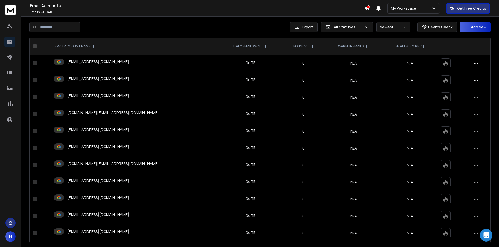
click at [467, 28] on icon at bounding box center [466, 27] width 4 height 4
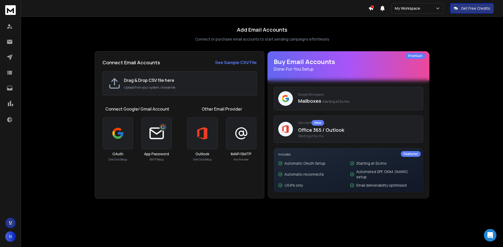
click at [117, 136] on icon at bounding box center [117, 137] width 9 height 4
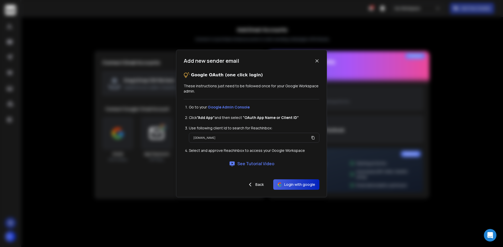
click at [293, 184] on button "Login with google" at bounding box center [296, 185] width 46 height 10
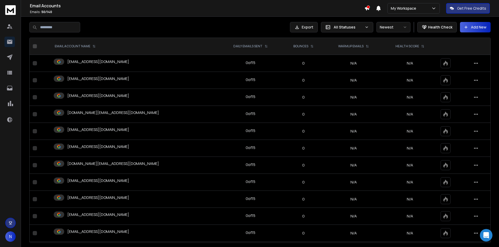
click at [472, 25] on button "Add New" at bounding box center [475, 27] width 31 height 10
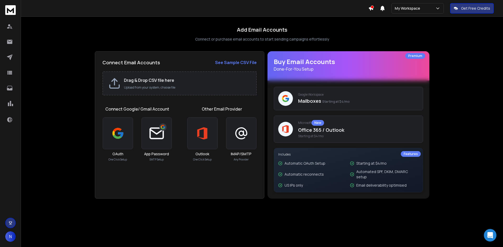
click at [121, 137] on icon at bounding box center [117, 137] width 9 height 4
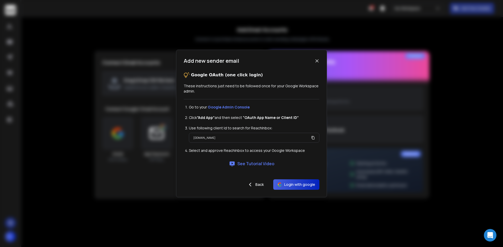
click at [287, 186] on button "Login with google" at bounding box center [296, 185] width 46 height 10
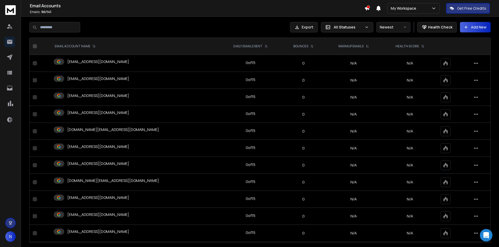
click at [466, 28] on icon at bounding box center [465, 27] width 3 height 3
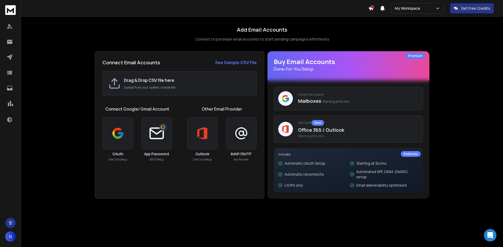
click at [115, 134] on icon at bounding box center [117, 133] width 11 height 11
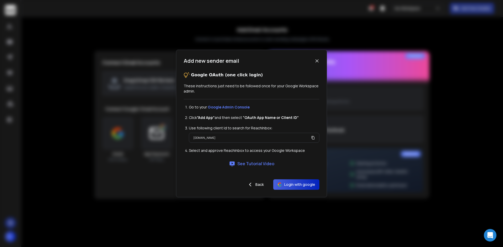
click at [292, 183] on button "Login with google" at bounding box center [296, 185] width 46 height 10
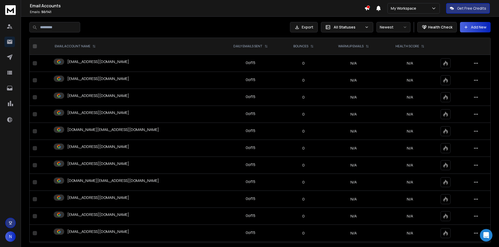
click at [475, 30] on button "Add New" at bounding box center [475, 27] width 31 height 10
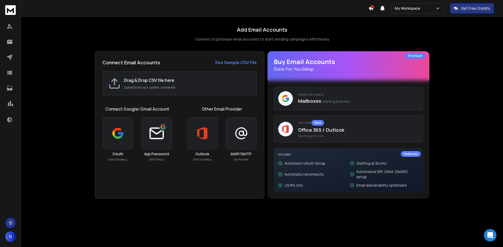
click at [123, 134] on icon at bounding box center [120, 134] width 5 height 5
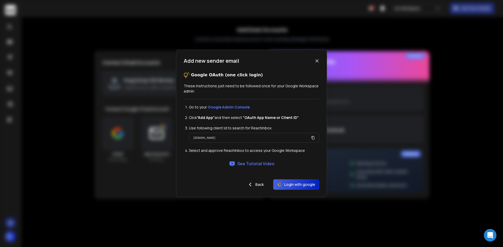
click at [293, 183] on button "Login with google" at bounding box center [296, 185] width 46 height 10
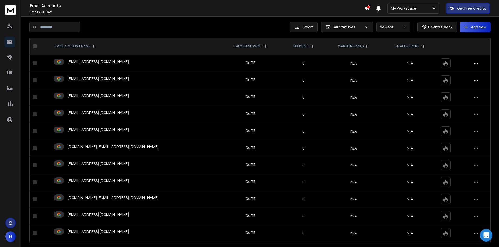
click at [480, 26] on button "Add New" at bounding box center [475, 27] width 31 height 10
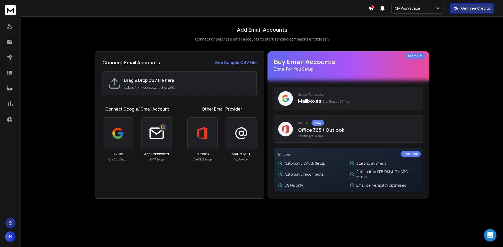
click at [120, 130] on icon at bounding box center [117, 130] width 9 height 4
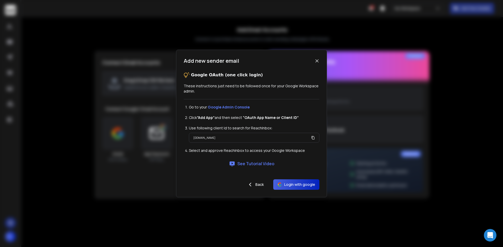
click at [288, 185] on button "Login with google" at bounding box center [296, 185] width 46 height 10
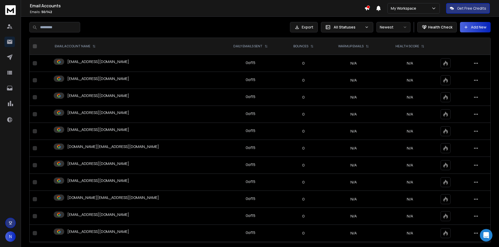
click at [468, 29] on icon at bounding box center [466, 27] width 4 height 4
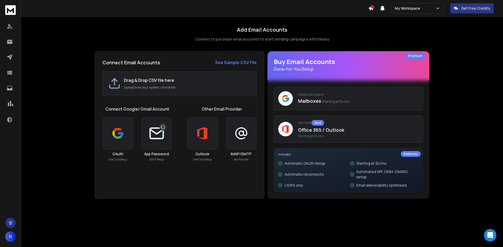
click at [113, 132] on icon at bounding box center [117, 134] width 13 height 16
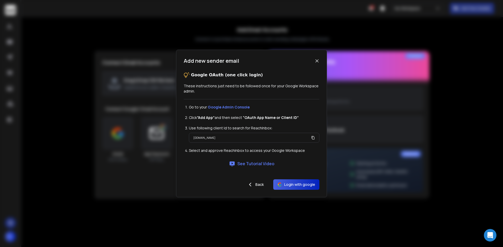
click at [288, 182] on button "Login with google" at bounding box center [296, 185] width 46 height 10
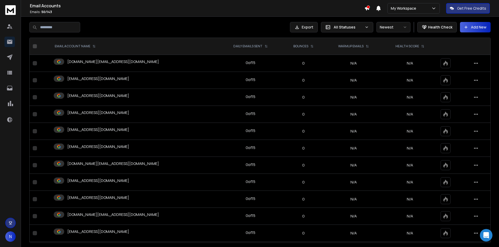
click at [468, 31] on button "Add New" at bounding box center [475, 27] width 31 height 10
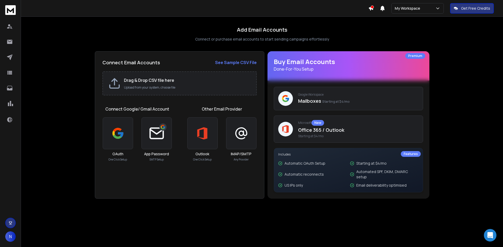
click at [122, 131] on icon at bounding box center [117, 134] width 13 height 16
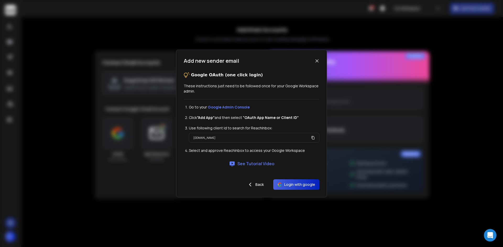
click at [305, 182] on button "Login with google" at bounding box center [296, 185] width 46 height 10
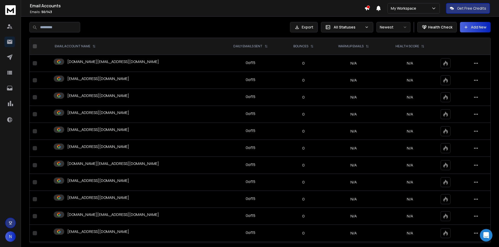
click at [473, 26] on button "Add New" at bounding box center [475, 27] width 31 height 10
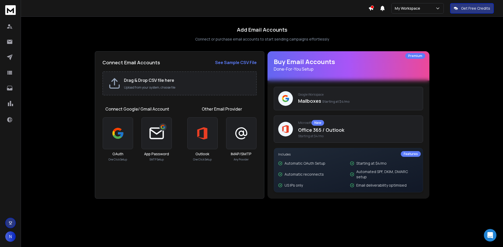
click at [118, 143] on div at bounding box center [118, 134] width 30 height 32
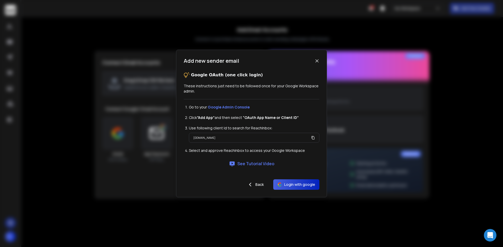
click at [297, 182] on button "Login with google" at bounding box center [296, 185] width 46 height 10
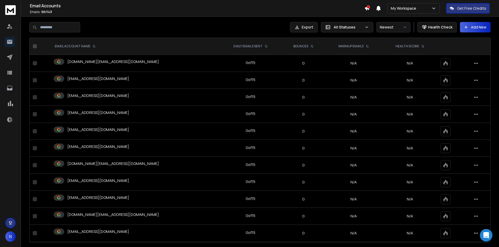
click at [478, 27] on button "Add New" at bounding box center [475, 27] width 31 height 10
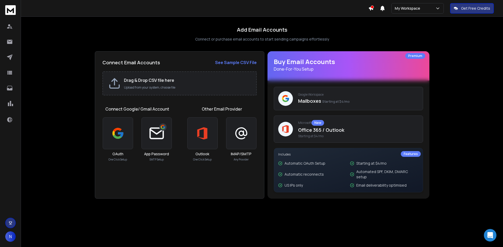
click at [122, 147] on div at bounding box center [118, 134] width 30 height 32
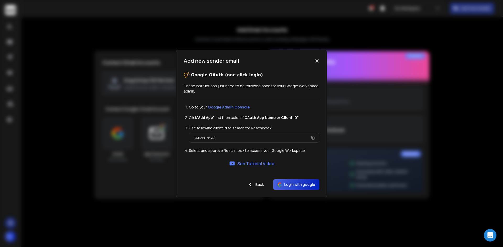
click at [299, 187] on button "Login with google" at bounding box center [296, 185] width 46 height 10
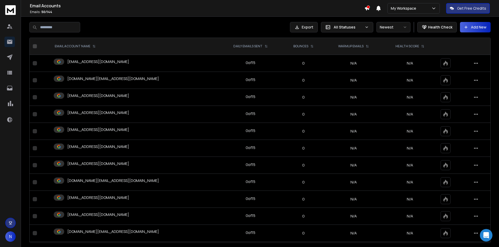
click at [474, 27] on button "Add New" at bounding box center [475, 27] width 31 height 10
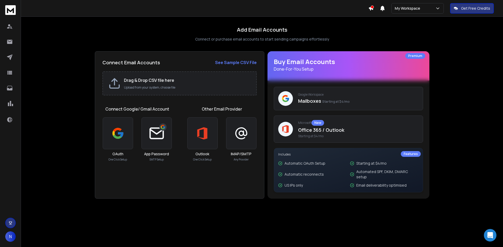
click at [124, 134] on icon at bounding box center [117, 134] width 13 height 16
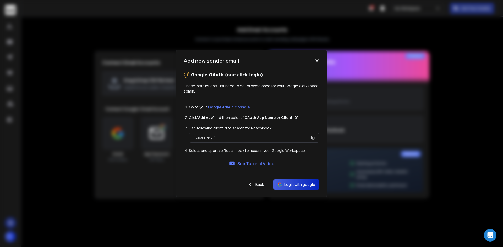
click at [298, 183] on button "Login with google" at bounding box center [296, 185] width 46 height 10
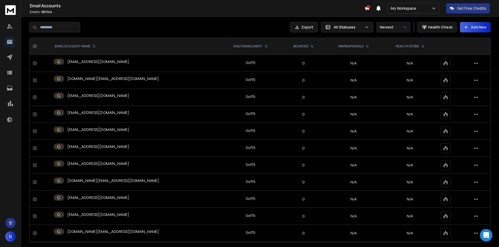
click at [470, 24] on button "Add New" at bounding box center [475, 27] width 31 height 10
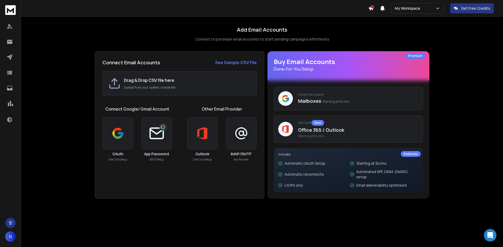
click at [117, 136] on icon at bounding box center [117, 137] width 9 height 4
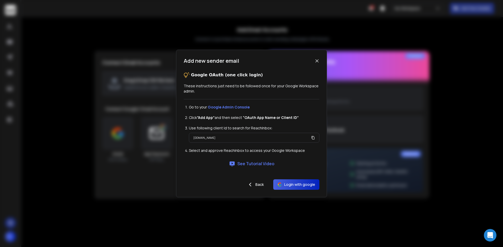
click at [293, 186] on button "Login with google" at bounding box center [296, 185] width 46 height 10
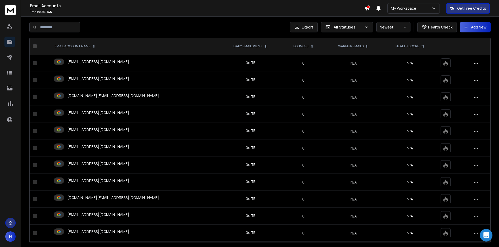
click at [469, 27] on button "Add New" at bounding box center [475, 27] width 31 height 10
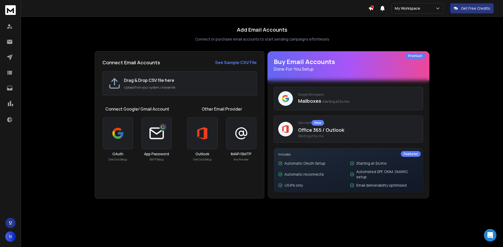
click at [114, 131] on icon at bounding box center [117, 134] width 13 height 16
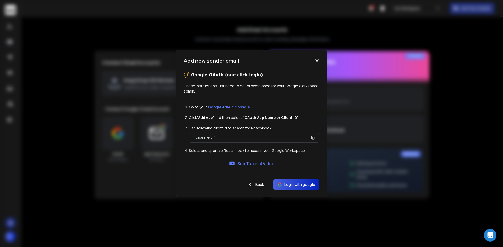
click at [298, 184] on button "Login with google" at bounding box center [296, 185] width 46 height 10
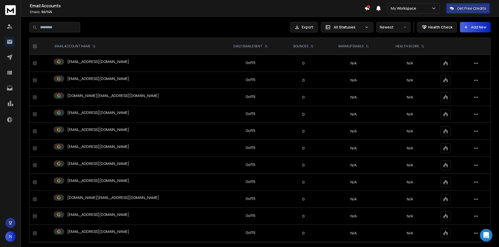
click at [479, 25] on button "Add New" at bounding box center [475, 27] width 31 height 10
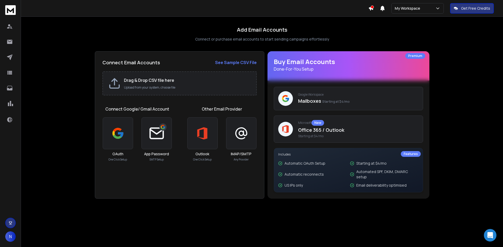
click at [115, 138] on icon at bounding box center [117, 134] width 13 height 16
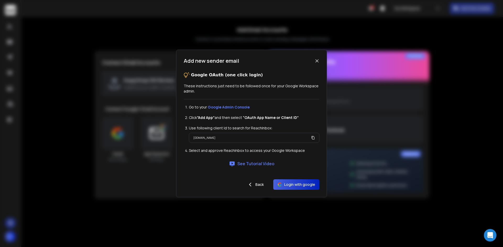
click at [299, 190] on button "Login with google" at bounding box center [296, 185] width 46 height 10
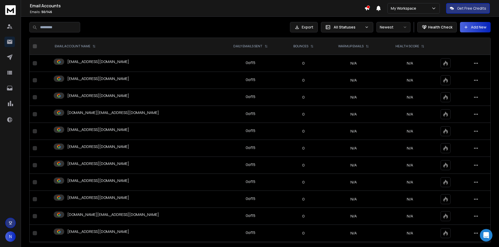
click at [479, 32] on div "Export All Statuses Newest Health Check Add New EMAIL ACCOUNT NAME DAILY EMAILS…" at bounding box center [259, 132] width 461 height 221
click at [472, 25] on button "Add New" at bounding box center [475, 27] width 31 height 10
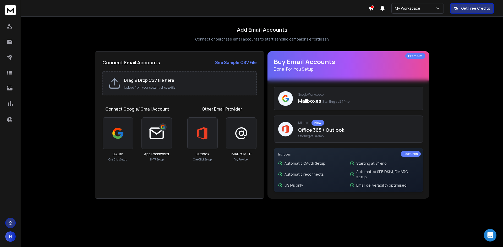
click at [120, 137] on icon at bounding box center [117, 137] width 9 height 4
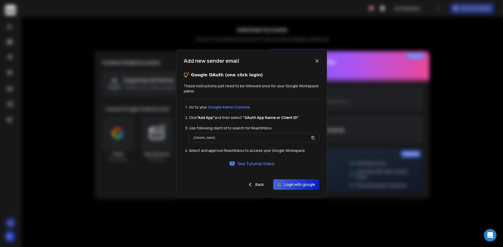
click at [301, 185] on button "Login with google" at bounding box center [296, 185] width 46 height 10
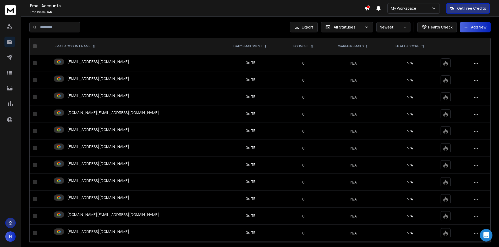
click at [473, 31] on button "Add New" at bounding box center [475, 27] width 31 height 10
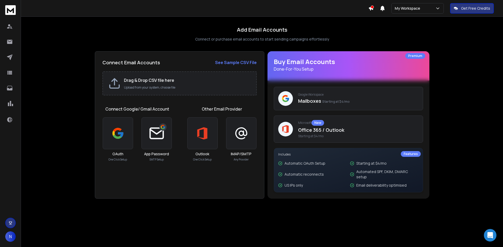
click at [117, 139] on icon at bounding box center [117, 134] width 13 height 16
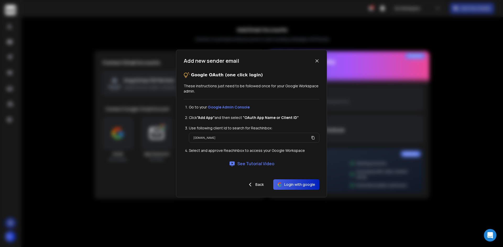
click at [298, 186] on button "Login with google" at bounding box center [296, 185] width 46 height 10
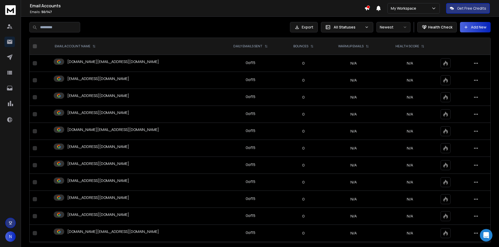
click at [473, 24] on button "Add New" at bounding box center [475, 27] width 31 height 10
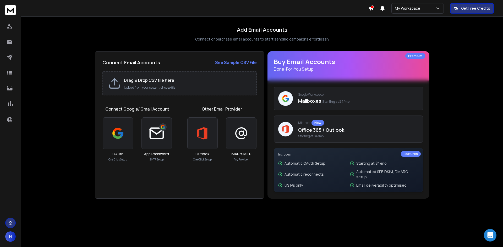
click at [121, 134] on icon at bounding box center [120, 134] width 5 height 5
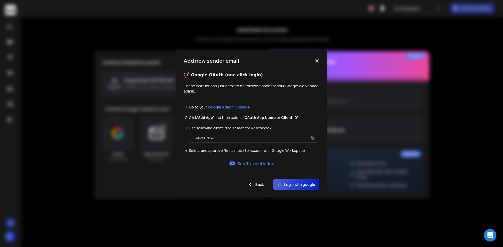
click at [296, 186] on button "Login with google" at bounding box center [296, 185] width 46 height 10
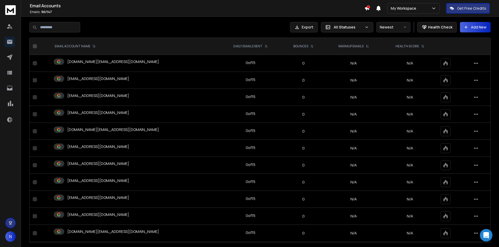
click at [472, 27] on button "Add New" at bounding box center [475, 27] width 31 height 10
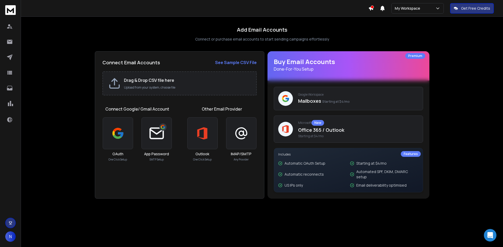
click at [115, 132] on icon at bounding box center [117, 133] width 11 height 11
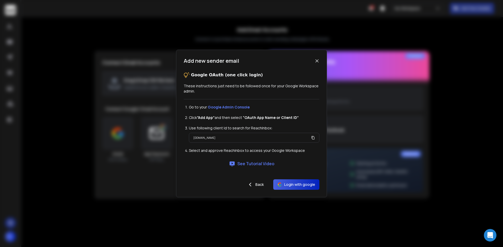
click at [305, 184] on button "Login with google" at bounding box center [296, 185] width 46 height 10
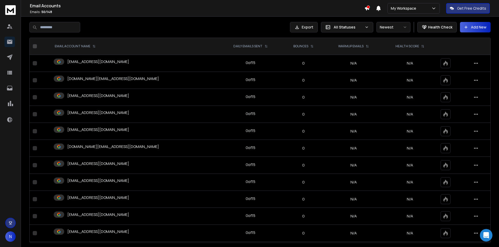
click at [476, 28] on button "Add New" at bounding box center [475, 27] width 31 height 10
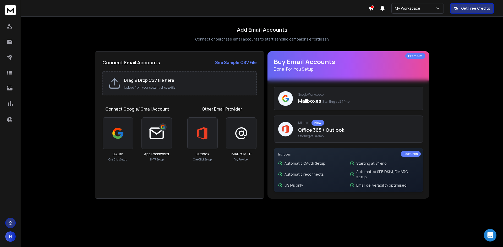
click at [118, 132] on icon at bounding box center [117, 134] width 13 height 16
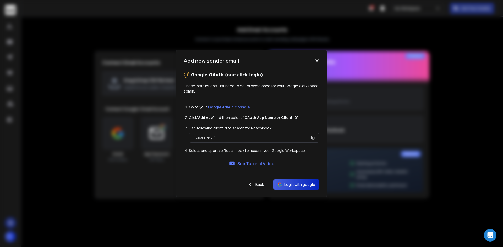
click at [299, 184] on button "Login with google" at bounding box center [296, 185] width 46 height 10
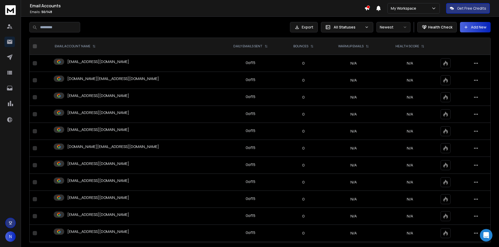
click at [466, 28] on icon at bounding box center [465, 27] width 3 height 3
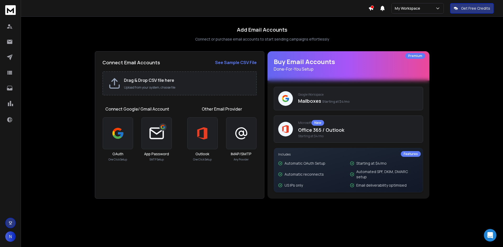
click at [123, 140] on icon at bounding box center [117, 134] width 13 height 16
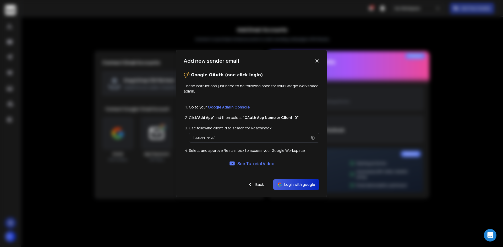
click at [290, 184] on button "Login with google" at bounding box center [296, 185] width 46 height 10
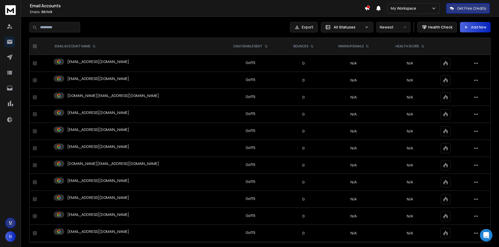
click at [477, 29] on button "Add New" at bounding box center [475, 27] width 31 height 10
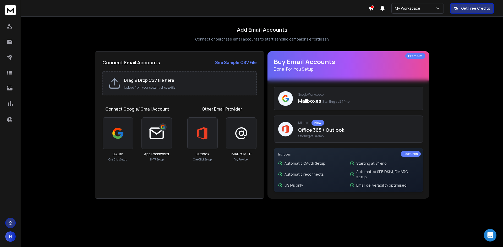
click at [108, 140] on div at bounding box center [118, 134] width 30 height 32
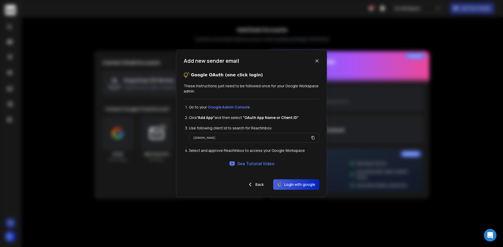
click at [295, 185] on button "Login with google" at bounding box center [296, 185] width 46 height 10
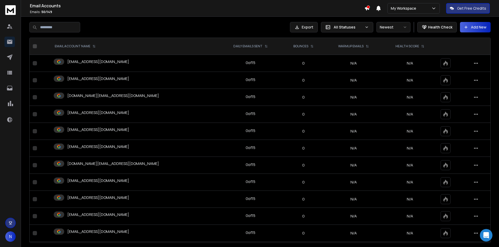
click at [486, 25] on button "Add New" at bounding box center [475, 27] width 31 height 10
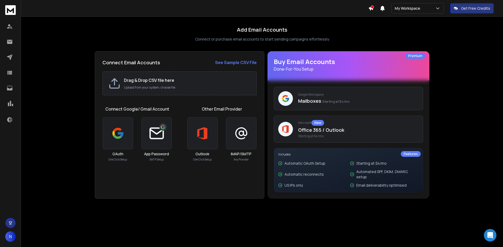
click at [120, 134] on icon at bounding box center [120, 134] width 5 height 5
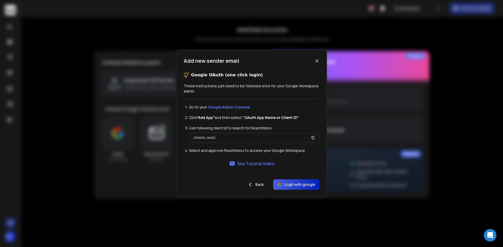
click at [296, 181] on button "Login with google" at bounding box center [296, 185] width 46 height 10
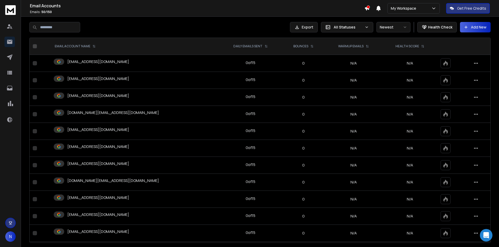
click at [469, 30] on button "Add New" at bounding box center [475, 27] width 31 height 10
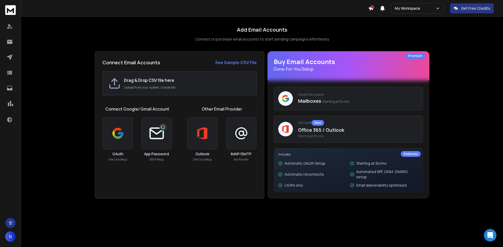
click at [124, 129] on icon at bounding box center [117, 134] width 13 height 16
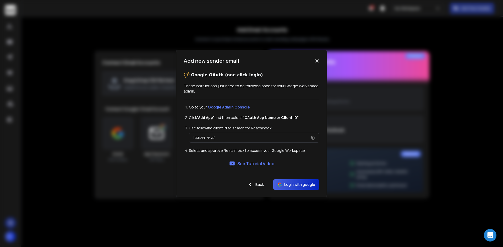
click at [298, 184] on button "Login with google" at bounding box center [296, 185] width 46 height 10
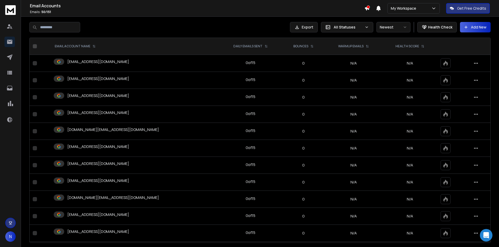
click at [478, 30] on button "Add New" at bounding box center [475, 27] width 31 height 10
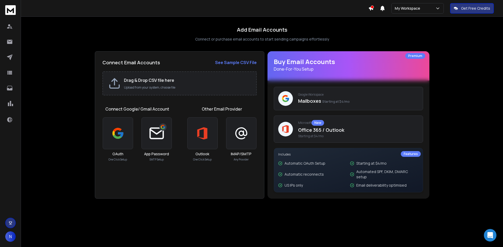
click at [115, 135] on icon at bounding box center [117, 133] width 11 height 11
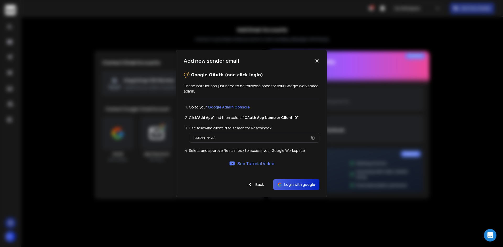
click at [301, 186] on button "Login with google" at bounding box center [296, 185] width 46 height 10
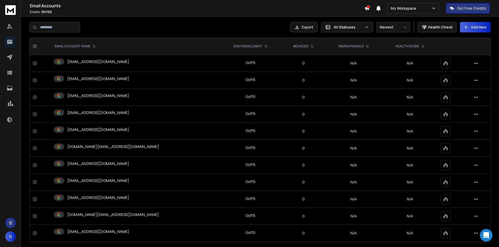
click at [474, 26] on button "Add New" at bounding box center [475, 27] width 31 height 10
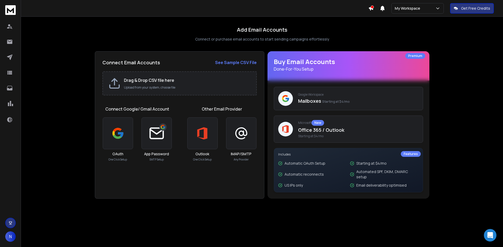
click at [120, 140] on icon at bounding box center [117, 134] width 13 height 16
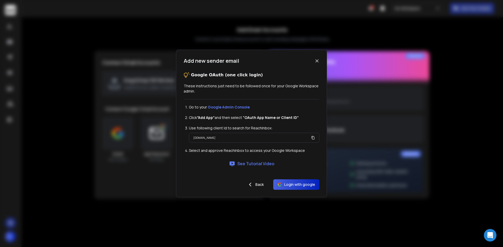
click at [296, 182] on button "Login with google" at bounding box center [296, 185] width 46 height 10
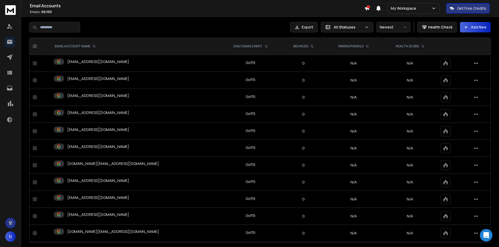
click at [473, 27] on button "Add New" at bounding box center [475, 27] width 31 height 10
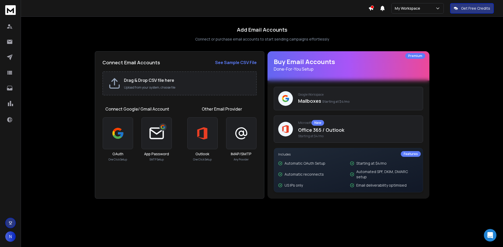
click at [117, 132] on icon at bounding box center [117, 134] width 13 height 16
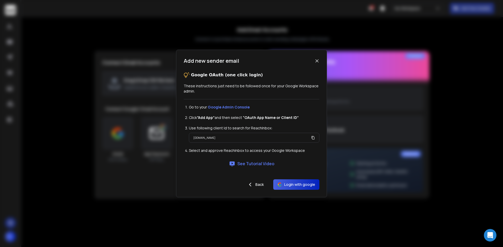
click at [307, 188] on button "Login with google" at bounding box center [296, 185] width 46 height 10
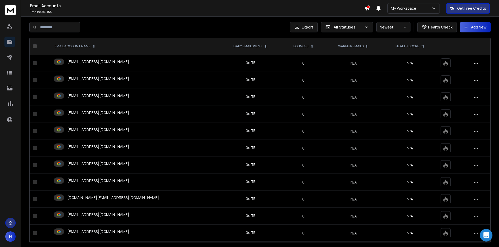
click at [470, 31] on button "Add New" at bounding box center [475, 27] width 31 height 10
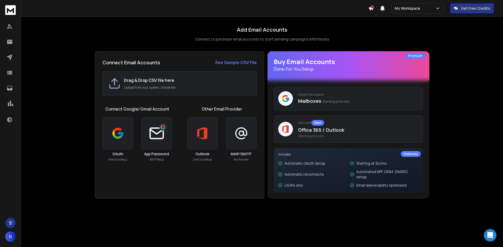
click at [126, 134] on div at bounding box center [118, 134] width 30 height 32
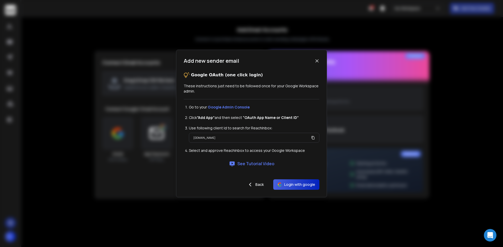
click at [300, 188] on button "Login with google" at bounding box center [296, 185] width 46 height 10
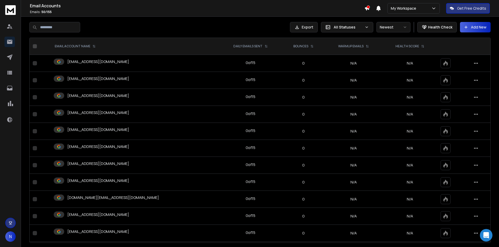
click at [476, 30] on button "Add New" at bounding box center [475, 27] width 31 height 10
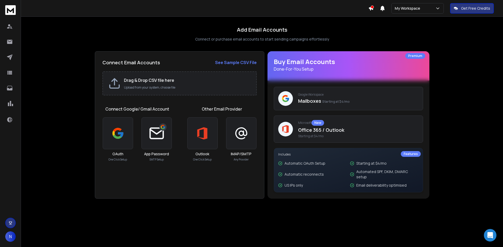
click at [114, 144] on div at bounding box center [118, 134] width 30 height 32
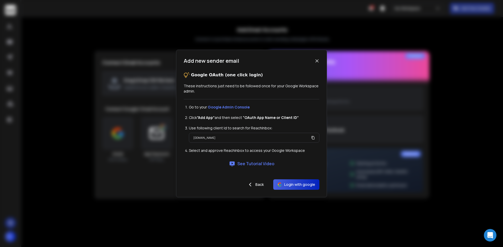
click at [303, 188] on button "Login with google" at bounding box center [296, 185] width 46 height 10
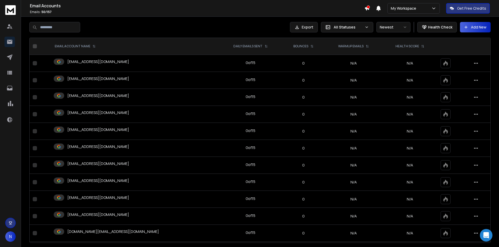
click at [477, 31] on button "Add New" at bounding box center [475, 27] width 31 height 10
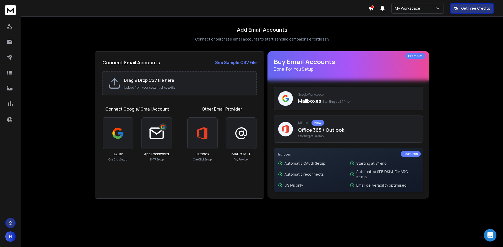
click at [119, 141] on div at bounding box center [118, 134] width 30 height 32
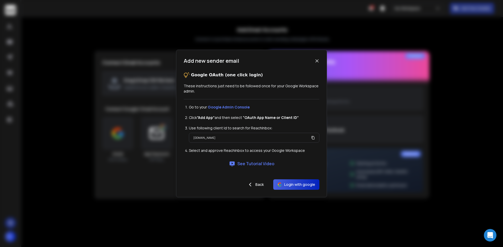
click at [297, 185] on button "Login with google" at bounding box center [296, 185] width 46 height 10
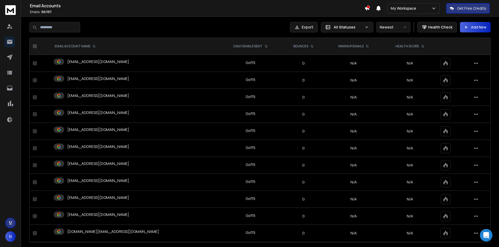
click at [470, 29] on button "Add New" at bounding box center [475, 27] width 31 height 10
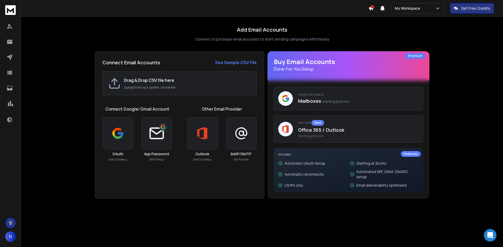
click at [115, 135] on icon at bounding box center [117, 133] width 11 height 11
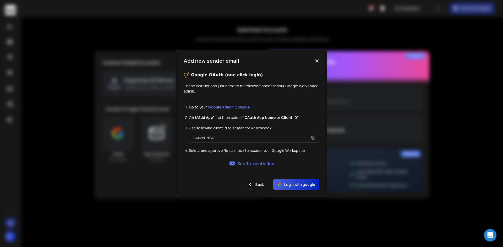
click at [295, 186] on button "Login with google" at bounding box center [296, 185] width 46 height 10
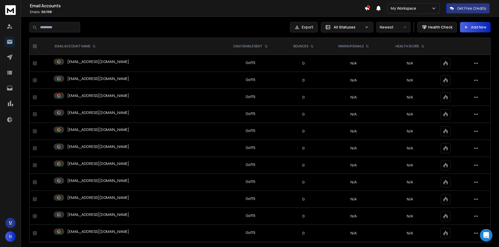
click at [474, 29] on button "Add New" at bounding box center [475, 27] width 31 height 10
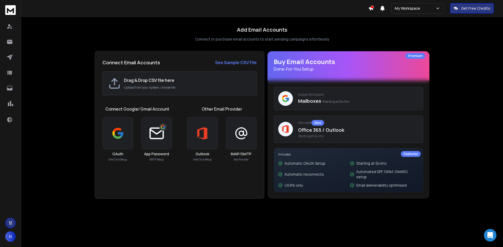
click at [121, 137] on icon at bounding box center [117, 137] width 9 height 4
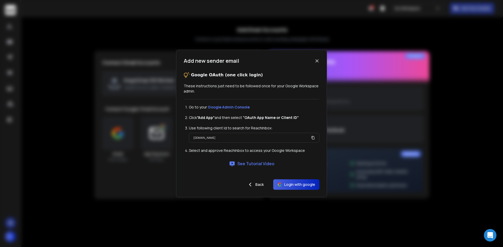
click at [298, 184] on button "Login with google" at bounding box center [296, 185] width 46 height 10
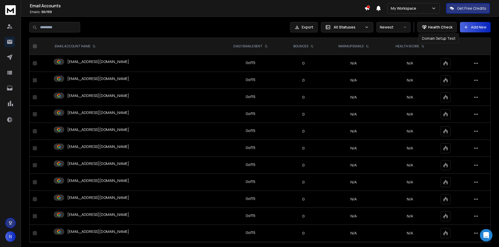
click at [478, 26] on button "Add New" at bounding box center [475, 27] width 31 height 10
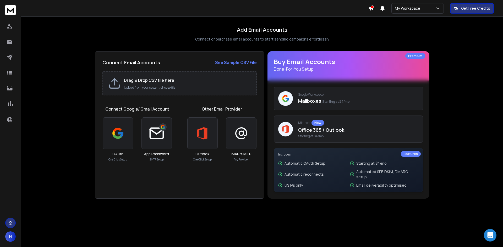
click at [123, 132] on icon at bounding box center [117, 134] width 13 height 16
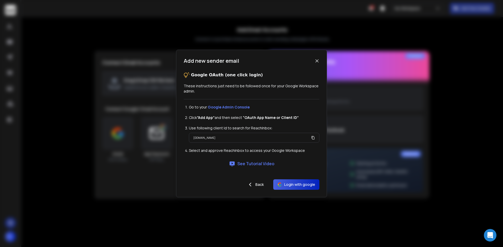
click at [301, 185] on button "Login with google" at bounding box center [296, 185] width 46 height 10
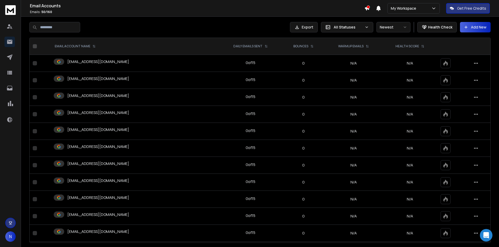
click at [469, 28] on button "Add New" at bounding box center [475, 27] width 31 height 10
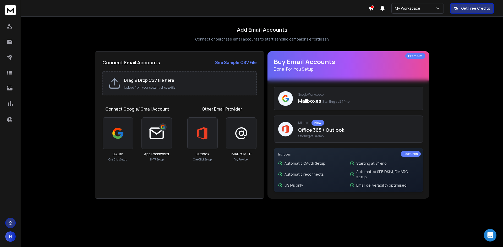
click at [124, 138] on icon at bounding box center [117, 134] width 13 height 16
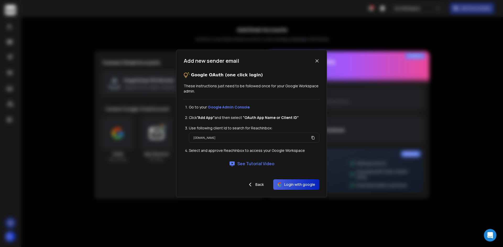
click at [299, 186] on button "Login with google" at bounding box center [296, 185] width 46 height 10
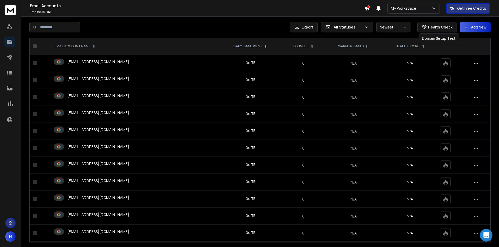
click at [468, 25] on button "Add New" at bounding box center [475, 27] width 31 height 10
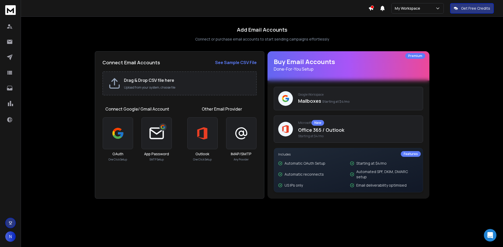
click at [114, 139] on icon at bounding box center [117, 134] width 13 height 16
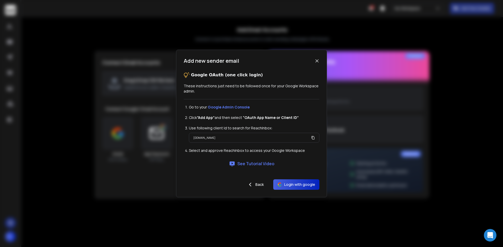
click at [285, 184] on button "Login with google" at bounding box center [296, 185] width 46 height 10
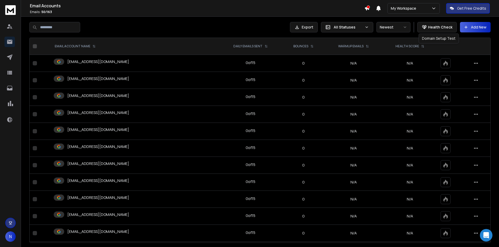
click at [469, 28] on button "Add New" at bounding box center [475, 27] width 31 height 10
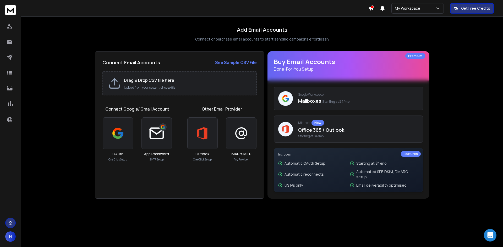
click at [124, 126] on icon at bounding box center [117, 134] width 13 height 16
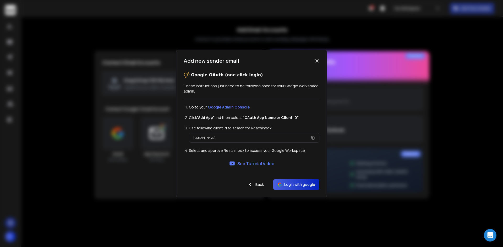
click at [293, 186] on button "Login with google" at bounding box center [296, 185] width 46 height 10
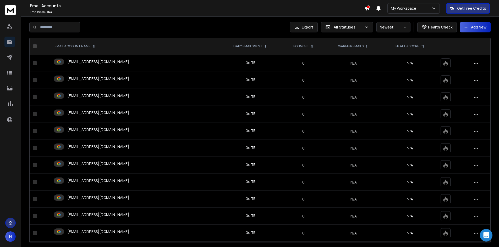
click at [471, 26] on button "Add New" at bounding box center [475, 27] width 31 height 10
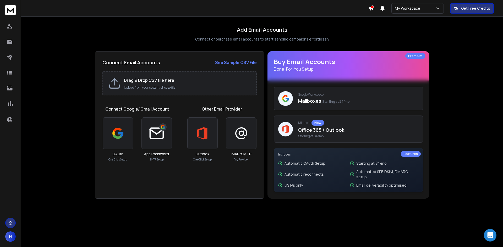
click at [119, 131] on icon at bounding box center [117, 134] width 13 height 16
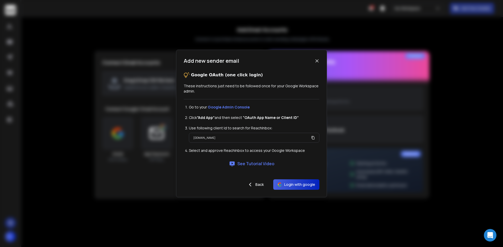
click at [298, 187] on button "Login with google" at bounding box center [296, 185] width 46 height 10
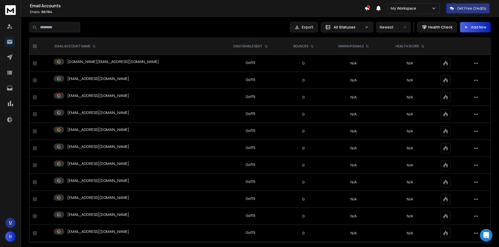
click at [477, 26] on button "Add New" at bounding box center [475, 27] width 31 height 10
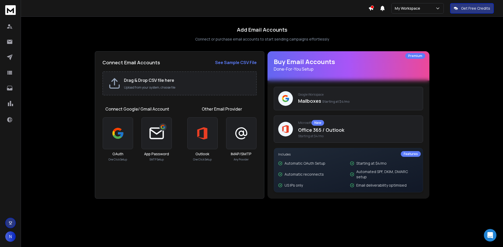
click at [121, 137] on icon at bounding box center [117, 137] width 9 height 4
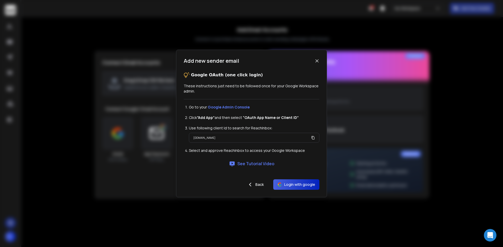
click at [301, 187] on button "Login with google" at bounding box center [296, 185] width 46 height 10
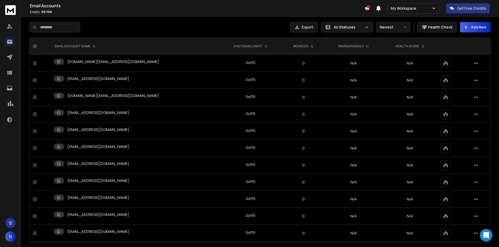
click at [472, 27] on button "Add New" at bounding box center [475, 27] width 31 height 10
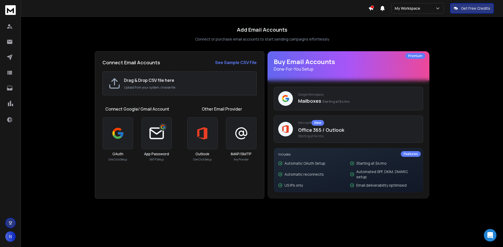
click at [110, 140] on div at bounding box center [118, 134] width 30 height 32
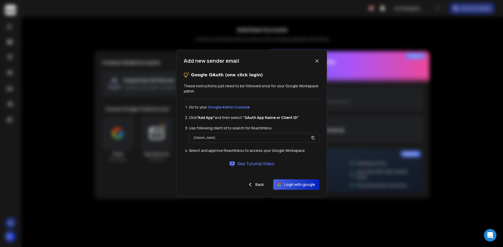
click at [299, 182] on button "Login with google" at bounding box center [296, 185] width 46 height 10
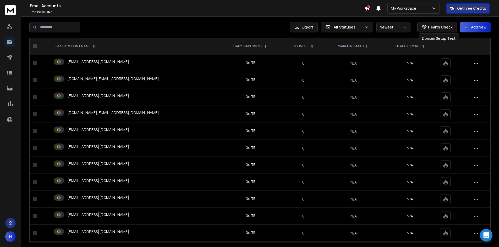
click at [470, 28] on button "Add New" at bounding box center [475, 27] width 31 height 10
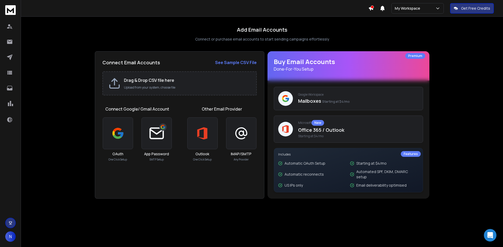
click at [118, 132] on icon at bounding box center [117, 134] width 13 height 16
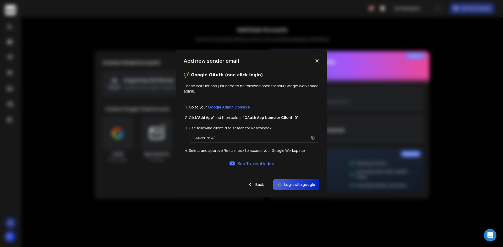
click at [294, 186] on button "Login with google" at bounding box center [296, 185] width 46 height 10
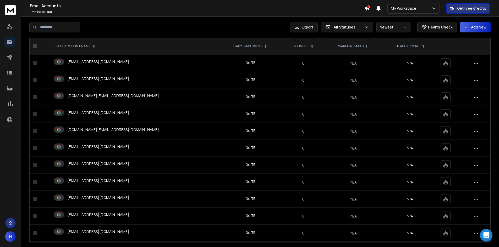
click at [470, 27] on button "Add New" at bounding box center [475, 27] width 31 height 10
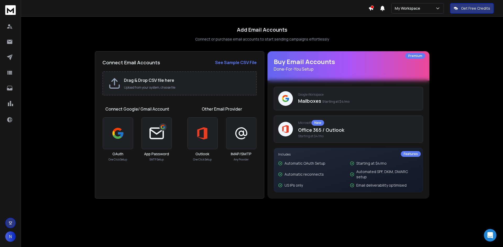
click at [108, 142] on div at bounding box center [118, 134] width 30 height 32
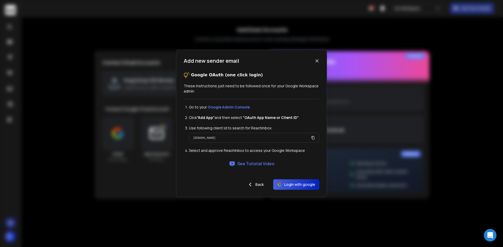
click at [301, 184] on button "Login with google" at bounding box center [296, 185] width 46 height 10
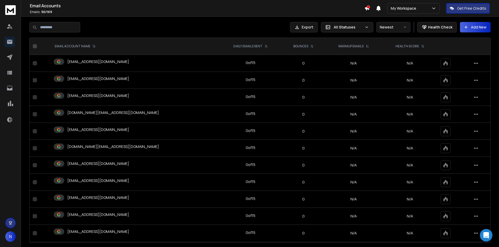
click at [475, 28] on button "Add New" at bounding box center [475, 27] width 31 height 10
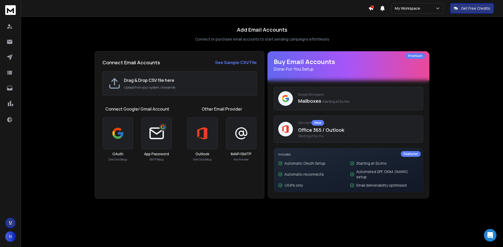
click at [115, 140] on icon at bounding box center [117, 134] width 13 height 16
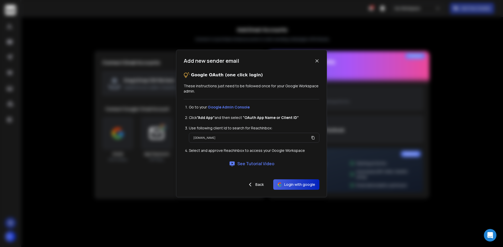
click at [290, 181] on button "Login with google" at bounding box center [296, 185] width 46 height 10
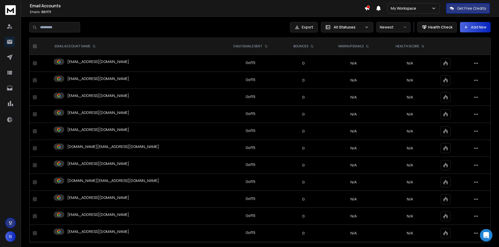
click at [476, 28] on button "Add New" at bounding box center [475, 27] width 31 height 10
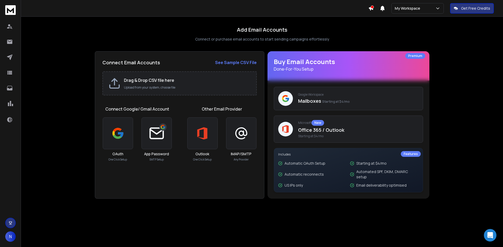
click at [113, 132] on icon at bounding box center [117, 134] width 13 height 16
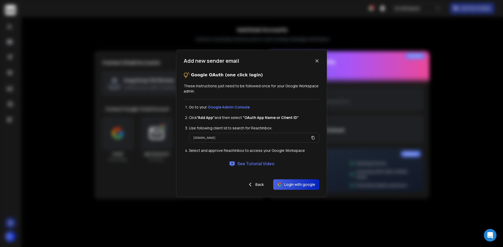
click at [293, 182] on button "Login with google" at bounding box center [296, 185] width 46 height 10
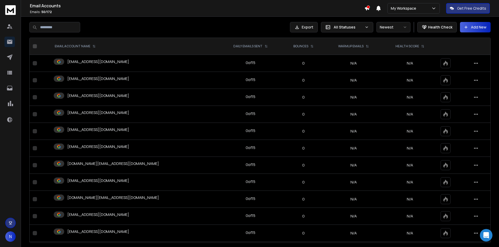
click at [209, 26] on div at bounding box center [157, 27] width 257 height 10
click at [469, 28] on button "Add New" at bounding box center [475, 27] width 31 height 10
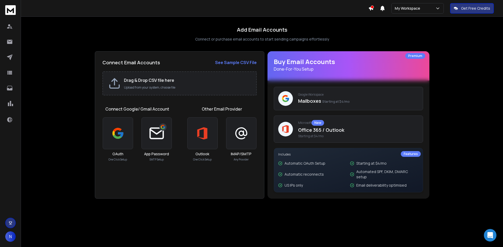
click at [119, 141] on div at bounding box center [118, 134] width 30 height 32
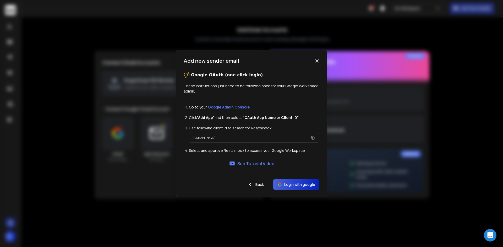
click at [290, 186] on button "Login with google" at bounding box center [296, 185] width 46 height 10
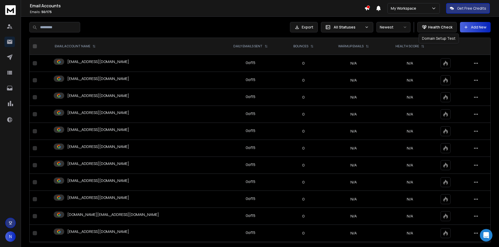
click at [484, 28] on button "Add New" at bounding box center [475, 27] width 31 height 10
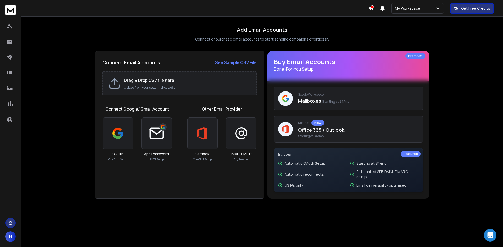
click at [119, 119] on div at bounding box center [118, 134] width 30 height 32
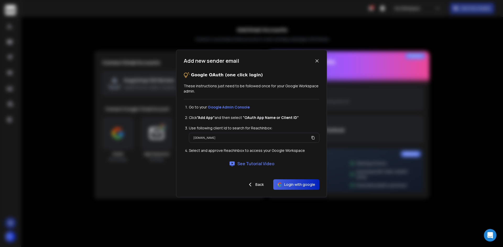
click at [292, 186] on button "Login with google" at bounding box center [296, 185] width 46 height 10
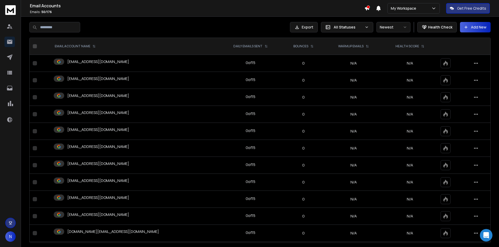
click at [480, 29] on button "Add New" at bounding box center [475, 27] width 31 height 10
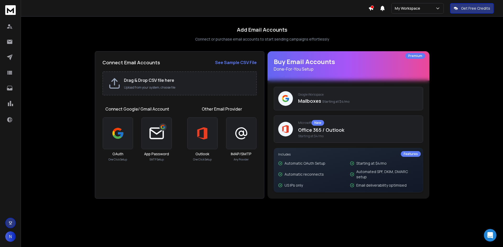
click at [112, 132] on div at bounding box center [118, 134] width 30 height 32
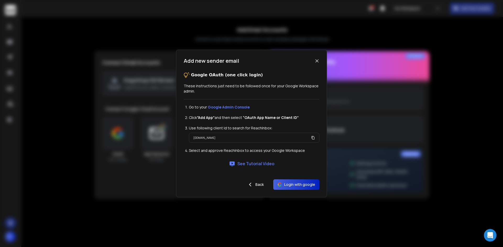
click at [291, 185] on button "Login with google" at bounding box center [296, 185] width 46 height 10
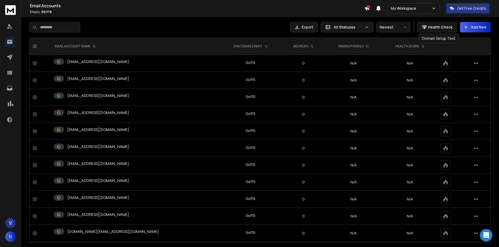
click at [474, 25] on button "Add New" at bounding box center [475, 27] width 31 height 10
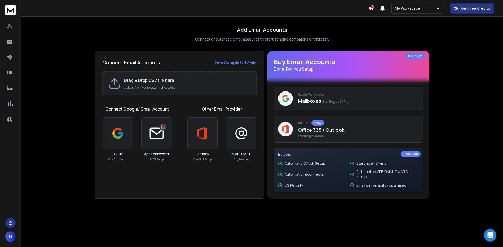
click at [107, 138] on div at bounding box center [118, 134] width 30 height 32
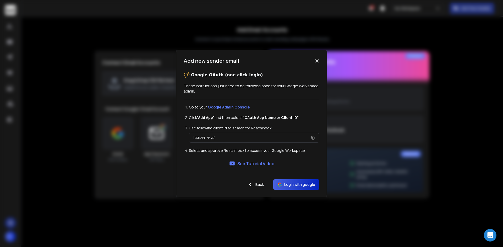
click at [293, 184] on button "Login with google" at bounding box center [296, 185] width 46 height 10
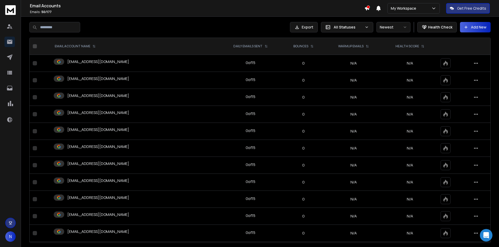
click at [479, 24] on button "Add New" at bounding box center [475, 27] width 31 height 10
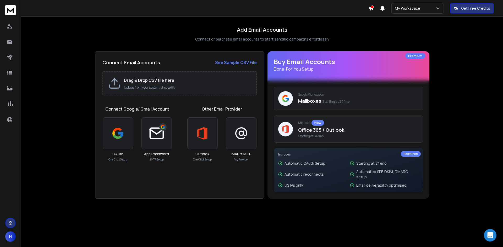
click at [117, 141] on div at bounding box center [118, 134] width 30 height 32
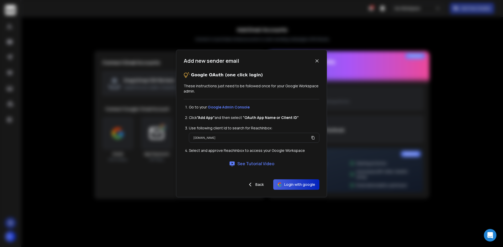
click at [299, 184] on button "Login with google" at bounding box center [296, 185] width 46 height 10
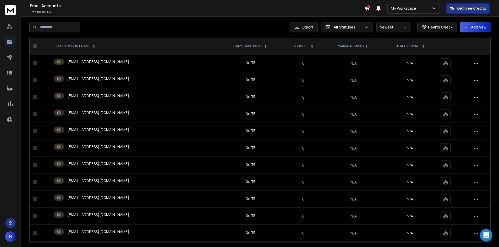
click at [481, 27] on button "Add New" at bounding box center [475, 27] width 31 height 10
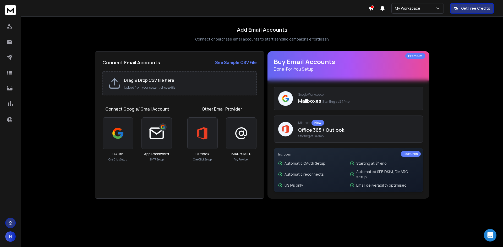
click at [115, 127] on icon at bounding box center [117, 134] width 13 height 16
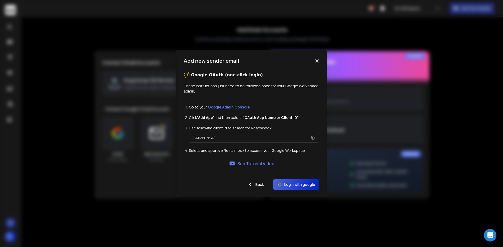
click at [303, 186] on button "Login with google" at bounding box center [296, 185] width 46 height 10
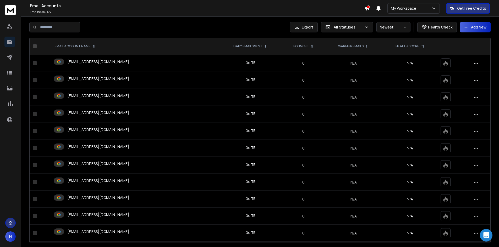
click at [469, 26] on button "Add New" at bounding box center [475, 27] width 31 height 10
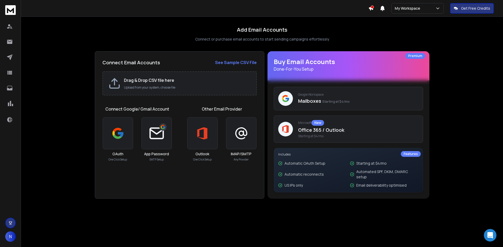
click at [122, 127] on icon at bounding box center [117, 134] width 13 height 16
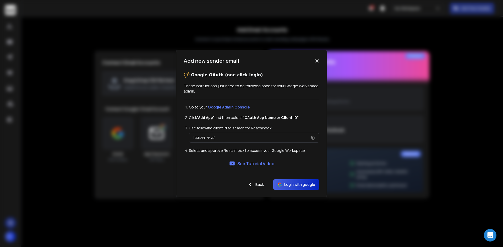
click at [309, 186] on button "Login with google" at bounding box center [296, 185] width 46 height 10
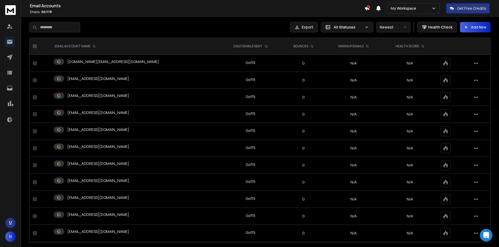
click at [476, 32] on button "Add New" at bounding box center [475, 27] width 31 height 10
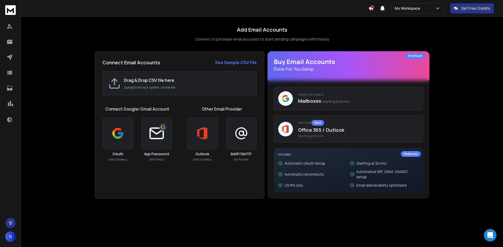
click at [117, 135] on icon at bounding box center [117, 134] width 13 height 16
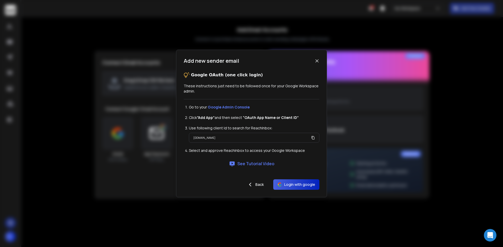
click at [302, 183] on button "Login with google" at bounding box center [296, 185] width 46 height 10
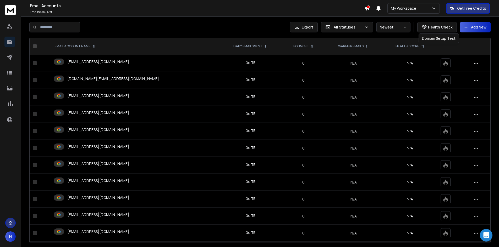
click at [473, 25] on button "Add New" at bounding box center [475, 27] width 31 height 10
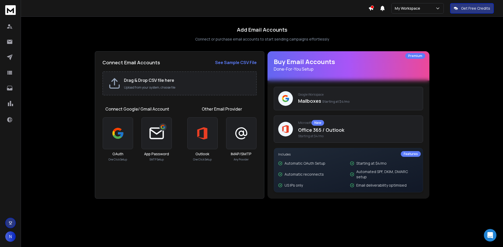
click at [116, 134] on icon at bounding box center [117, 133] width 11 height 11
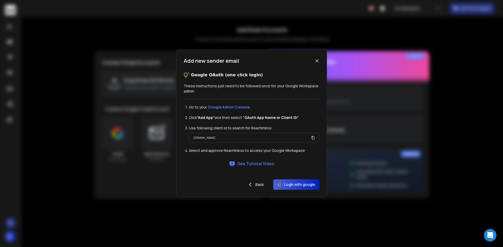
click at [288, 183] on button "Login with google" at bounding box center [296, 185] width 46 height 10
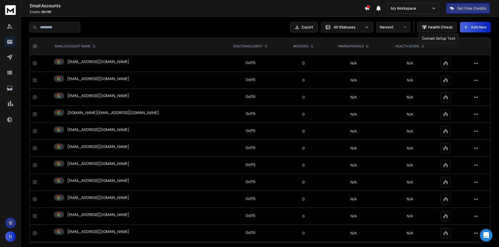
click at [467, 27] on icon at bounding box center [466, 27] width 4 height 4
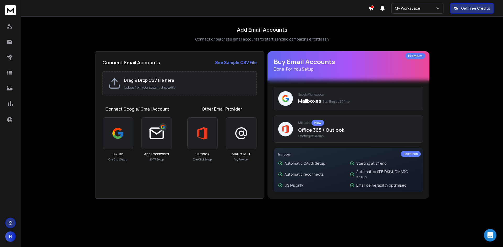
click at [120, 131] on icon at bounding box center [117, 134] width 13 height 16
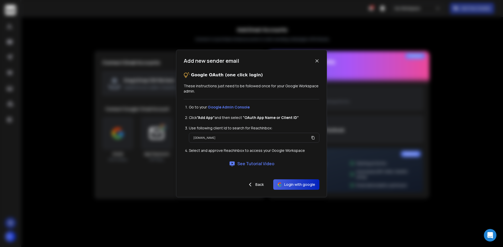
click at [301, 185] on button "Login with google" at bounding box center [296, 185] width 46 height 10
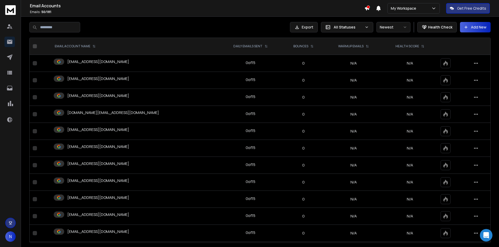
click at [470, 30] on button "Add New" at bounding box center [475, 27] width 31 height 10
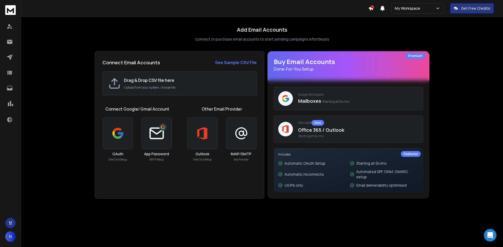
click at [114, 135] on icon at bounding box center [117, 134] width 13 height 16
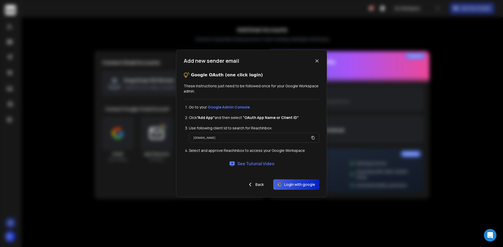
click at [289, 182] on button "Login with google" at bounding box center [296, 185] width 46 height 10
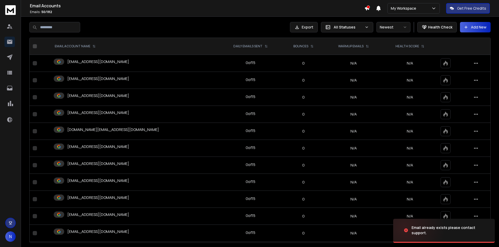
click at [472, 29] on button "Add New" at bounding box center [475, 27] width 31 height 10
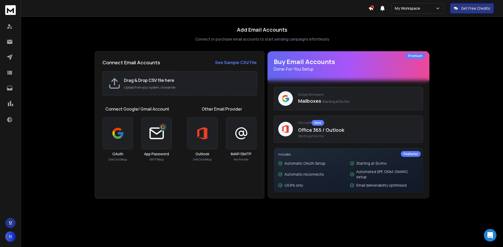
click at [123, 134] on icon at bounding box center [120, 134] width 5 height 5
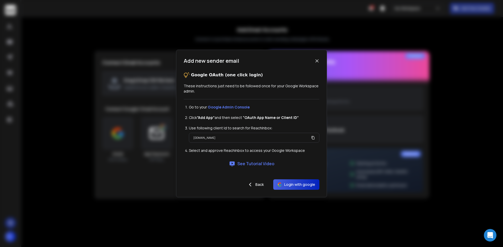
click at [297, 183] on button "Login with google" at bounding box center [296, 185] width 46 height 10
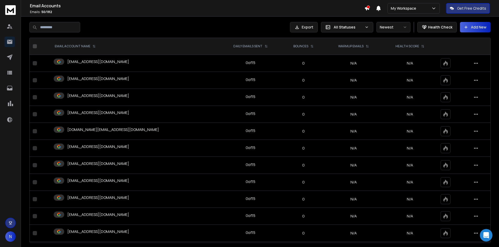
click at [482, 27] on button "Add New" at bounding box center [475, 27] width 31 height 10
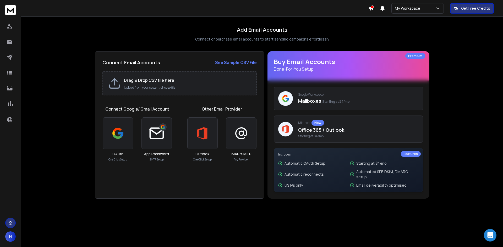
click at [124, 127] on icon at bounding box center [117, 134] width 13 height 16
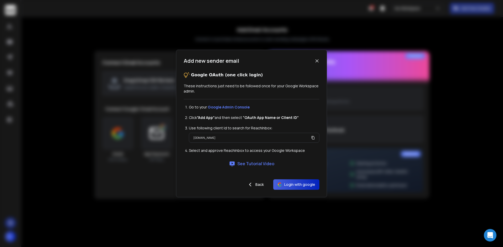
click at [298, 187] on button "Login with google" at bounding box center [296, 185] width 46 height 10
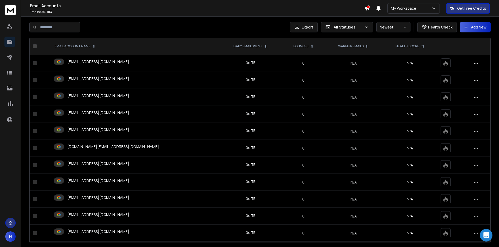
click at [473, 28] on button "Add New" at bounding box center [475, 27] width 31 height 10
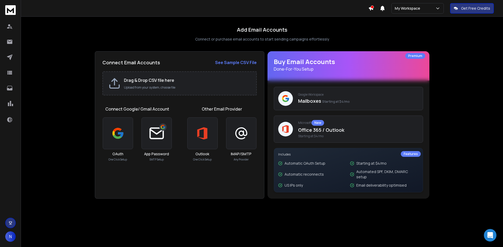
click at [117, 136] on icon at bounding box center [117, 137] width 9 height 4
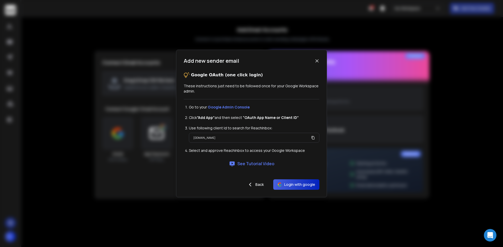
click at [304, 186] on button "Login with google" at bounding box center [296, 185] width 46 height 10
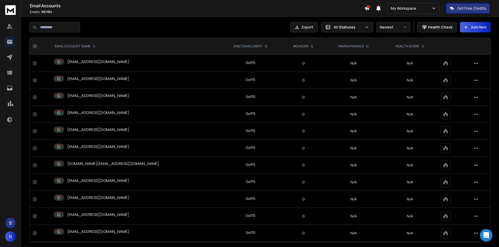
click at [469, 29] on button "Add New" at bounding box center [475, 27] width 31 height 10
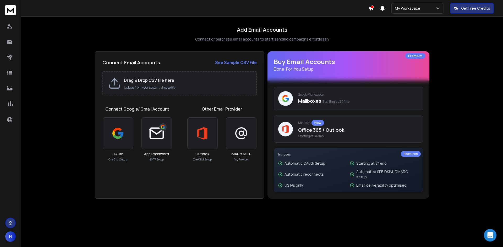
click at [117, 131] on icon at bounding box center [117, 134] width 13 height 16
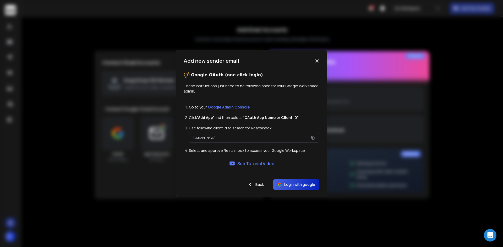
click at [307, 186] on button "Login with google" at bounding box center [296, 185] width 46 height 10
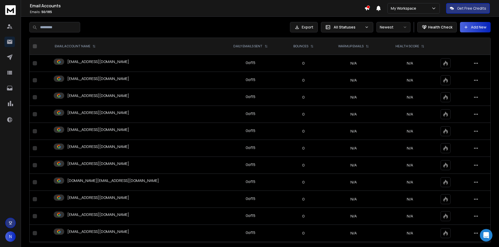
click at [476, 28] on button "Add New" at bounding box center [475, 27] width 31 height 10
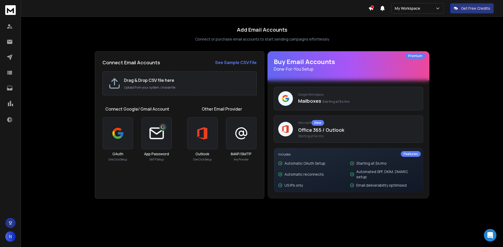
click at [119, 134] on icon at bounding box center [117, 134] width 13 height 16
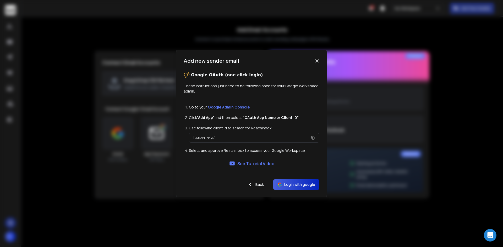
click at [299, 187] on button "Login with google" at bounding box center [296, 185] width 46 height 10
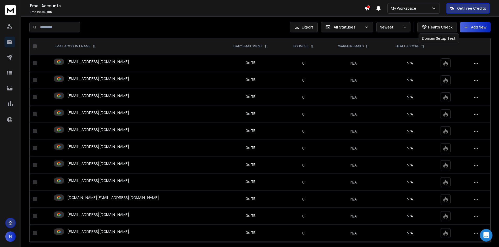
click at [479, 29] on button "Add New" at bounding box center [475, 27] width 31 height 10
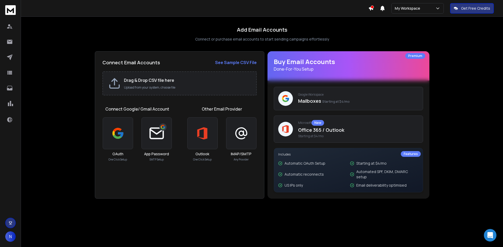
click at [120, 134] on icon at bounding box center [120, 134] width 5 height 5
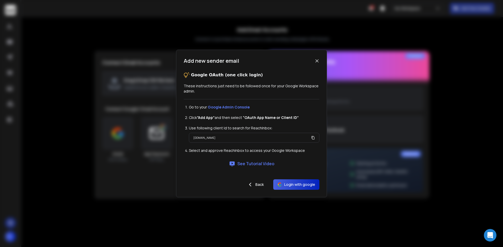
click at [308, 185] on button "Login with google" at bounding box center [296, 185] width 46 height 10
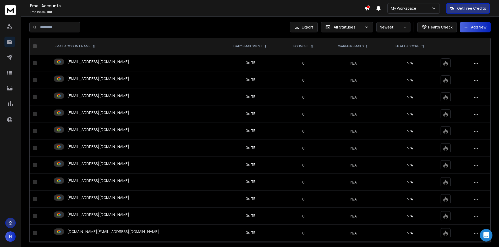
click at [475, 29] on button "Add New" at bounding box center [475, 27] width 31 height 10
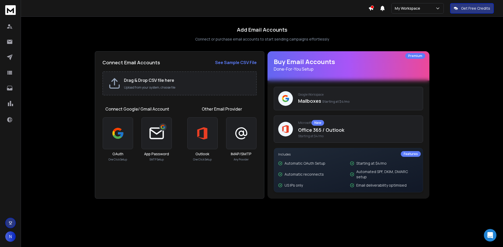
click at [111, 142] on div at bounding box center [118, 134] width 30 height 32
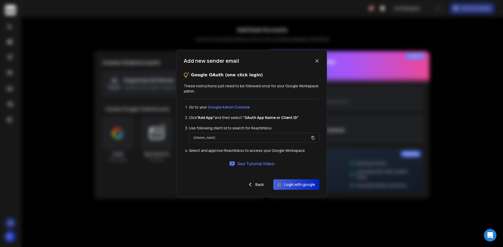
click at [305, 185] on button "Login with google" at bounding box center [296, 185] width 46 height 10
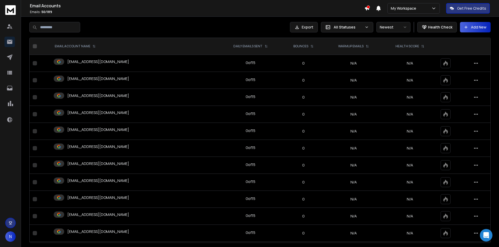
click at [476, 27] on button "Add New" at bounding box center [475, 27] width 31 height 10
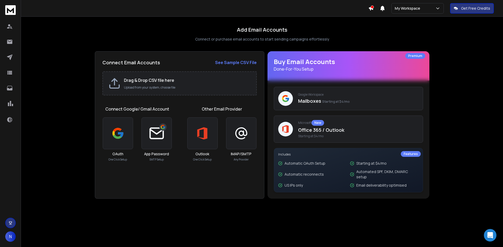
click at [113, 135] on icon at bounding box center [117, 134] width 13 height 16
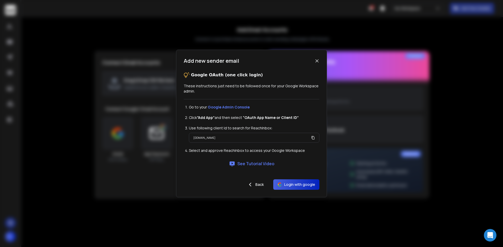
click at [291, 187] on button "Login with google" at bounding box center [296, 185] width 46 height 10
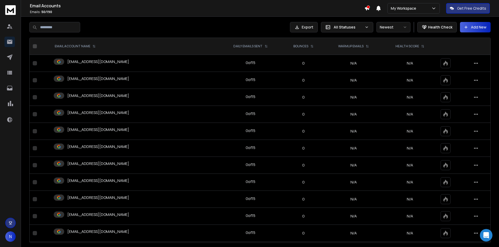
click at [479, 26] on button "Add New" at bounding box center [475, 27] width 31 height 10
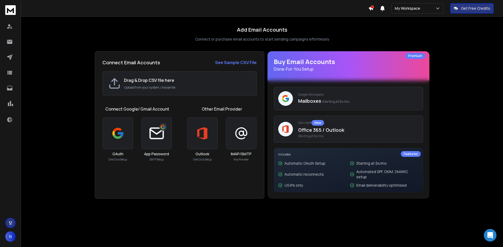
click at [120, 133] on icon at bounding box center [120, 134] width 5 height 5
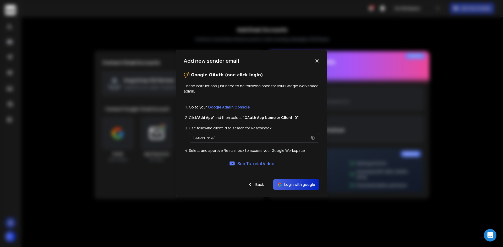
click at [296, 184] on button "Login with google" at bounding box center [296, 185] width 46 height 10
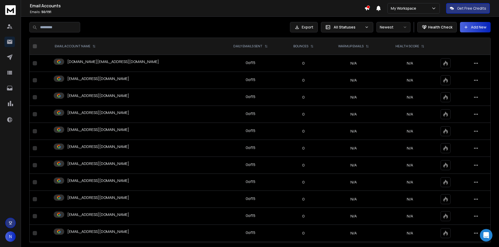
click at [474, 27] on button "Add New" at bounding box center [475, 27] width 31 height 10
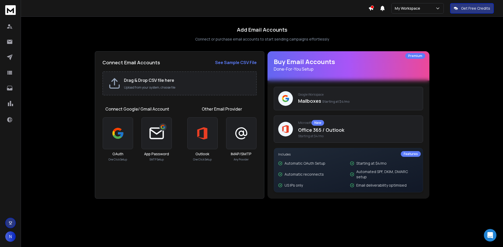
click at [124, 130] on icon at bounding box center [117, 134] width 13 height 16
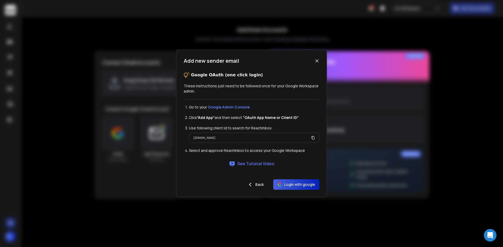
click at [303, 185] on button "Login with google" at bounding box center [296, 185] width 46 height 10
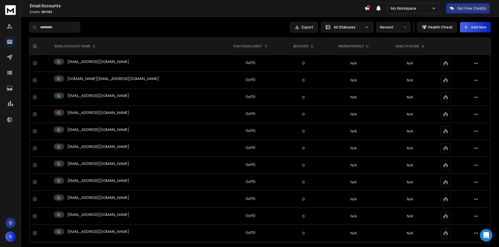
click at [466, 28] on icon at bounding box center [465, 27] width 3 height 3
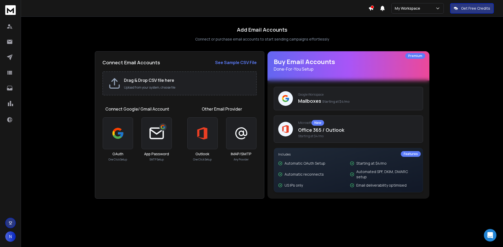
click at [124, 132] on icon at bounding box center [117, 134] width 13 height 16
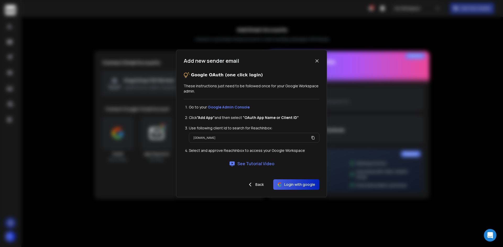
click at [292, 186] on button "Login with google" at bounding box center [296, 185] width 46 height 10
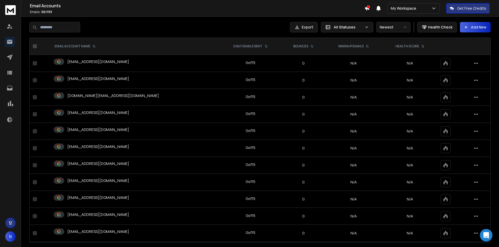
click at [474, 27] on button "Add New" at bounding box center [475, 27] width 31 height 10
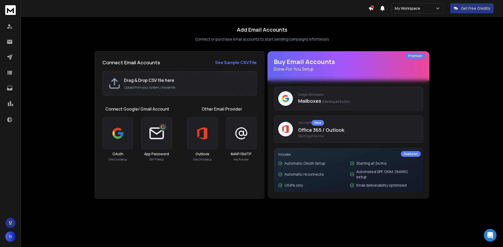
click at [123, 139] on icon at bounding box center [117, 134] width 13 height 16
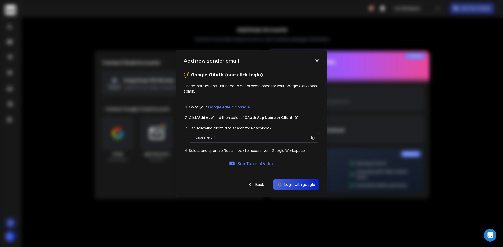
click at [296, 184] on button "Login with google" at bounding box center [296, 185] width 46 height 10
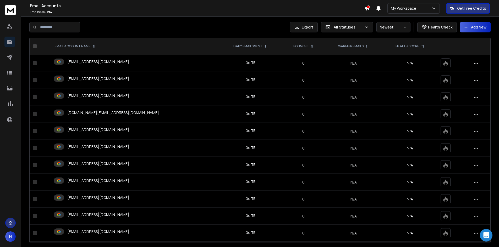
click at [475, 26] on button "Add New" at bounding box center [475, 27] width 31 height 10
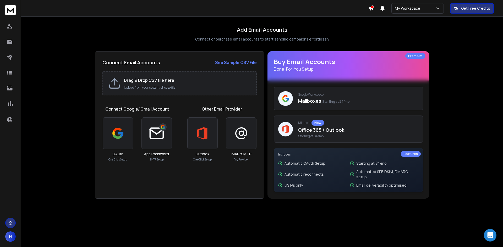
click at [129, 131] on div at bounding box center [118, 134] width 30 height 32
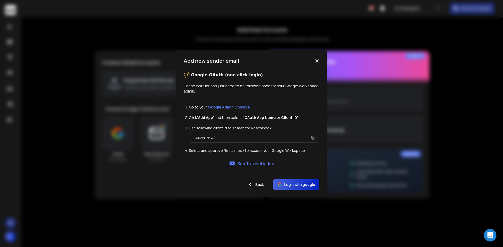
click at [300, 186] on button "Login with google" at bounding box center [296, 185] width 46 height 10
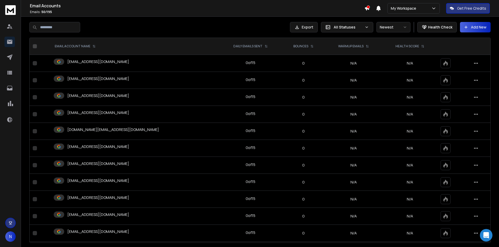
click at [477, 26] on button "Add New" at bounding box center [475, 27] width 31 height 10
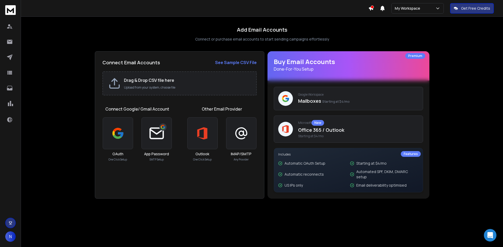
click at [117, 139] on icon at bounding box center [117, 134] width 13 height 16
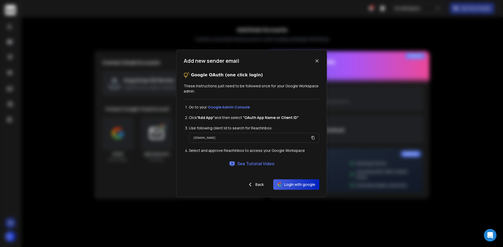
click at [295, 184] on button "Login with google" at bounding box center [296, 185] width 46 height 10
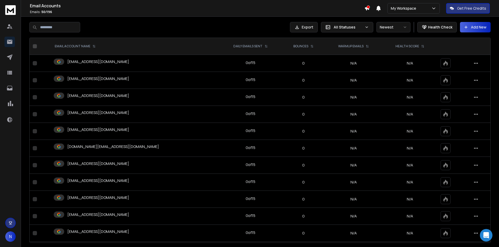
click at [473, 24] on button "Add New" at bounding box center [475, 27] width 31 height 10
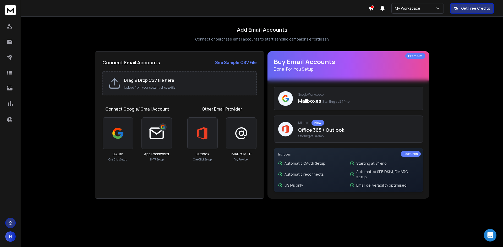
click at [104, 132] on div at bounding box center [118, 134] width 30 height 32
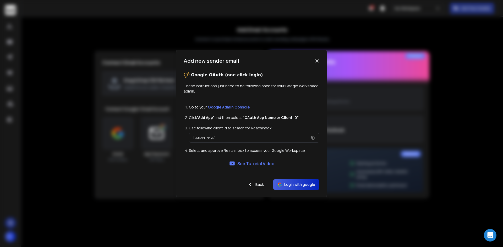
click at [302, 184] on button "Login with google" at bounding box center [296, 185] width 46 height 10
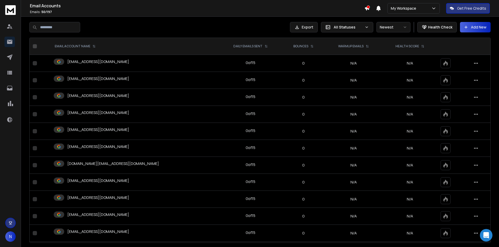
click at [475, 29] on button "Add New" at bounding box center [475, 27] width 31 height 10
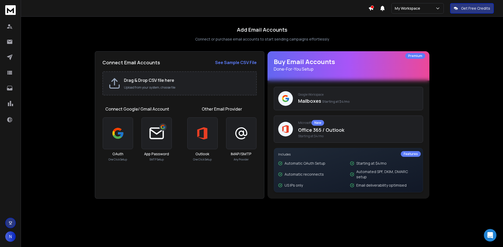
click at [114, 146] on div at bounding box center [118, 134] width 30 height 32
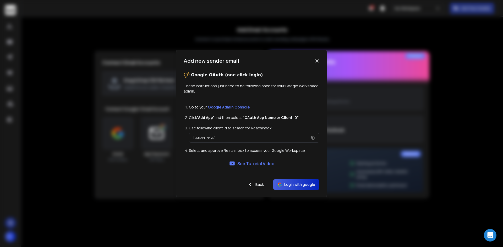
click at [288, 185] on button "Login with google" at bounding box center [296, 185] width 46 height 10
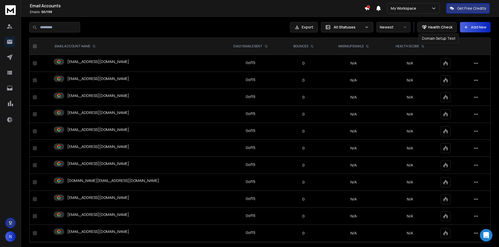
click at [465, 26] on icon at bounding box center [466, 27] width 4 height 4
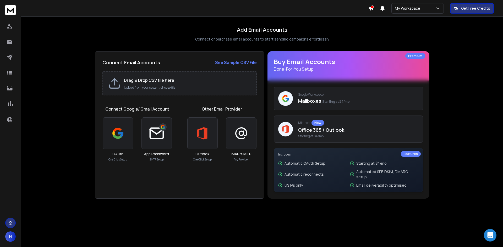
click at [135, 140] on div "OAuth One Click Setup App Password SMTP Setup" at bounding box center [137, 140] width 70 height 44
click at [123, 137] on icon at bounding box center [117, 134] width 13 height 16
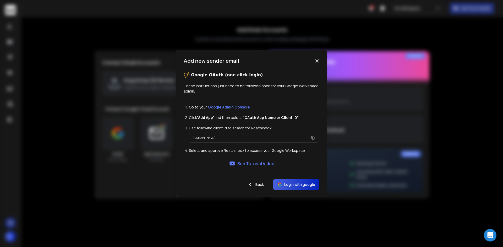
click at [298, 183] on button "Login with google" at bounding box center [296, 185] width 46 height 10
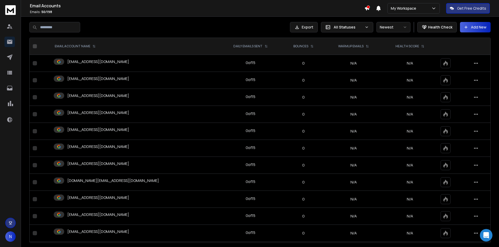
click at [478, 27] on button "Add New" at bounding box center [475, 27] width 31 height 10
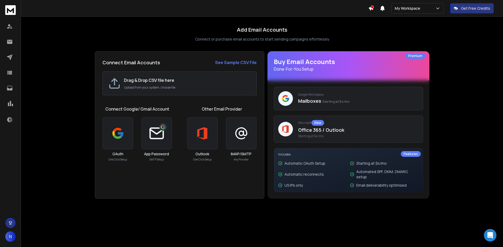
click at [116, 145] on div at bounding box center [118, 134] width 30 height 32
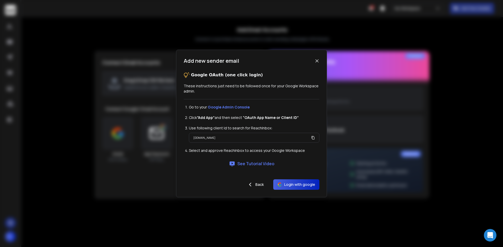
click at [290, 187] on button "Login with google" at bounding box center [296, 185] width 46 height 10
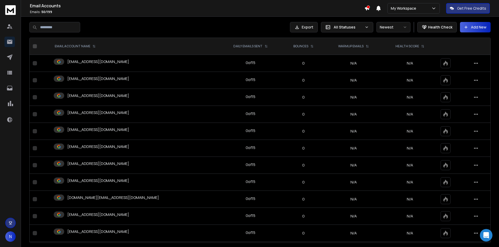
click at [475, 26] on button "Add New" at bounding box center [475, 27] width 31 height 10
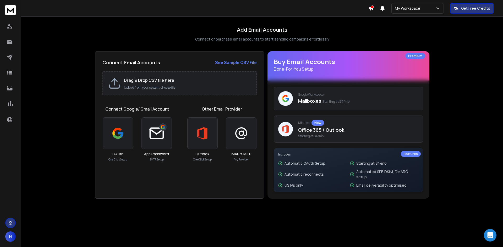
click at [121, 134] on icon at bounding box center [120, 134] width 5 height 5
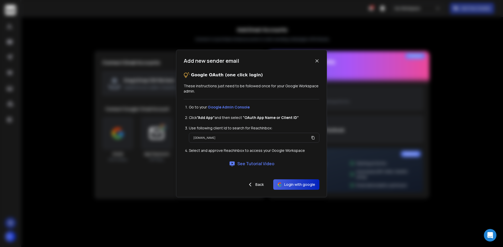
click at [292, 185] on button "Login with google" at bounding box center [296, 185] width 46 height 10
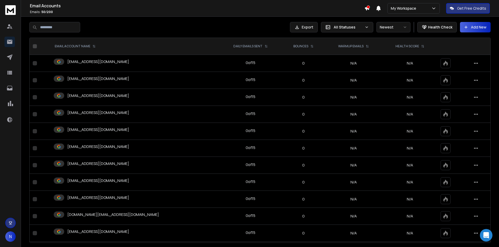
click at [20, 12] on div "N" at bounding box center [10, 123] width 21 height 247
